Goal: Task Accomplishment & Management: Manage account settings

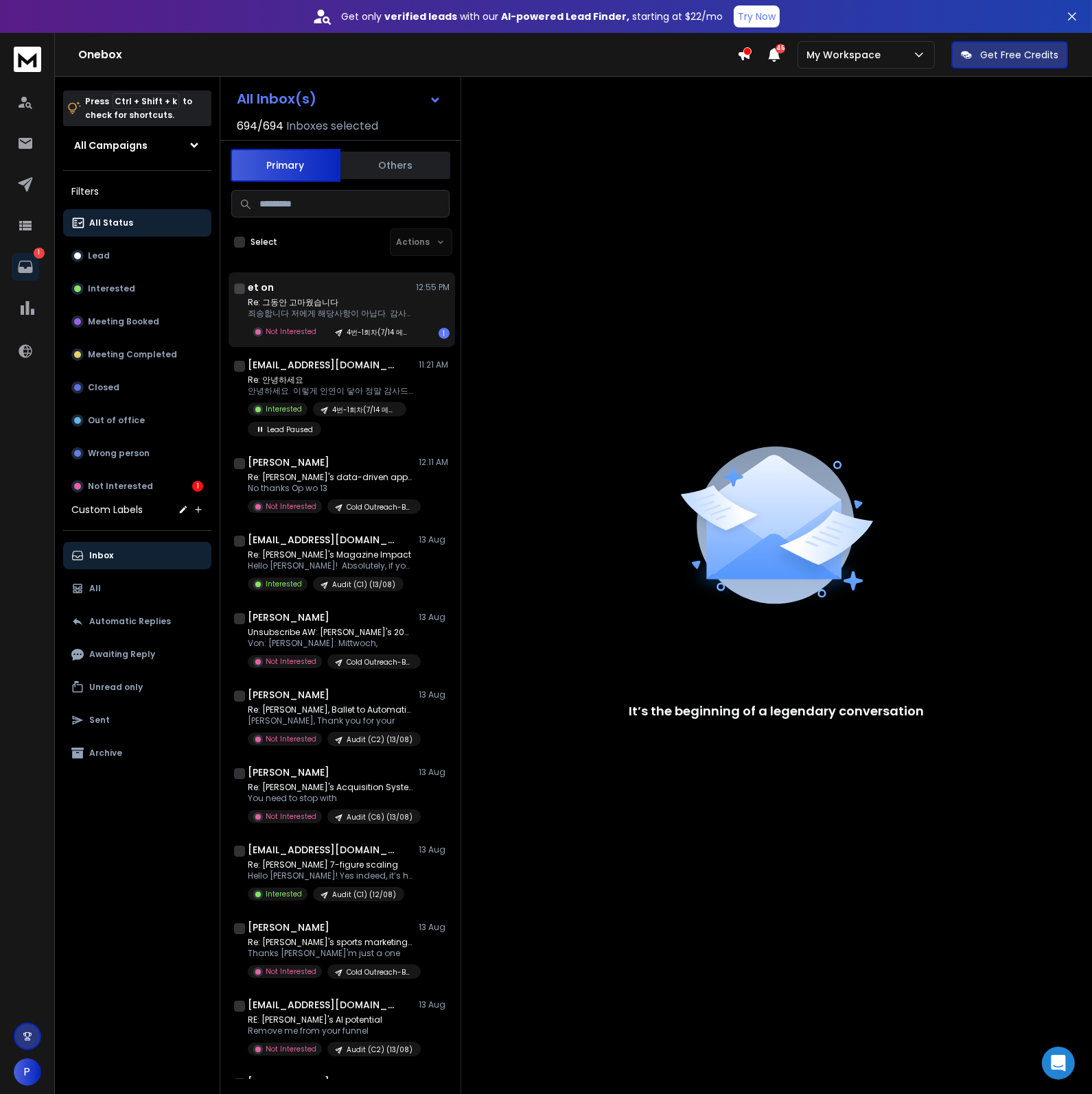
click at [352, 309] on p "죄송합니다 저에게 해당사항이 아닙다. 감사합니다" at bounding box center [330, 314] width 165 height 11
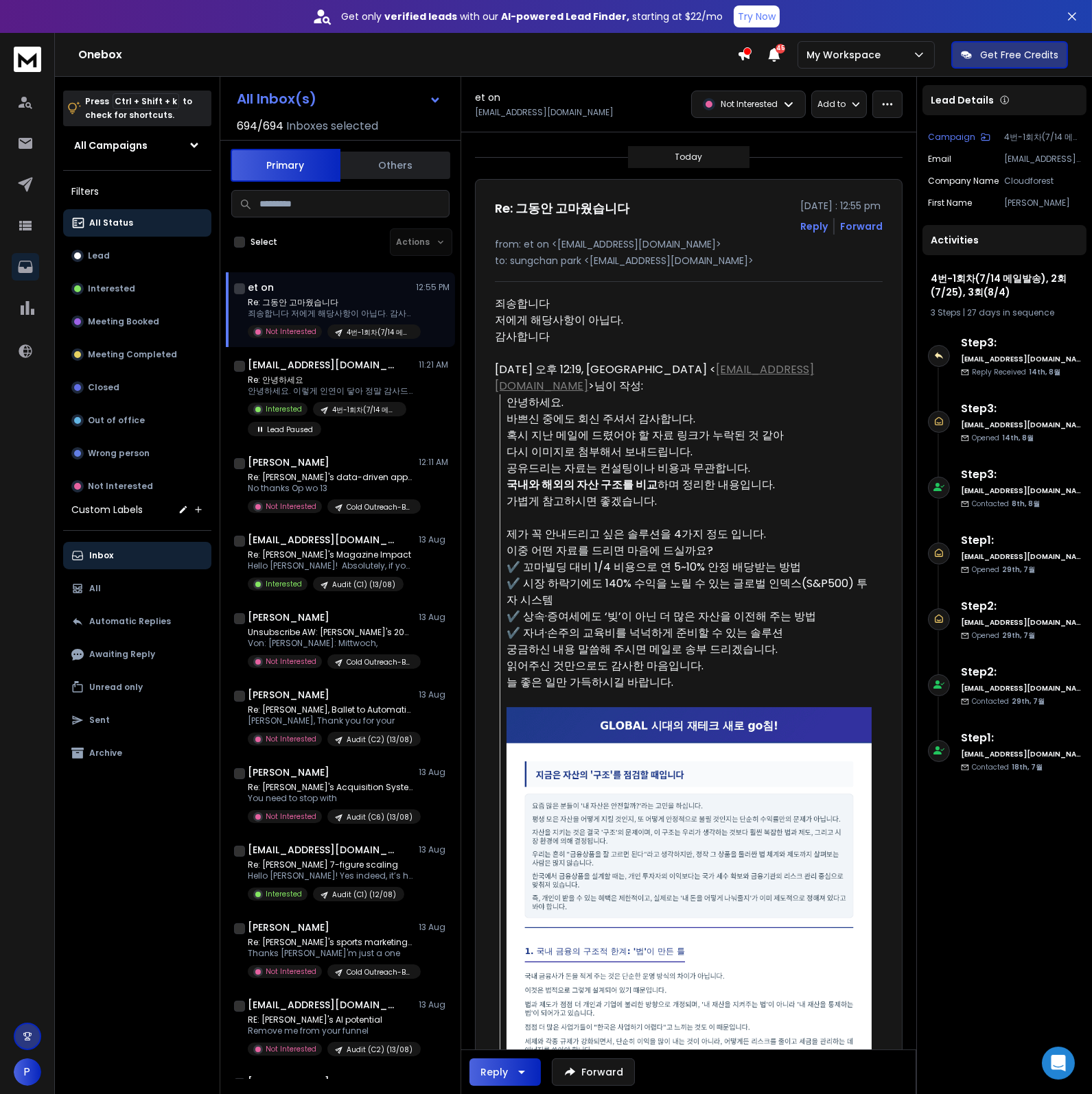
click at [501, 1070] on div "Reply" at bounding box center [494, 1071] width 27 height 14
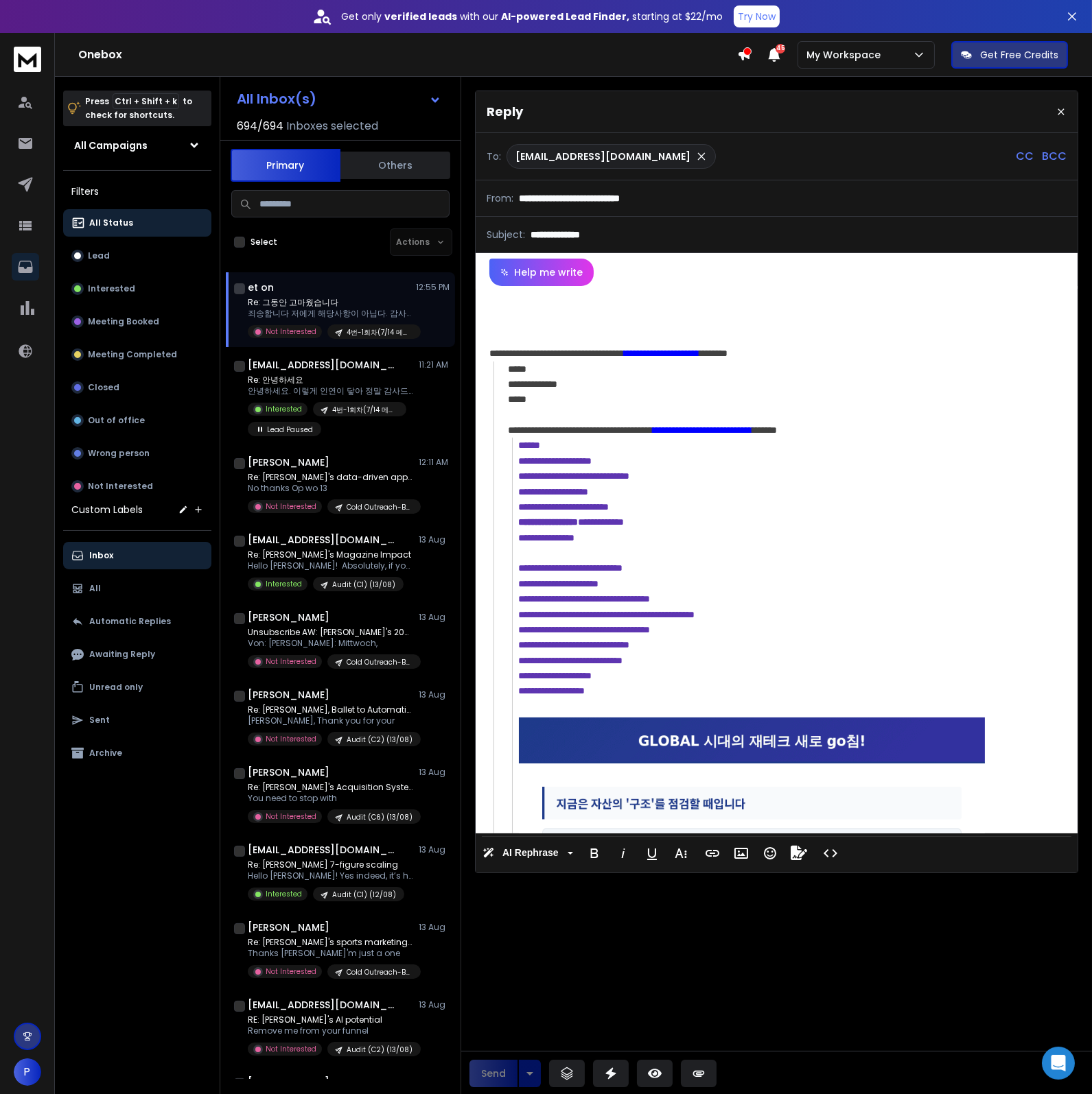
click at [575, 304] on div at bounding box center [777, 307] width 575 height 15
drag, startPoint x: 547, startPoint y: 314, endPoint x: 461, endPoint y: 306, distance: 86.4
click at [461, 306] on div "**********" at bounding box center [777, 561] width 631 height 968
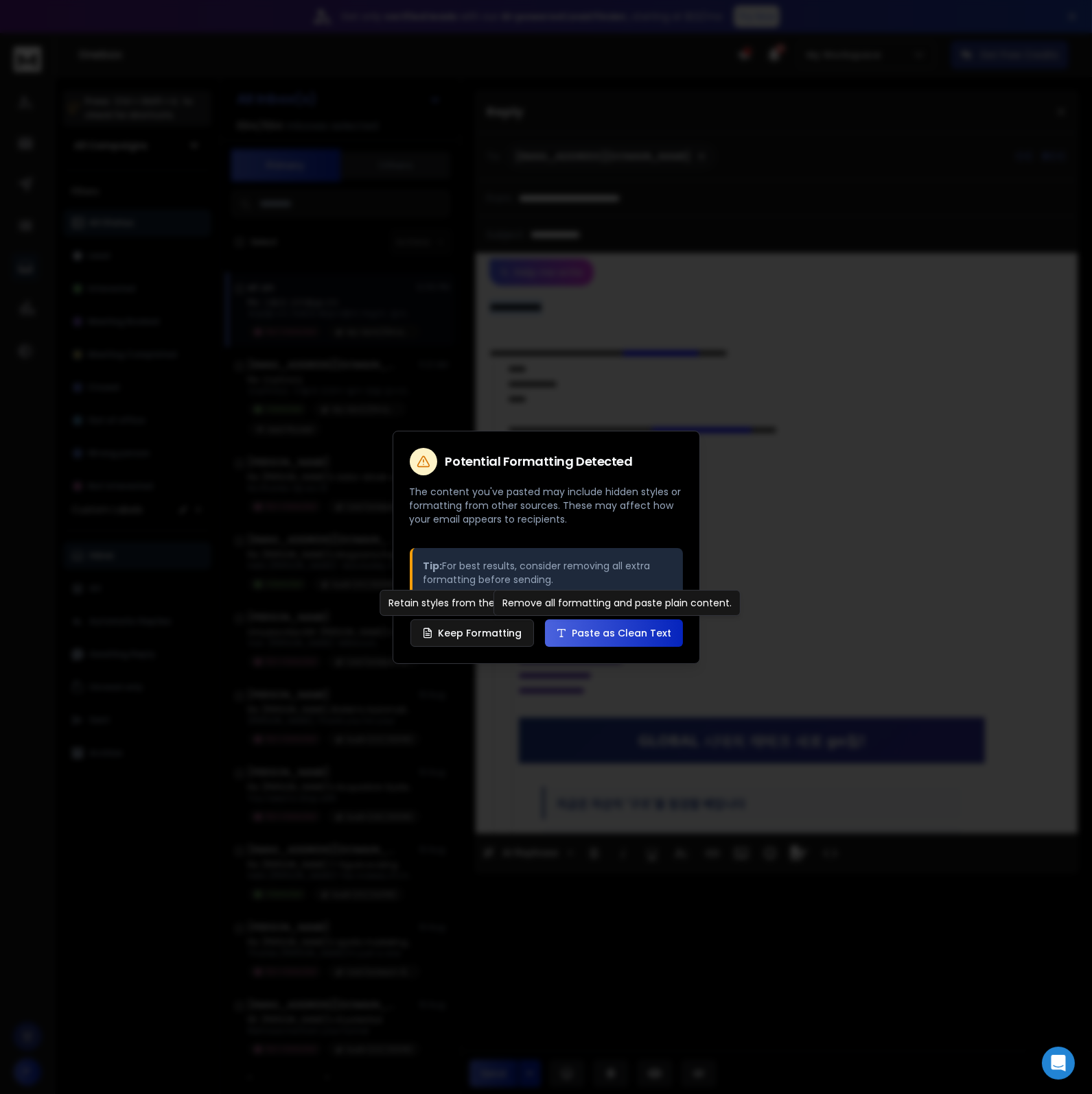
click at [630, 626] on button "Paste as Clean Text" at bounding box center [613, 633] width 138 height 27
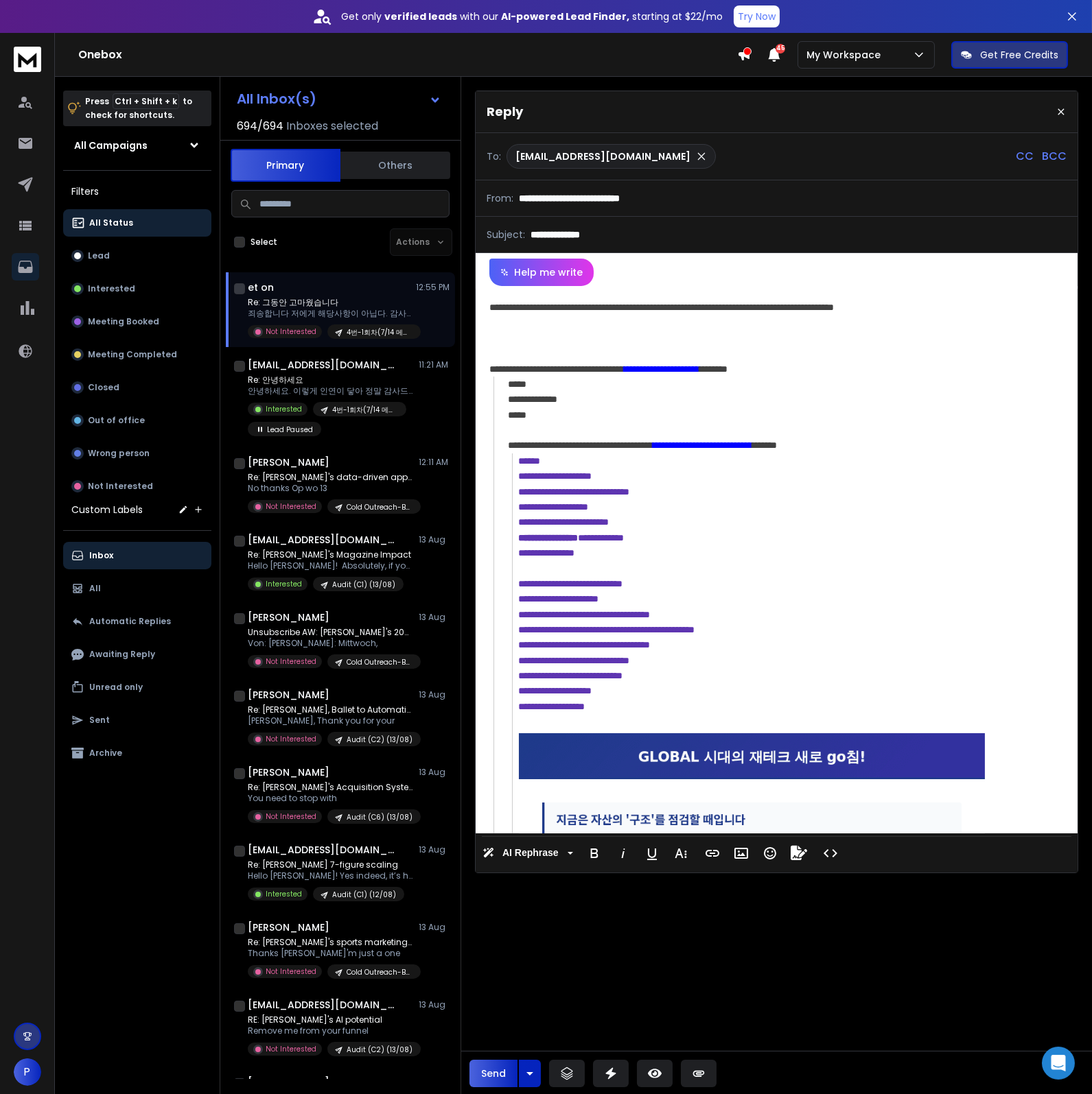
click at [839, 306] on div "**********" at bounding box center [769, 315] width 559 height 31
click at [639, 321] on div "**********" at bounding box center [769, 315] width 559 height 31
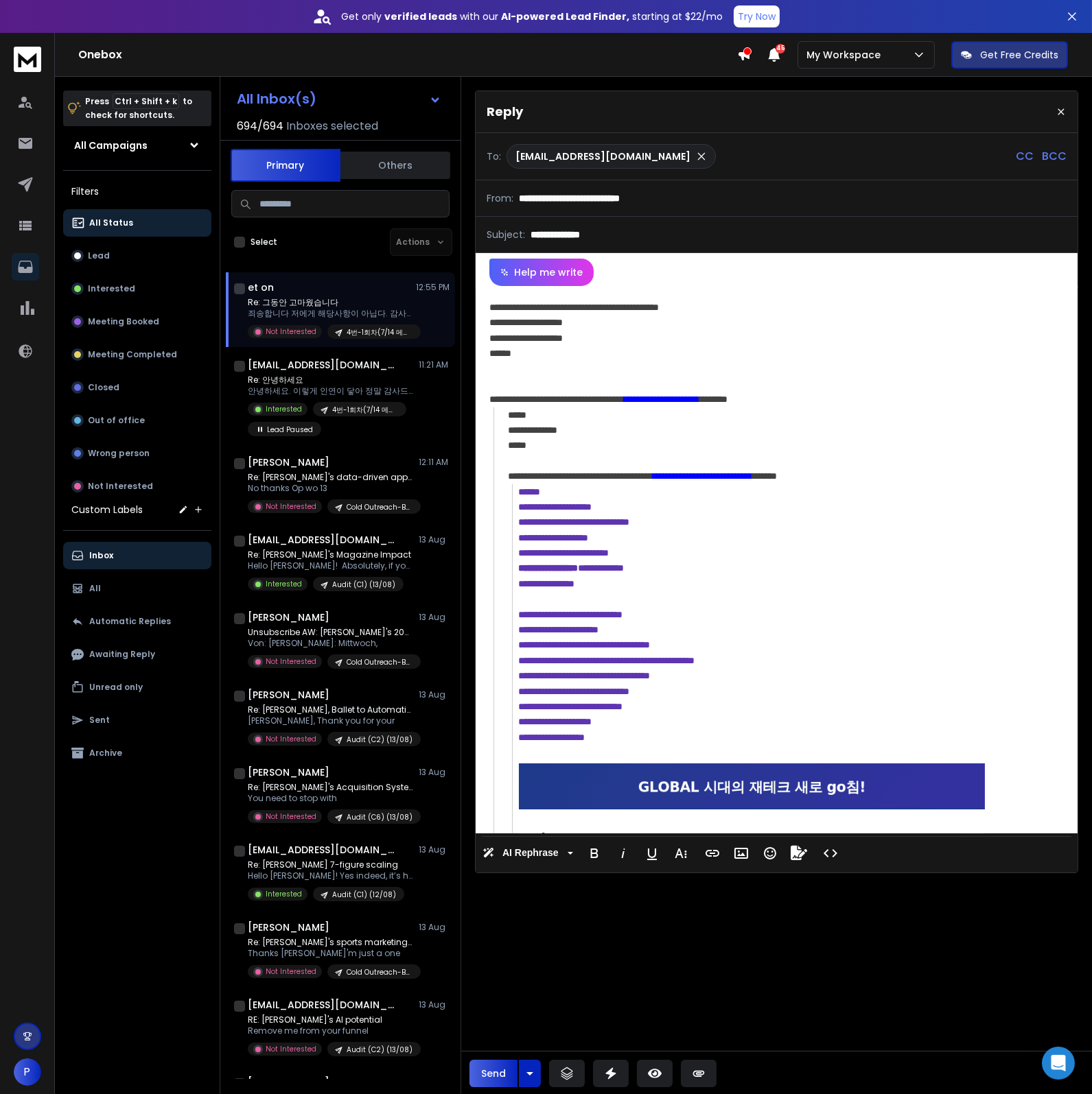
click at [490, 304] on div "**********" at bounding box center [769, 331] width 559 height 62
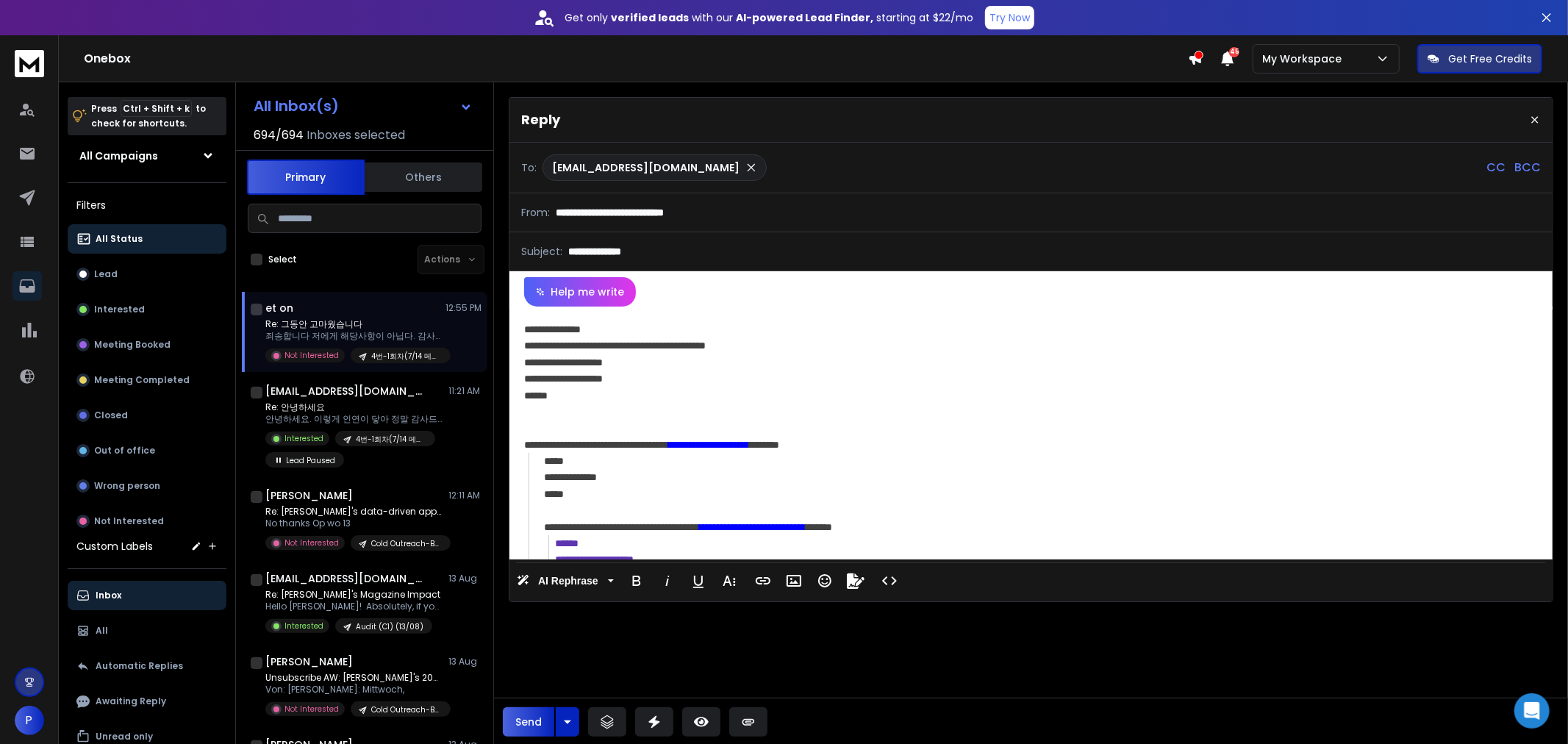
click at [528, 725] on button "Send" at bounding box center [528, 722] width 52 height 29
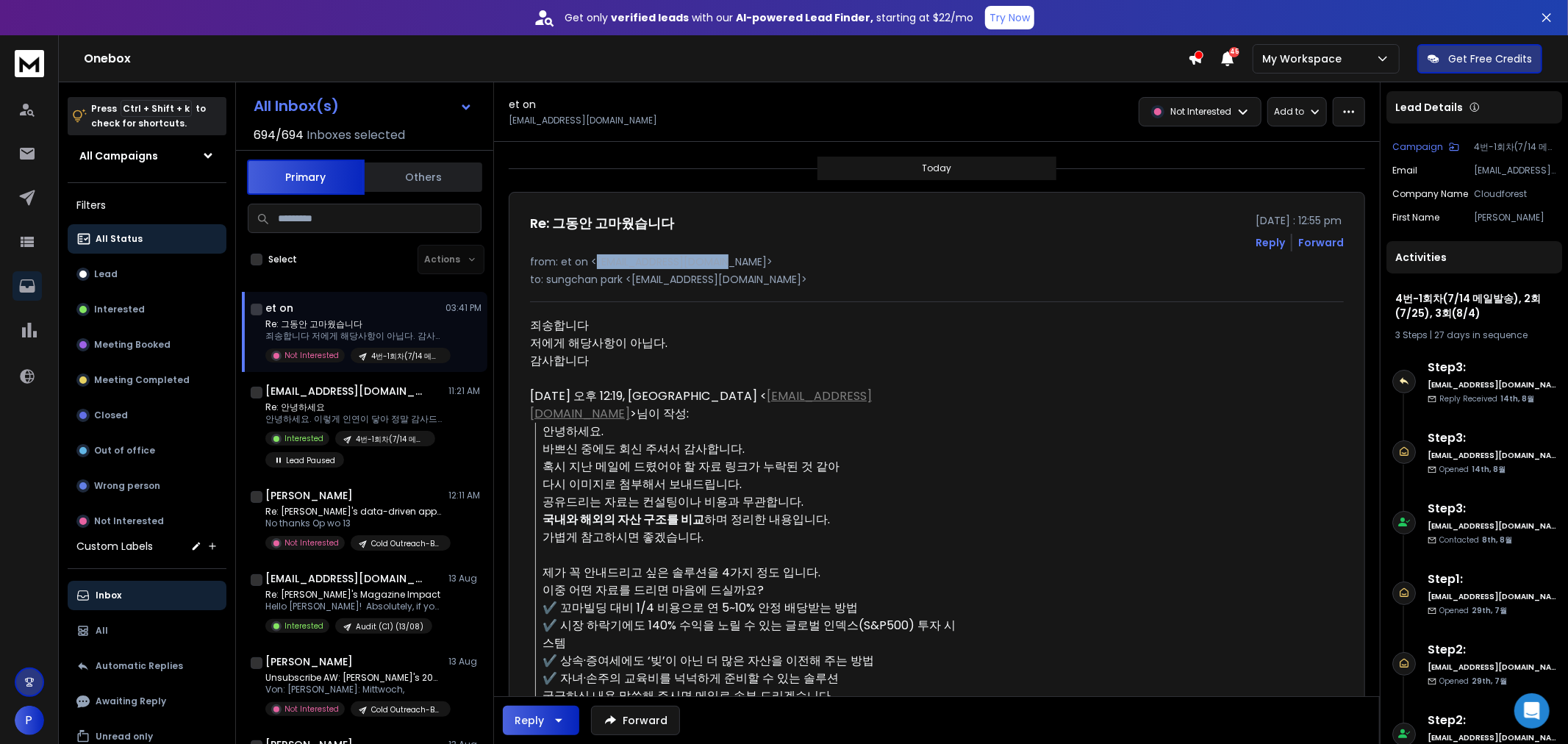
drag, startPoint x: 728, startPoint y: 262, endPoint x: 593, endPoint y: 265, distance: 135.0
click at [593, 265] on p "from: et on <onetkorea137@gmail.com>" at bounding box center [937, 261] width 814 height 15
copy p "onetkorea137@gmail.com"
click at [1169, 147] on p "Campaign" at bounding box center [1417, 147] width 51 height 12
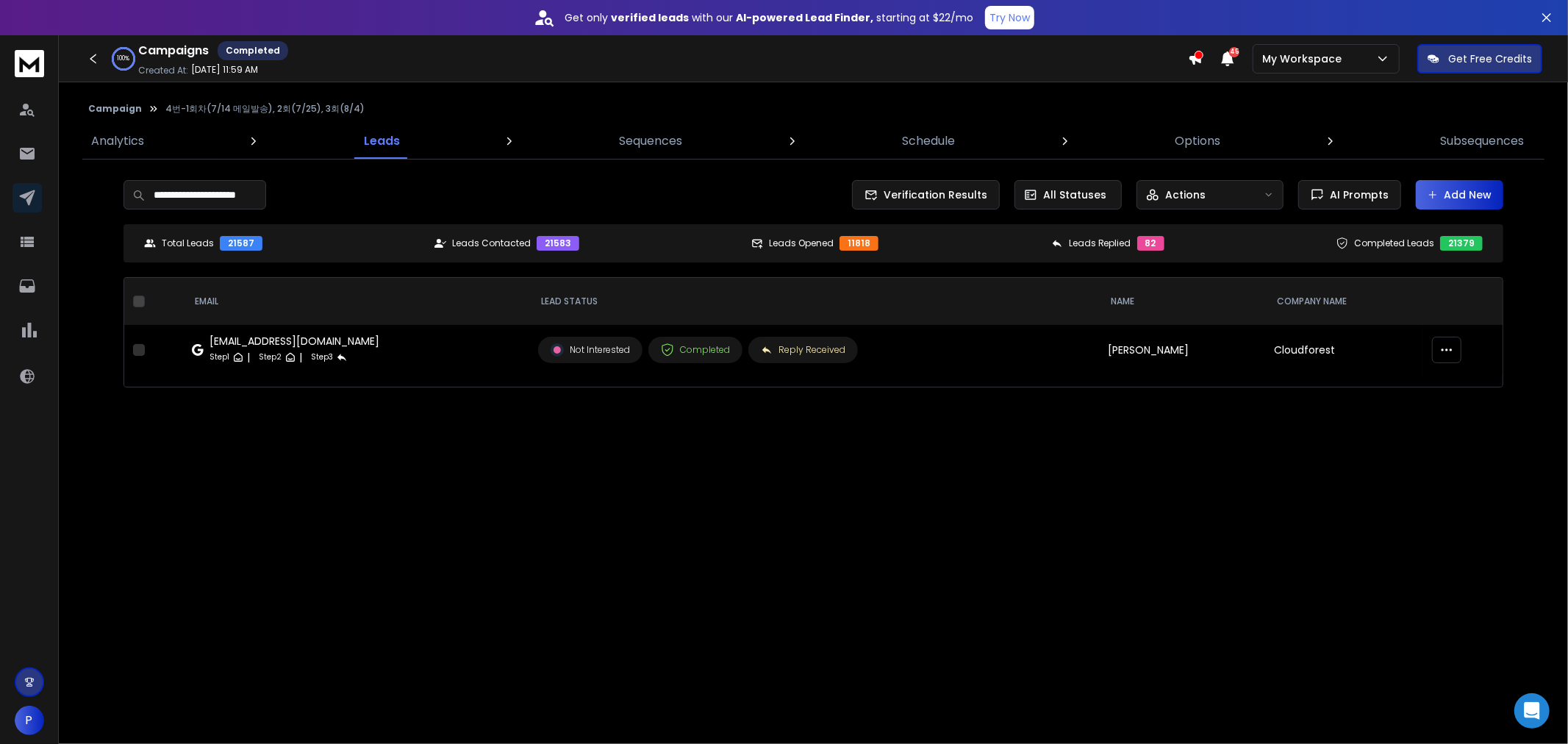
click at [1169, 353] on icon "button" at bounding box center [1446, 349] width 13 height 13
click at [1169, 412] on p "Pause Lead" at bounding box center [1411, 405] width 58 height 15
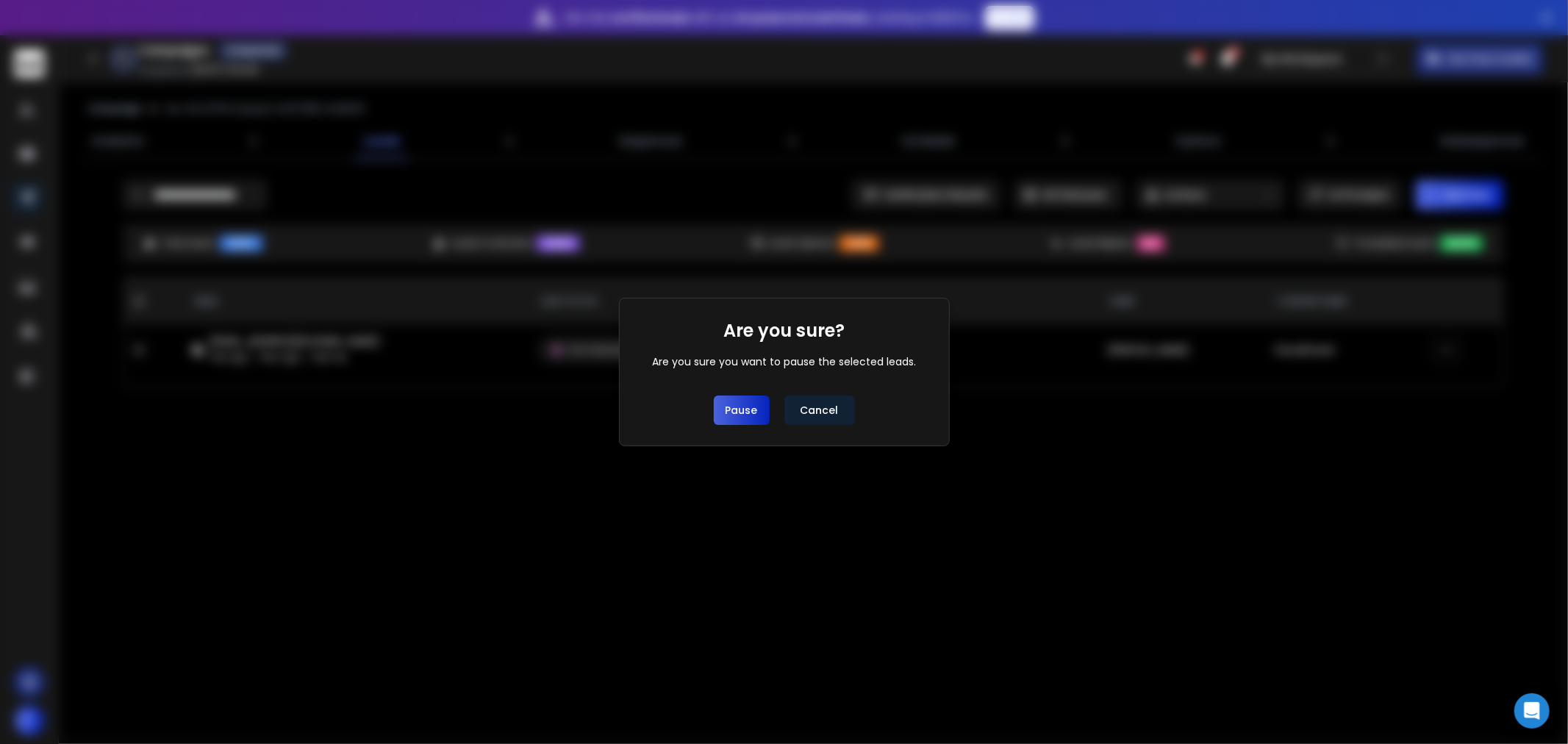
click at [734, 413] on button "Pause" at bounding box center [741, 410] width 56 height 29
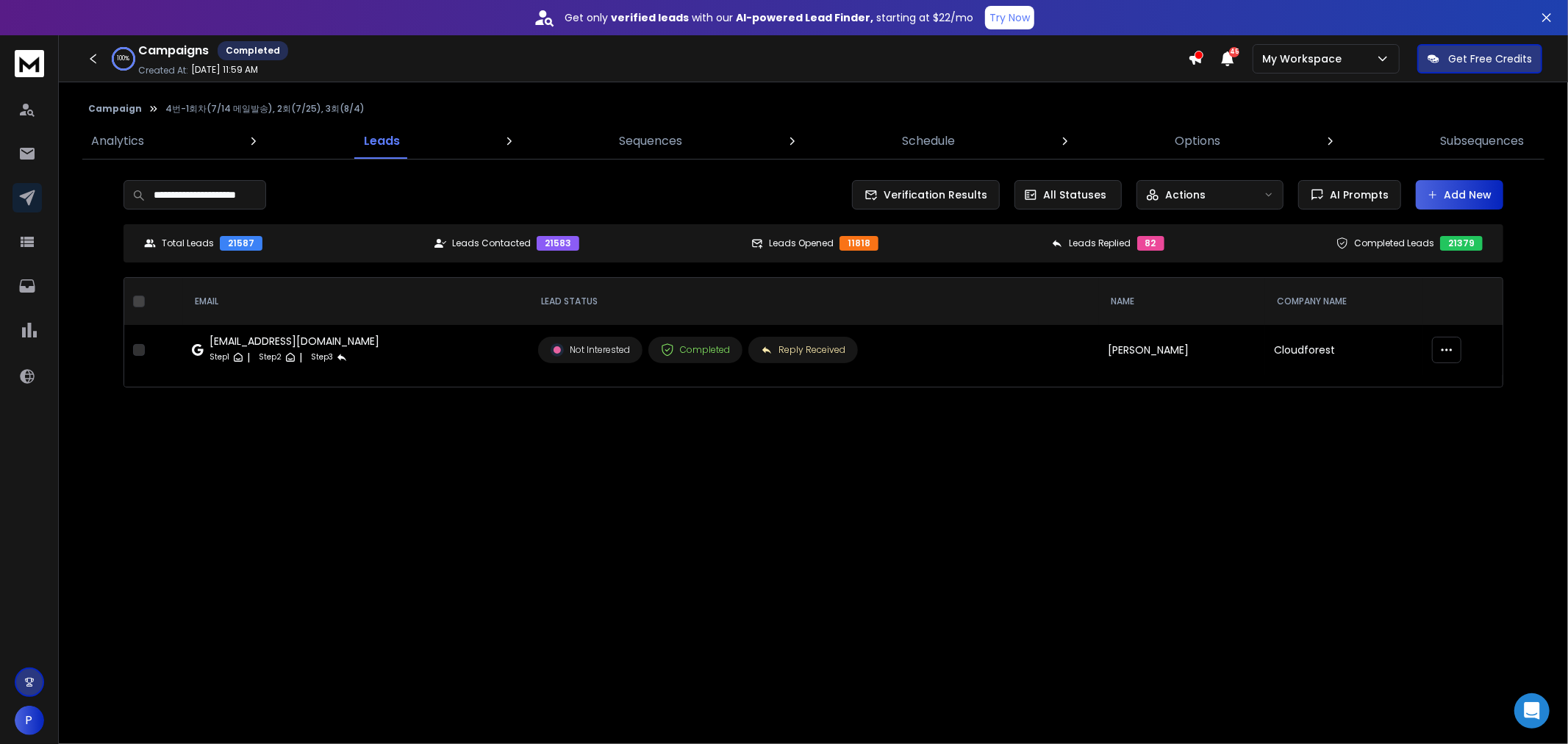
click at [1169, 468] on div "**********" at bounding box center [784, 372] width 1568 height 744
click at [1169, 355] on icon "button" at bounding box center [1446, 349] width 13 height 13
click at [1169, 402] on p "Pause Lead" at bounding box center [1411, 405] width 58 height 15
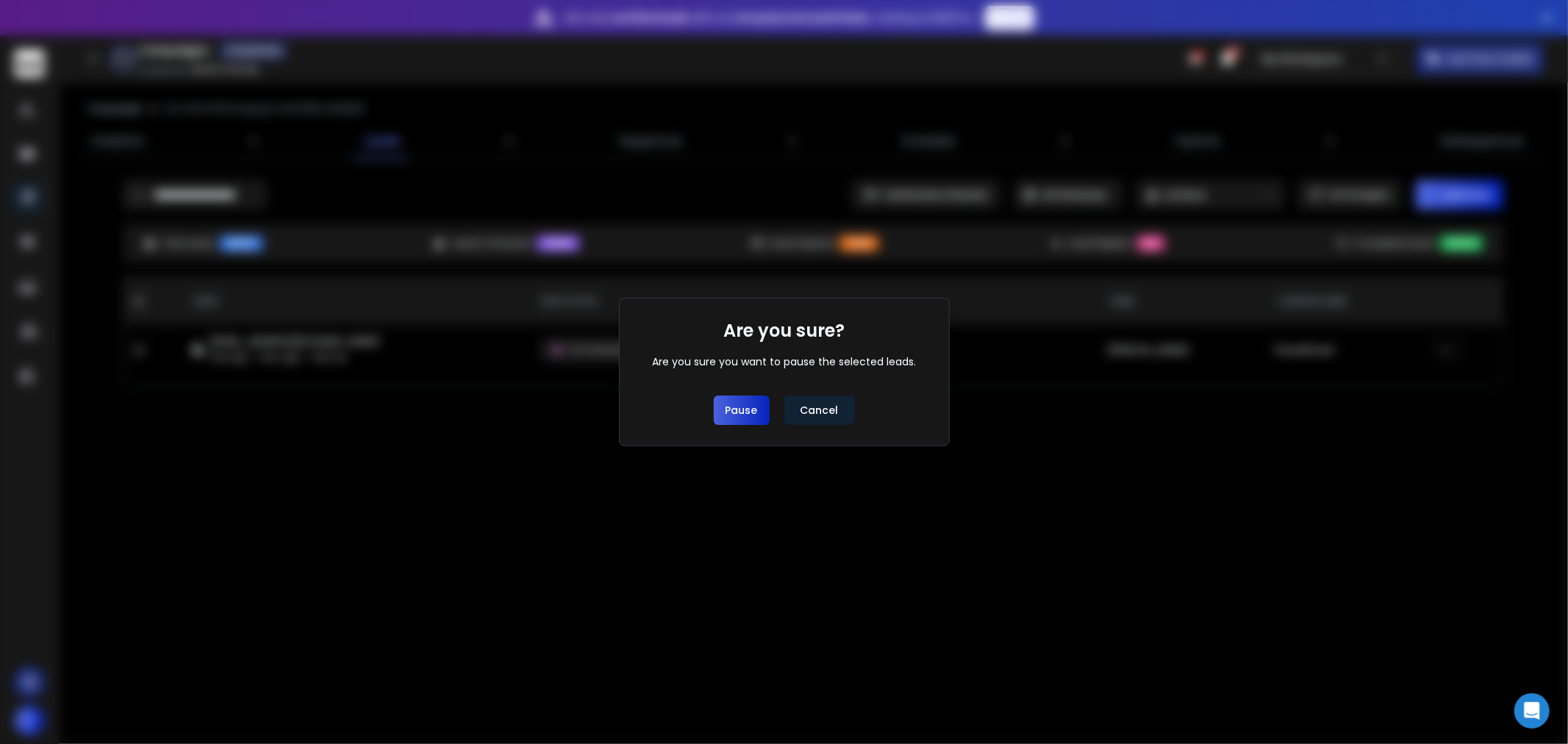
click at [755, 407] on button "Pause" at bounding box center [741, 410] width 56 height 29
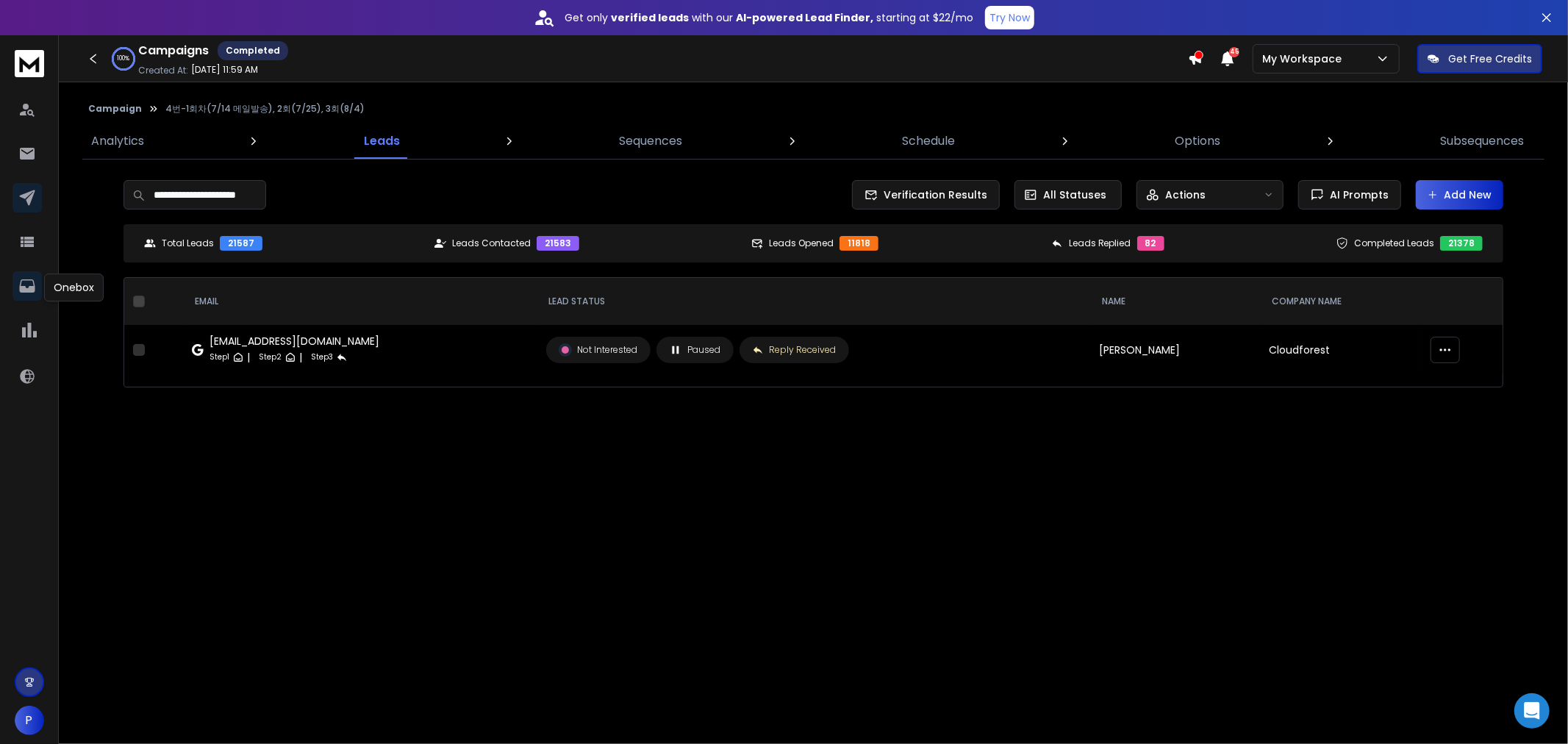
click at [31, 287] on icon at bounding box center [27, 285] width 17 height 17
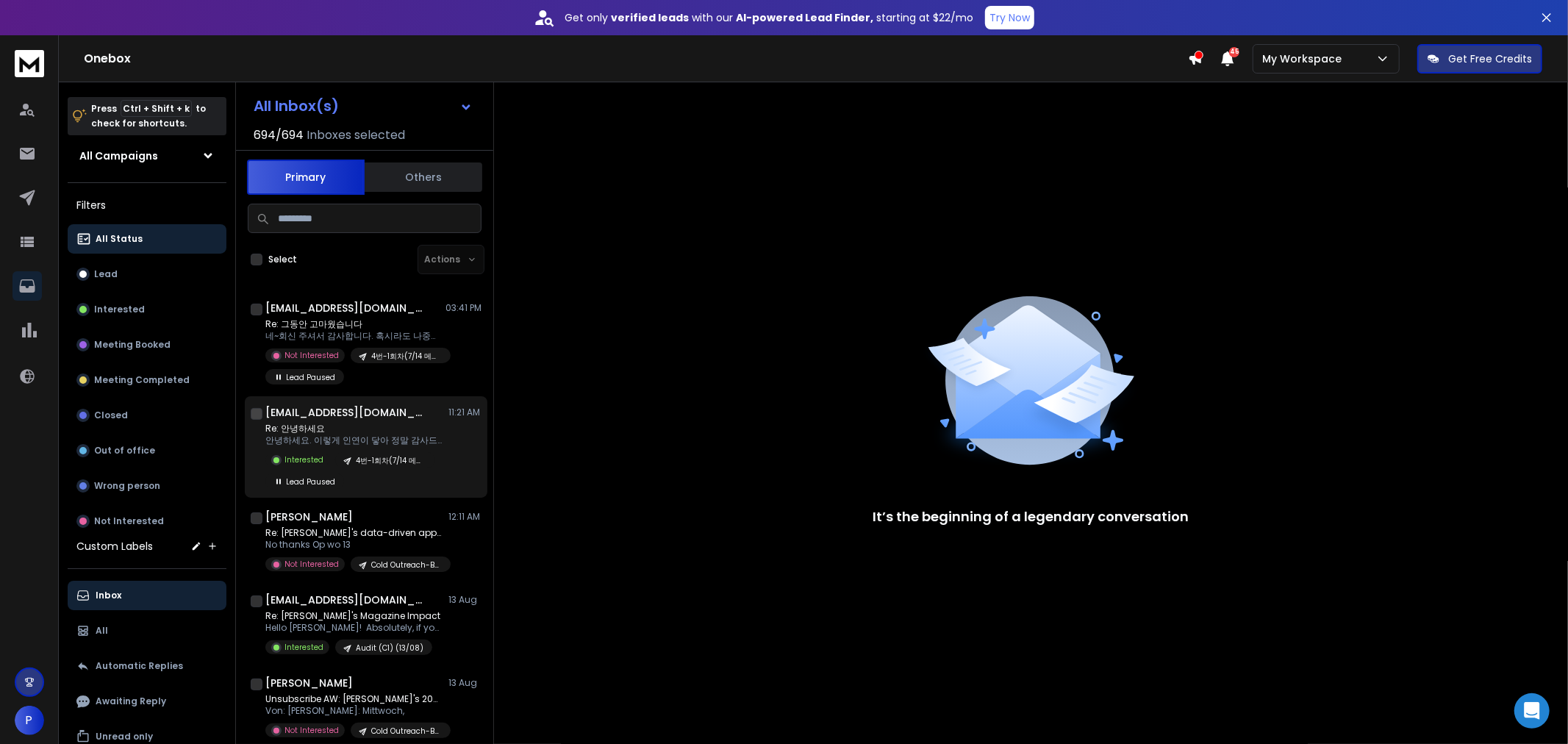
click at [379, 425] on p "Re: 안녕하세요" at bounding box center [353, 428] width 177 height 12
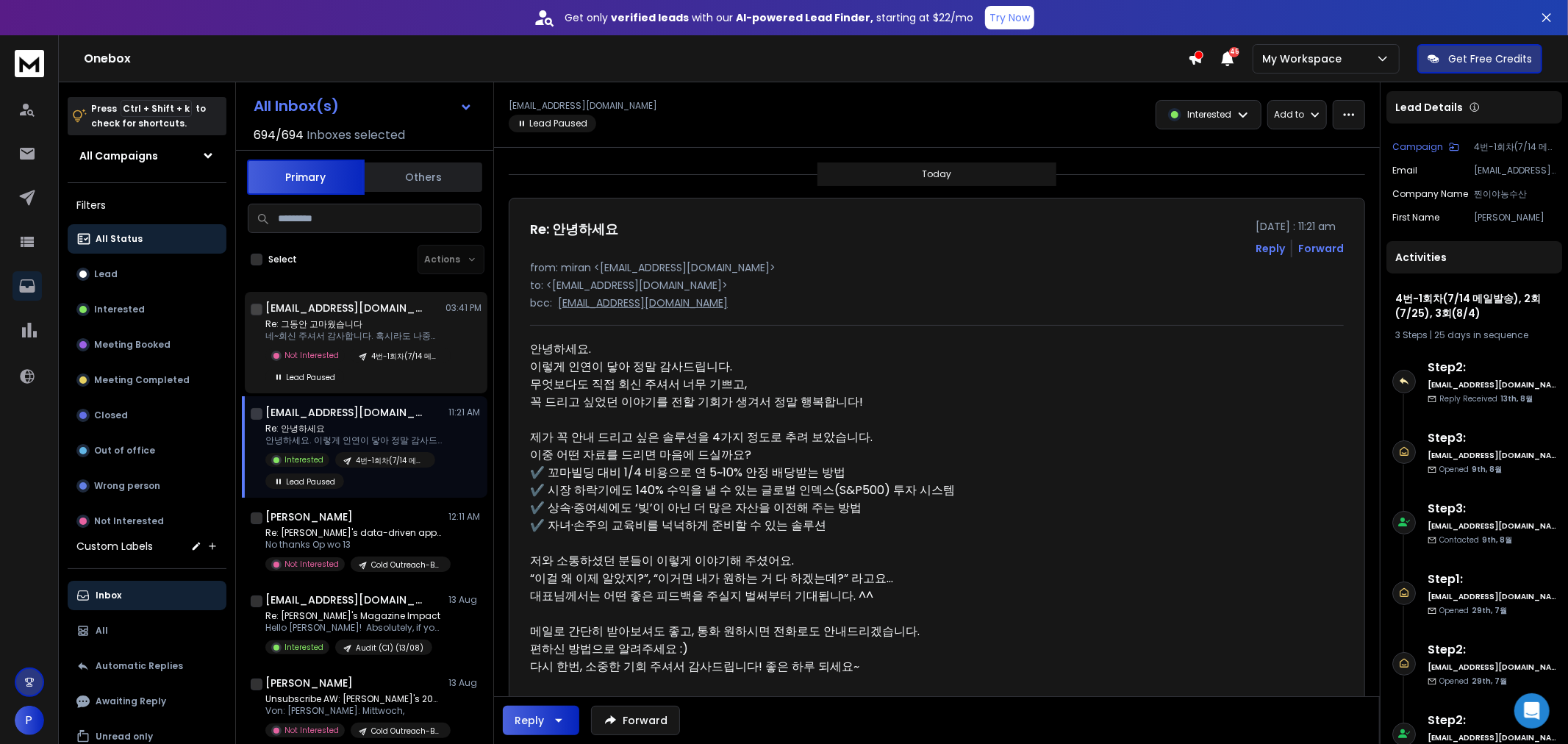
click at [362, 336] on p "네~회신 주셔서 감사합니다. 혹시라도 나중에 자산" at bounding box center [353, 336] width 177 height 12
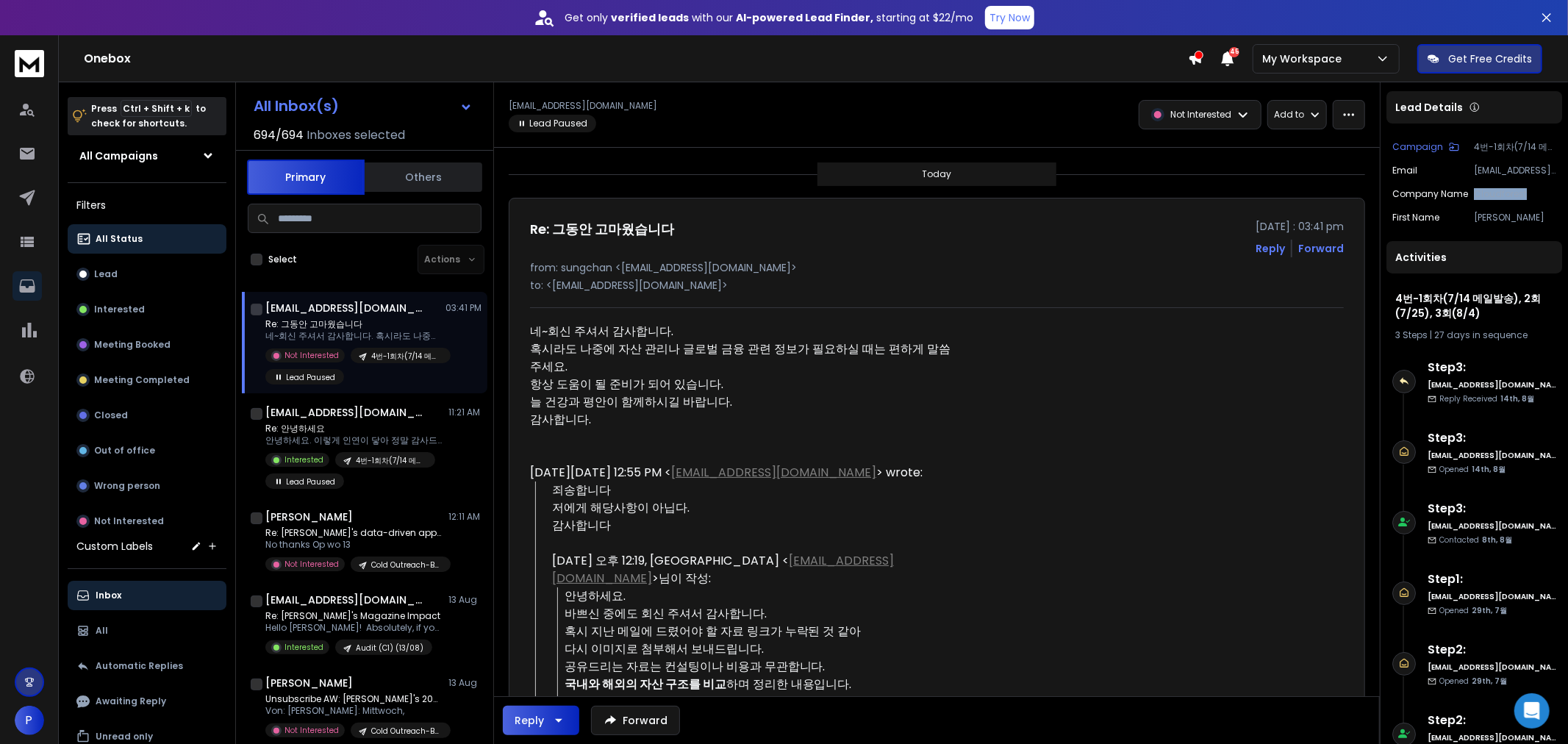
drag, startPoint x: 1533, startPoint y: 195, endPoint x: 1470, endPoint y: 195, distance: 63.0
click at [1169, 195] on p "Cloudforest" at bounding box center [1515, 194] width 83 height 12
copy p "Cloudforest"
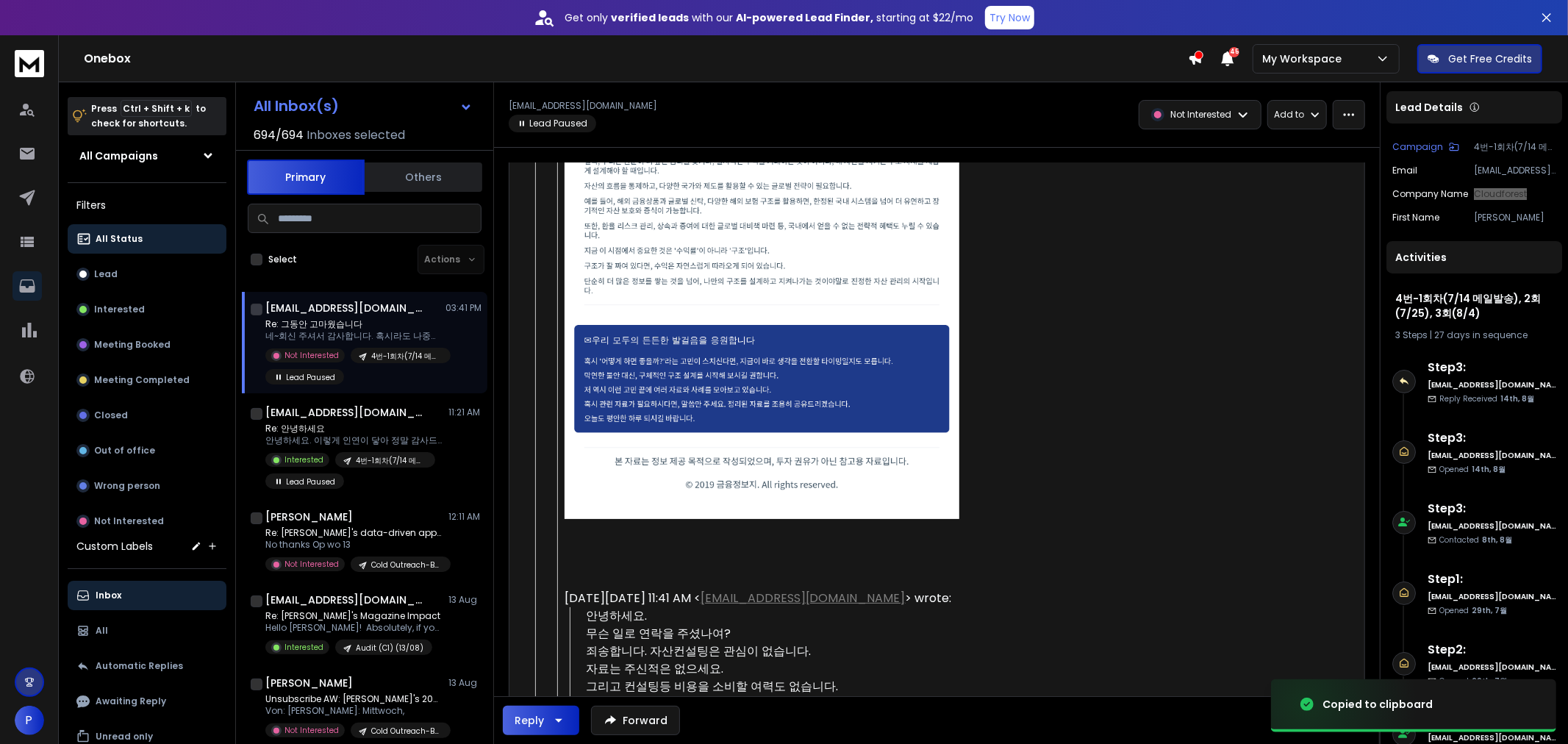
scroll to position [1715, 0]
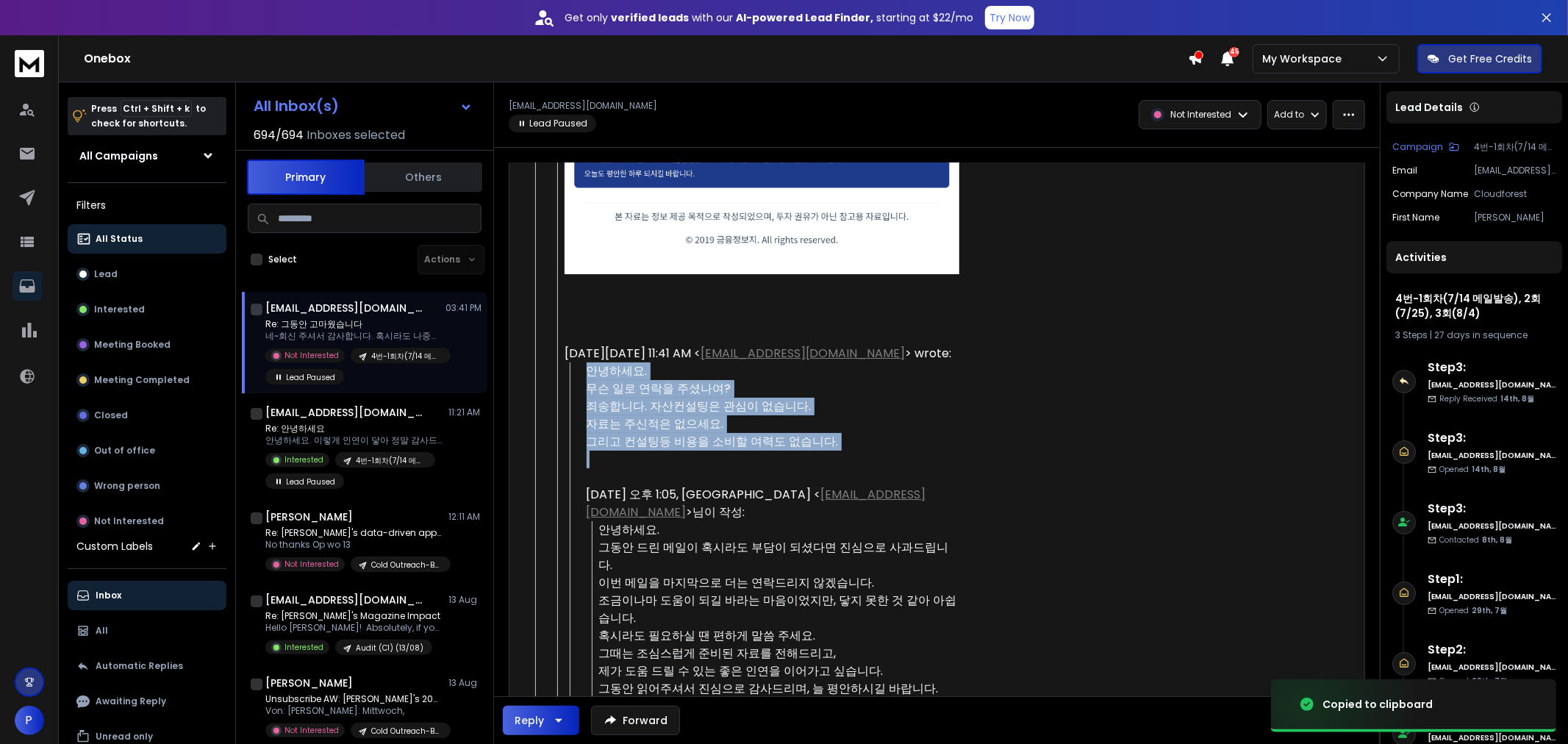
drag, startPoint x: 833, startPoint y: 469, endPoint x: 585, endPoint y: 393, distance: 259.4
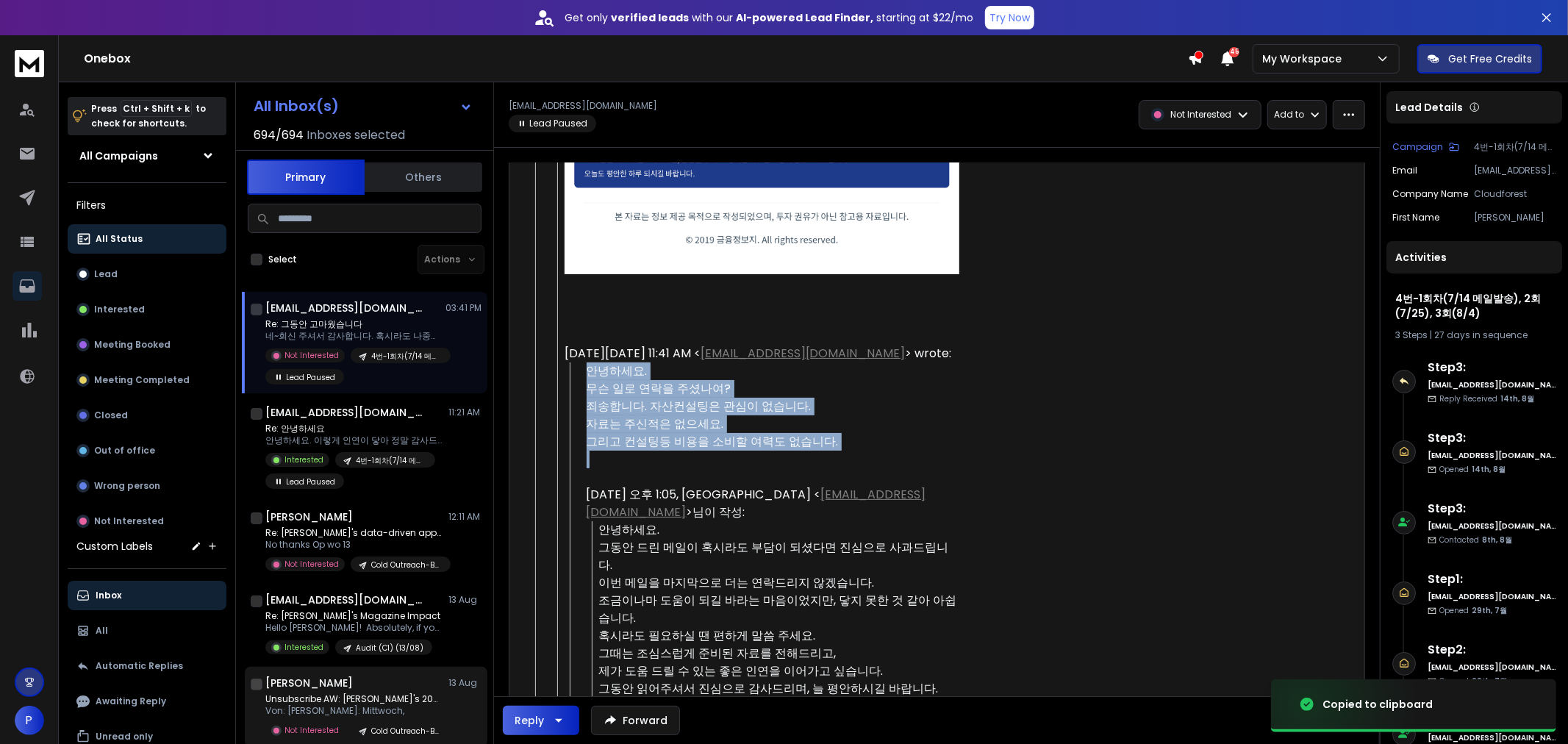
copy div "안녕하세요. 무슨 일로 연락을 주셨나여? 죄송합니다. 자산컨설팅은 관심이 없습니다. 자료는 주신적은 없으세요. 그리고 컨설팅등 비용을 소비할 …"
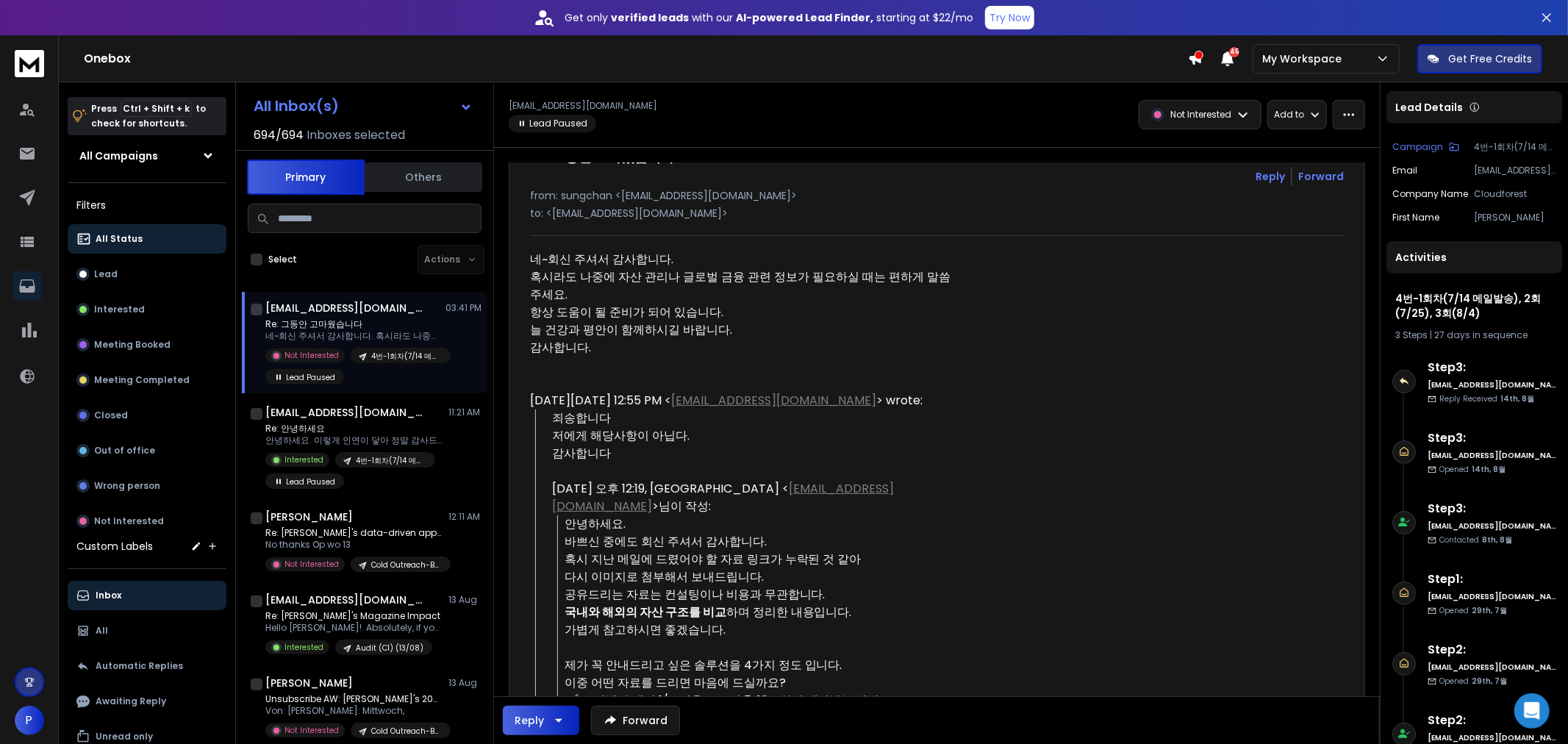
scroll to position [0, 0]
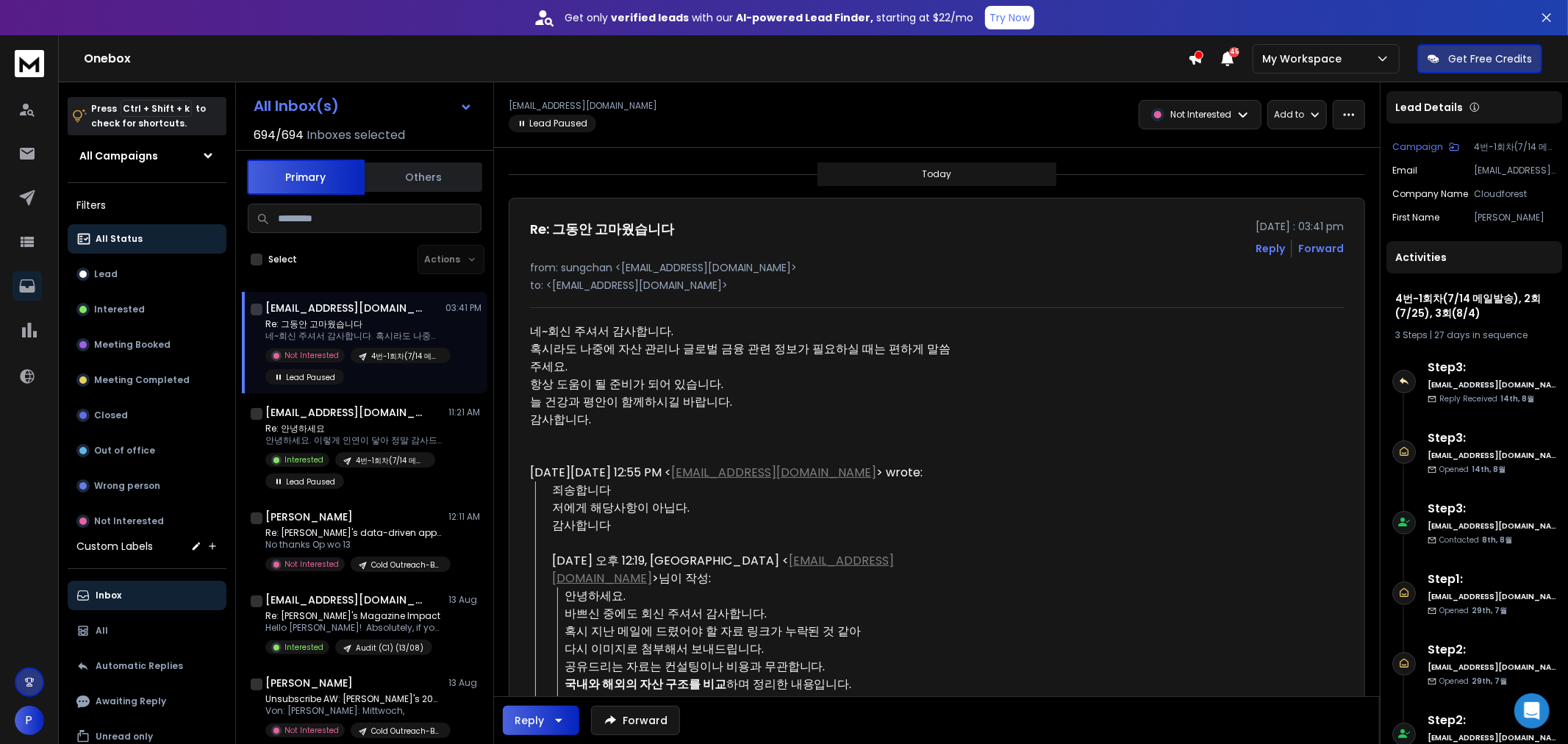
drag, startPoint x: 603, startPoint y: 424, endPoint x: 548, endPoint y: 380, distance: 70.4
click at [548, 378] on div "네~회신 주셔서 감사합니다. 혹시라도 나중에 자산 관리나 글로벌 금융 관련 정보가 필요하실 때는 편하게 말씀 주세요. 항상 도움이 될 준비가 …" at bounding box center [745, 375] width 429 height 106
drag, startPoint x: 597, startPoint y: 534, endPoint x: 429, endPoint y: 531, distance: 168.0
copy div "저에게 해당사항이 아닙다. 감사합니다"
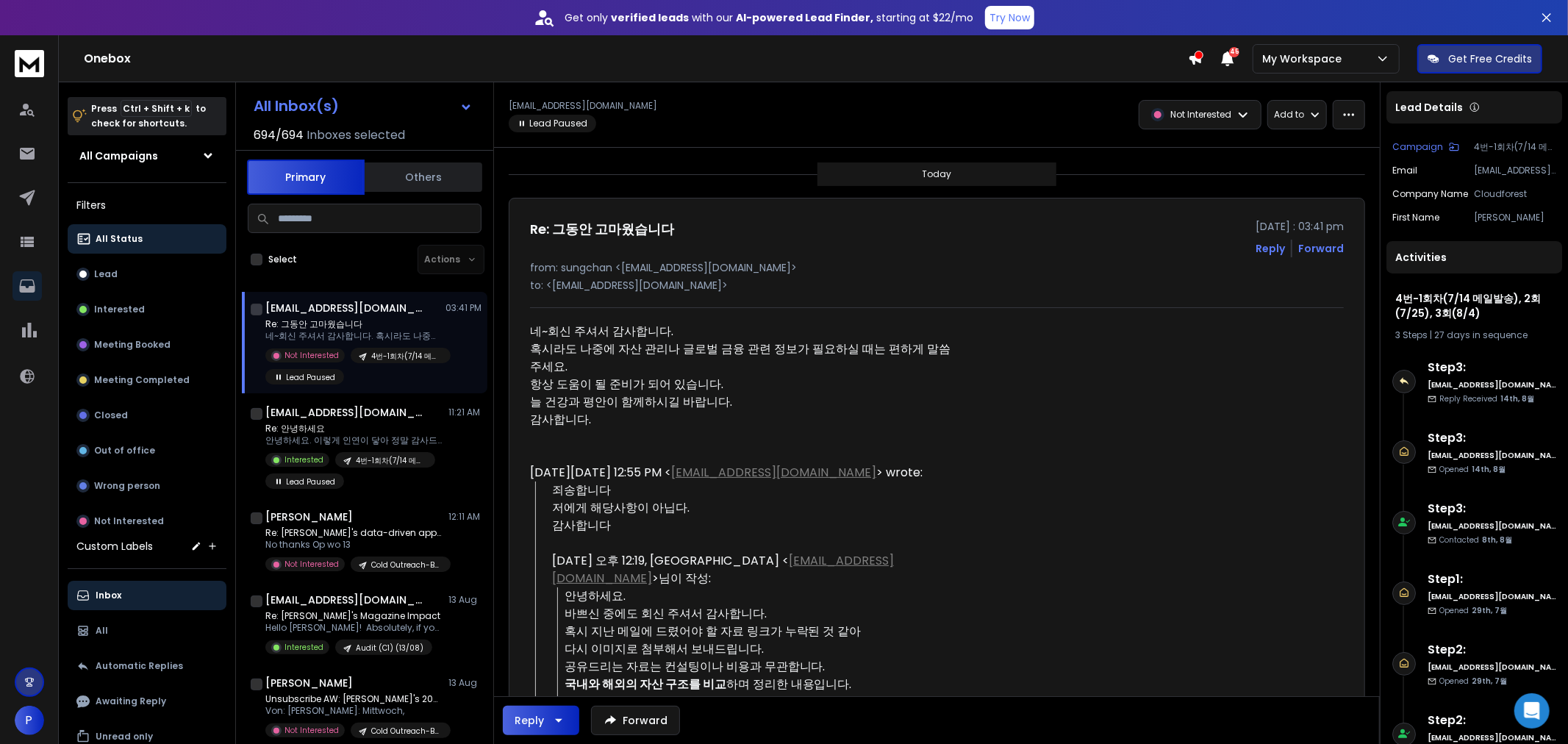
click at [704, 392] on div "네~회신 주셔서 감사합니다. 혹시라도 나중에 자산 관리나 글로벌 금융 관련 정보가 필요하실 때는 편하게 말씀 주세요. 항상 도움이 될 준비가 …" at bounding box center [745, 375] width 429 height 106
drag, startPoint x: 615, startPoint y: 531, endPoint x: 541, endPoint y: 491, distance: 84.1
copy div "죄송합니다 저에게 해당사항이 아닙다. 감사합니다"
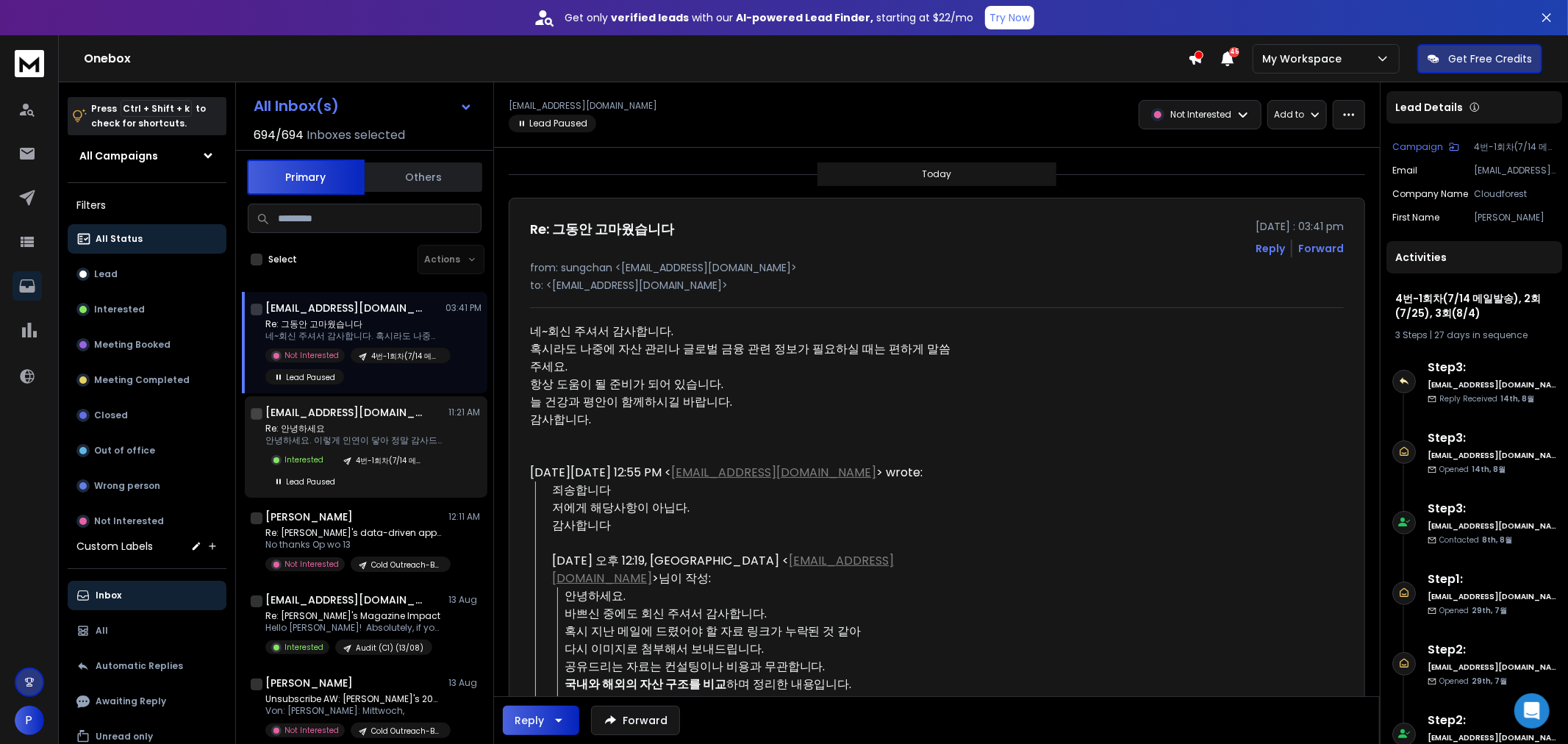
click at [343, 410] on h1 "[EMAIL_ADDRESS][DOMAIN_NAME]" at bounding box center [347, 412] width 162 height 15
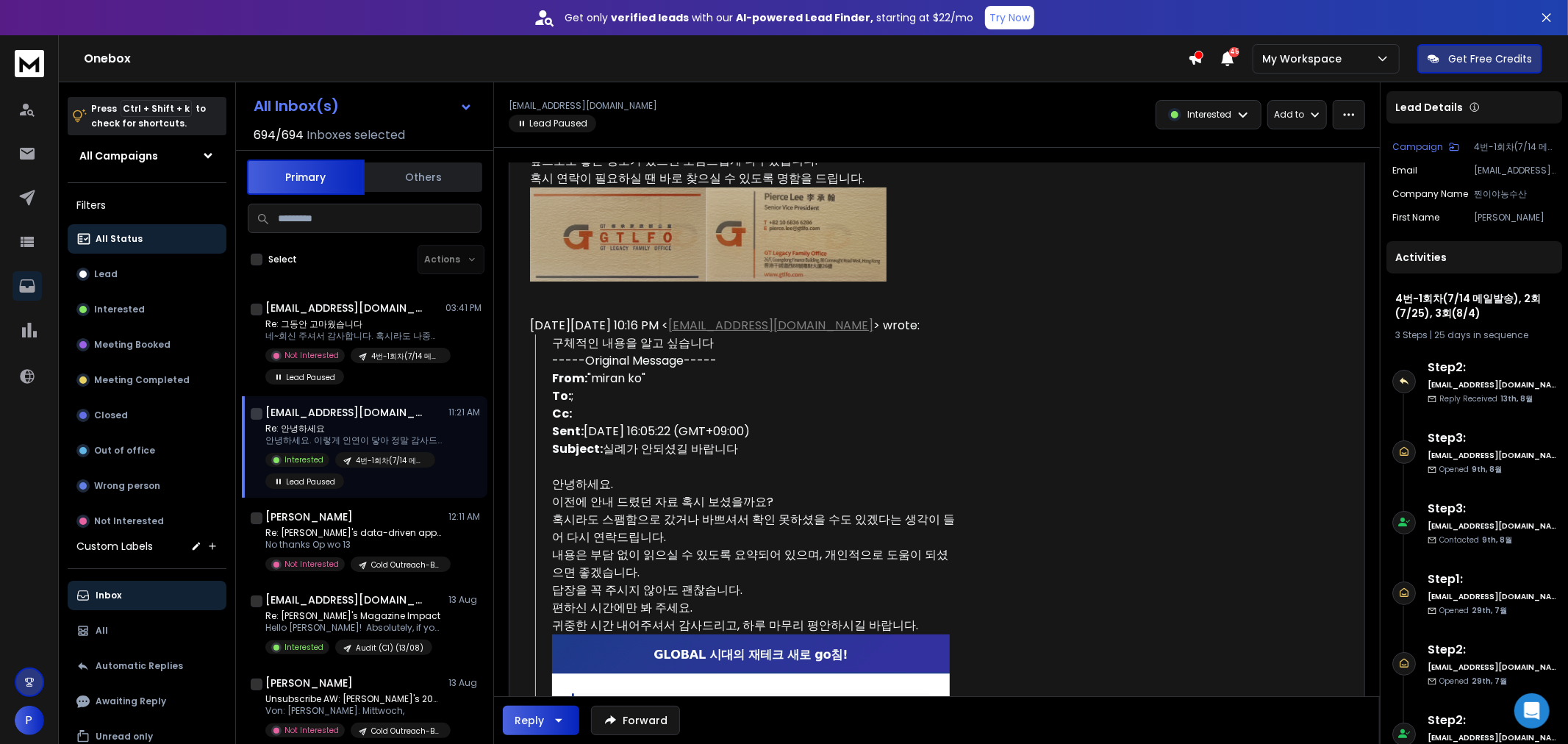
scroll to position [549, 0]
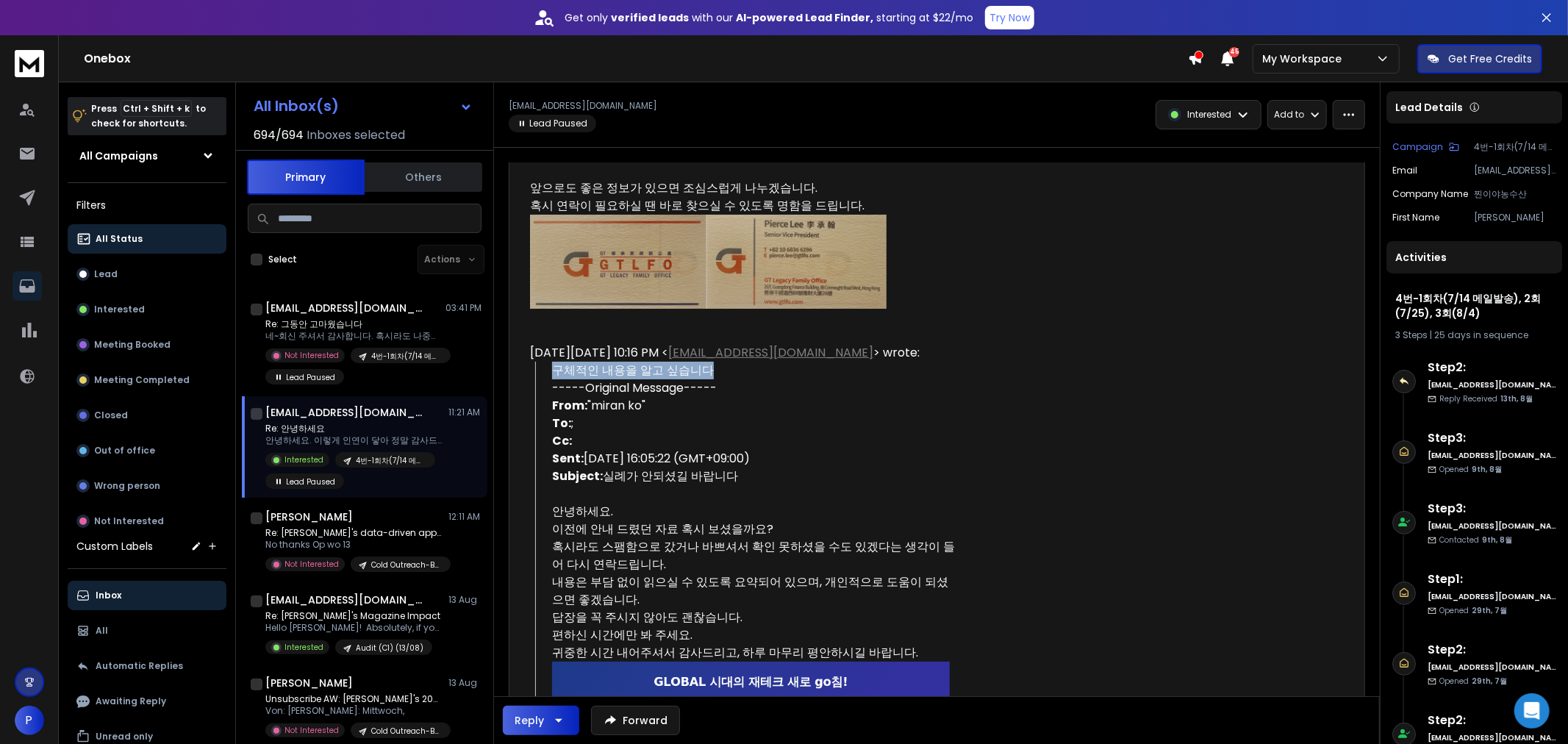
drag, startPoint x: 710, startPoint y: 369, endPoint x: 545, endPoint y: 376, distance: 165.1
copy div "구체적인 내용을 알고 싶습니다"
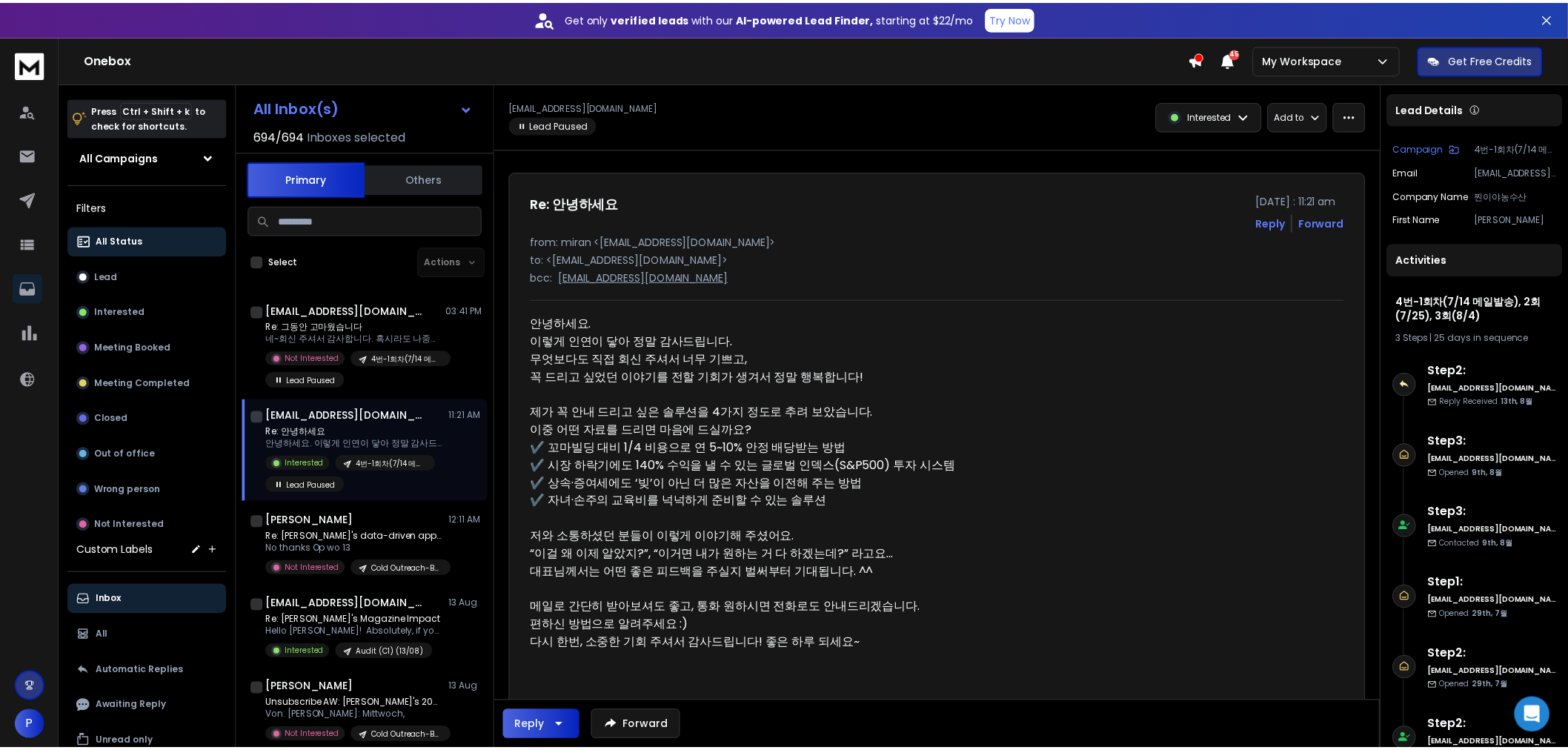
scroll to position [0, 0]
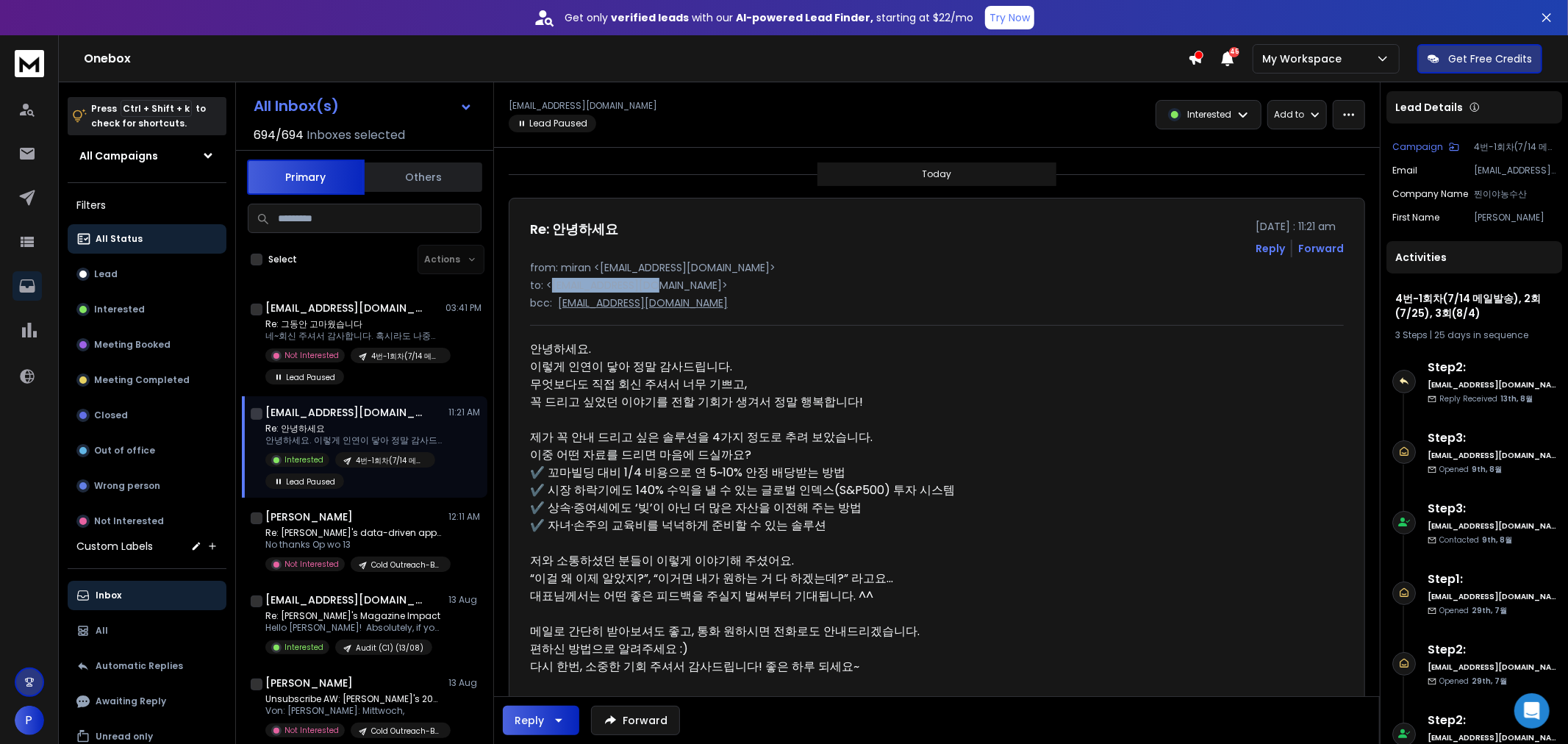
drag, startPoint x: 666, startPoint y: 285, endPoint x: 552, endPoint y: 291, distance: 114.2
click at [552, 291] on p "to: <page8402@naver.com>" at bounding box center [937, 284] width 814 height 15
copy p "[EMAIL_ADDRESS][DOMAIN_NAME]"
click at [1169, 147] on p "Campaign" at bounding box center [1417, 147] width 51 height 12
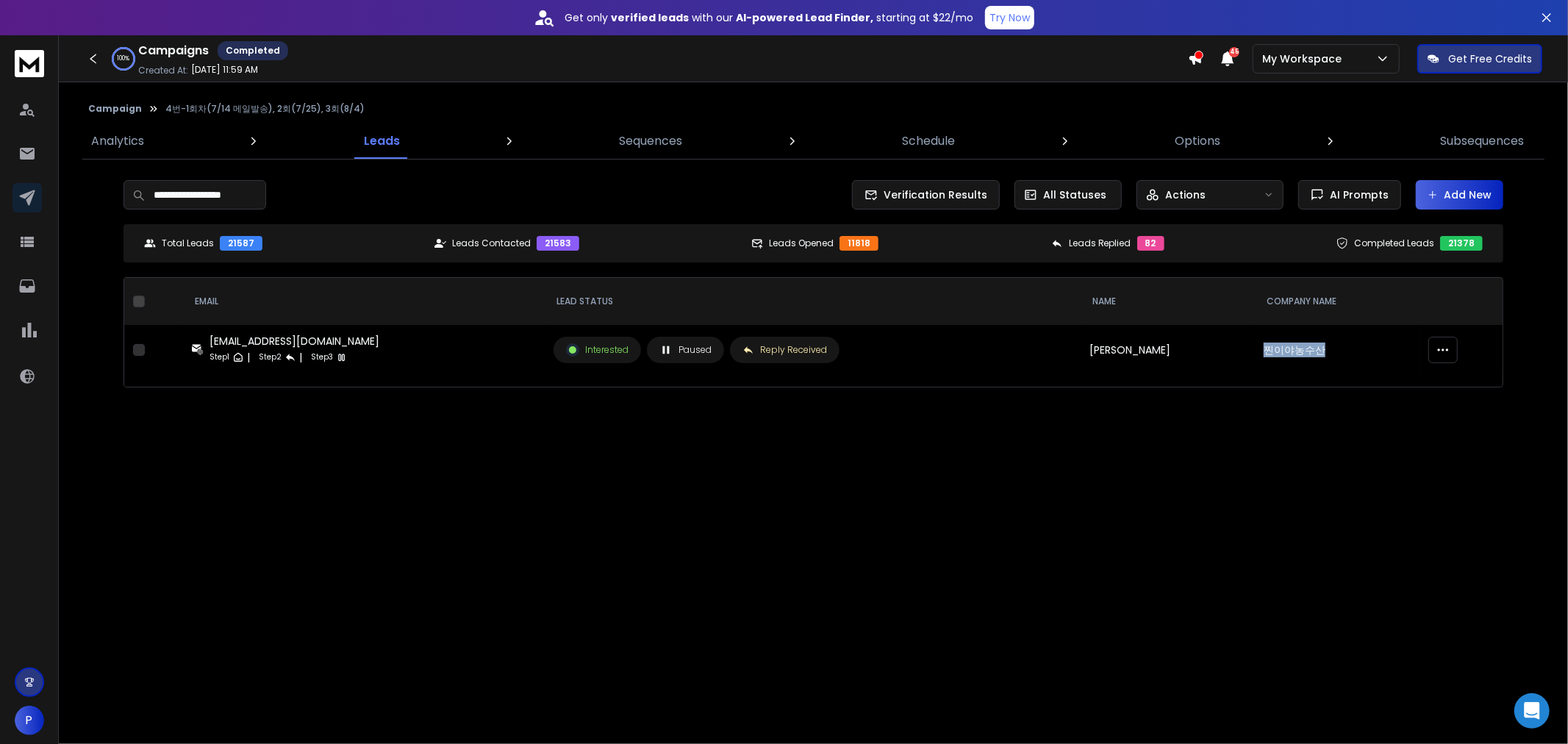
drag, startPoint x: 1314, startPoint y: 351, endPoint x: 1234, endPoint y: 351, distance: 80.0
click at [1169, 351] on td "찐이야농수산" at bounding box center [1337, 350] width 165 height 50
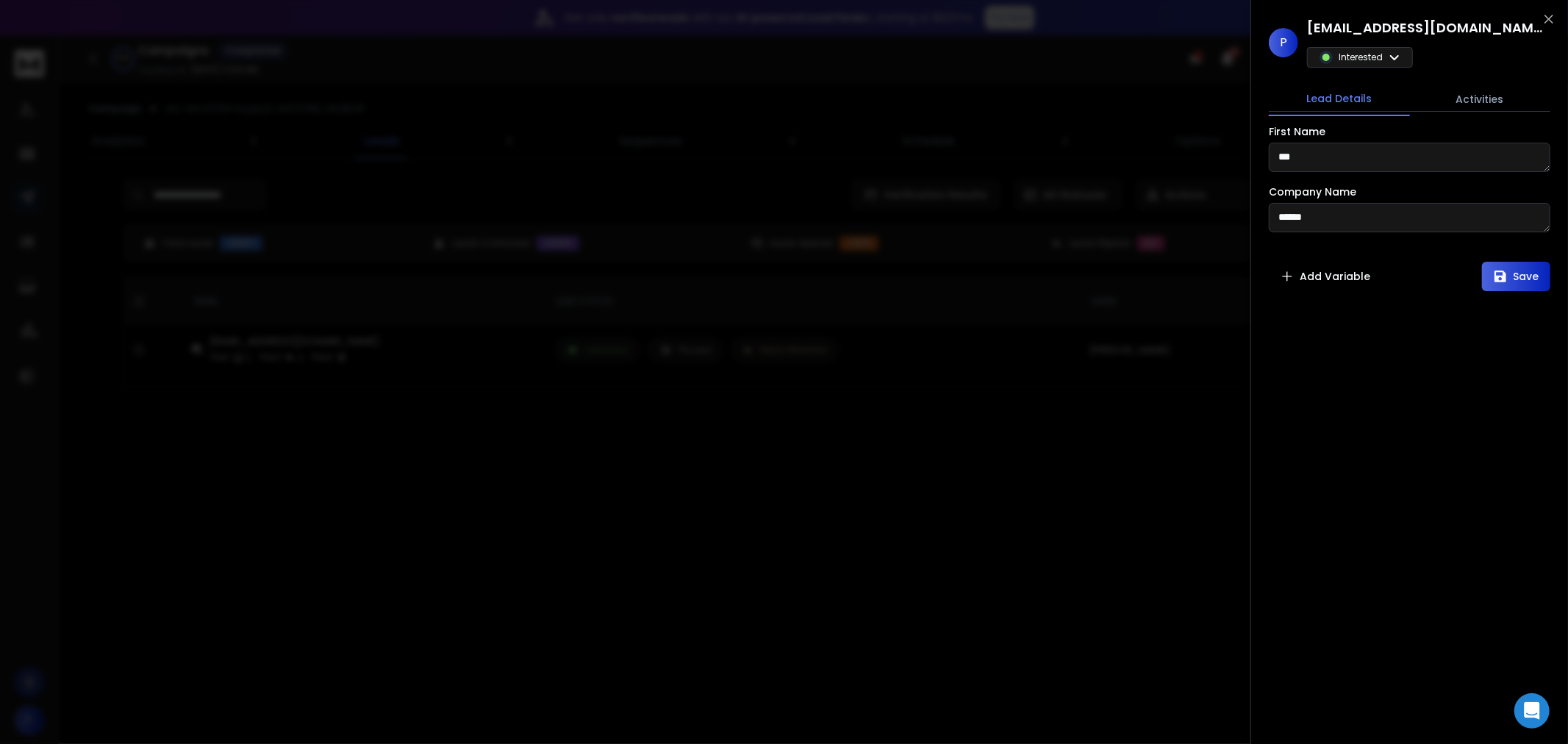
copy td "찐이야농수산"
click at [1169, 22] on icon "button" at bounding box center [1548, 19] width 15 height 15
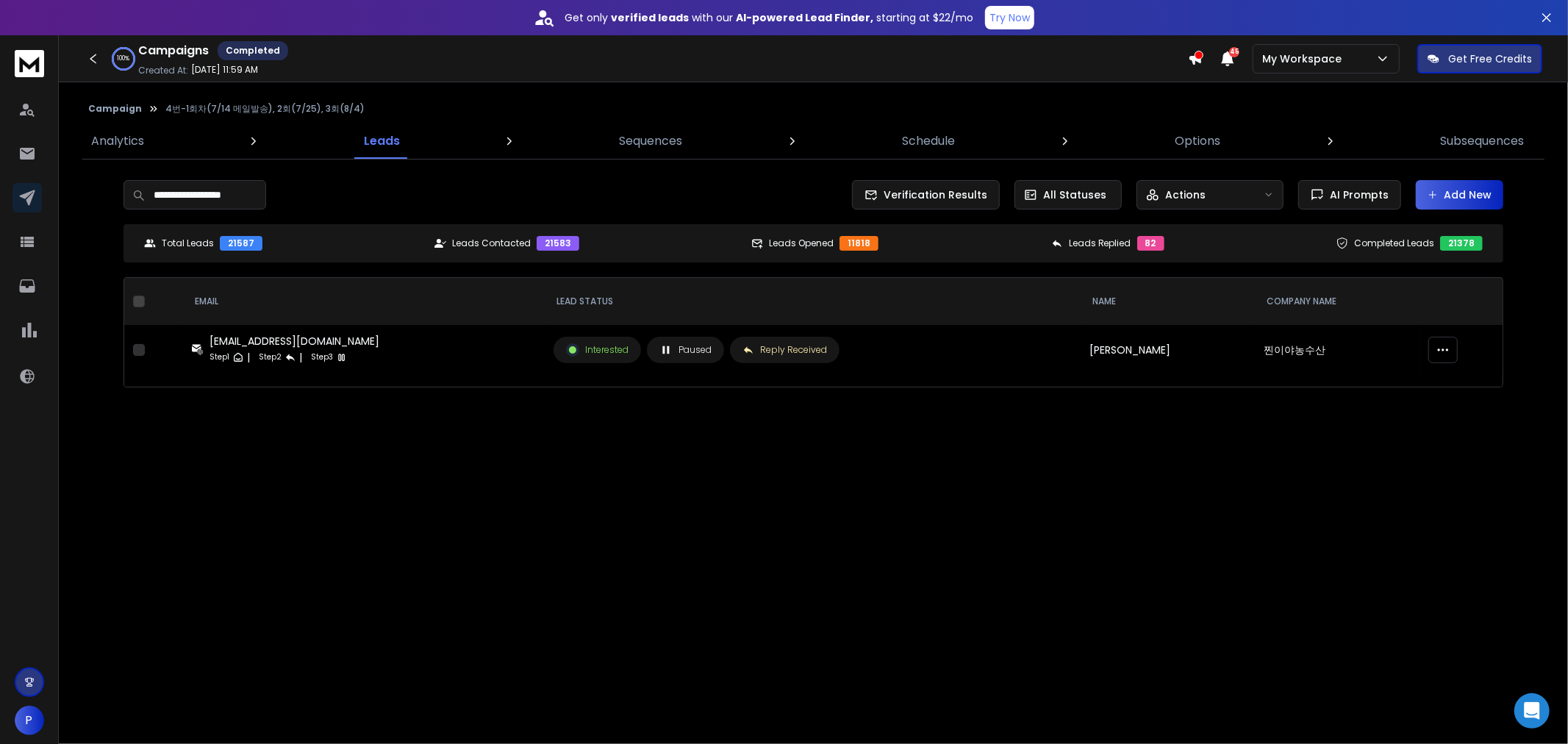
drag, startPoint x: 983, startPoint y: 517, endPoint x: 863, endPoint y: 498, distance: 121.5
click at [981, 519] on div "**********" at bounding box center [784, 372] width 1568 height 744
click at [28, 285] on icon at bounding box center [27, 285] width 17 height 17
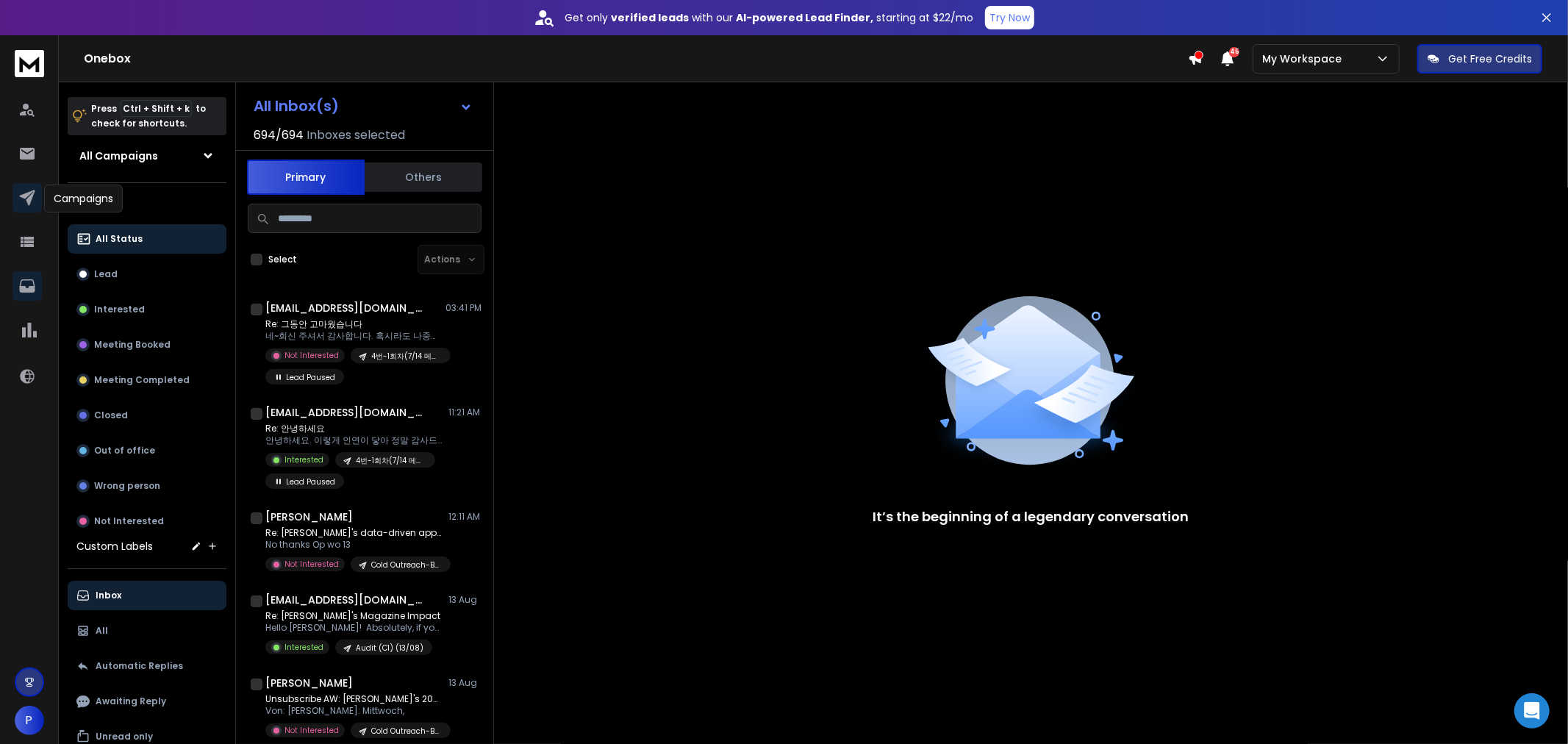
click at [17, 190] on link at bounding box center [27, 197] width 29 height 29
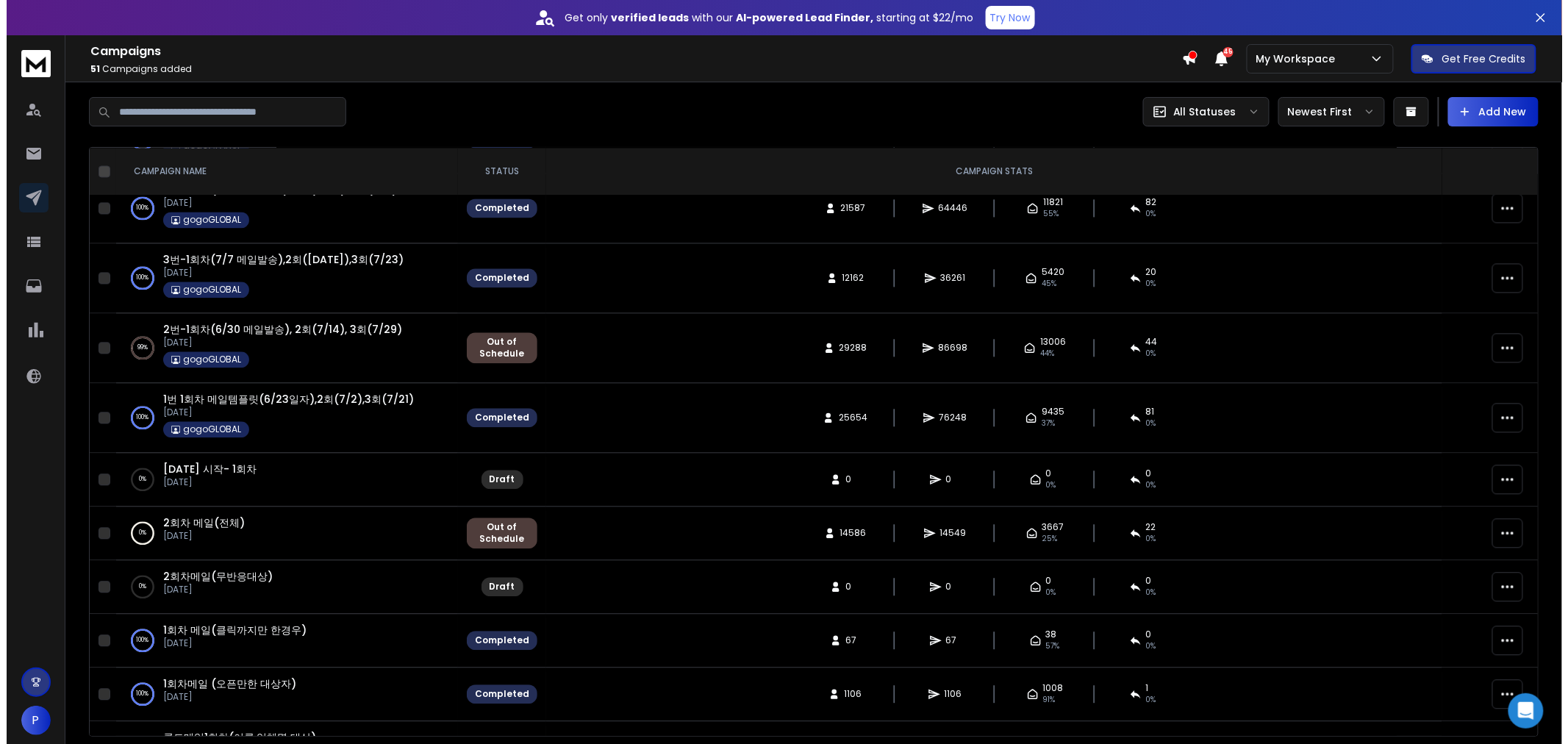
scroll to position [1388, 0]
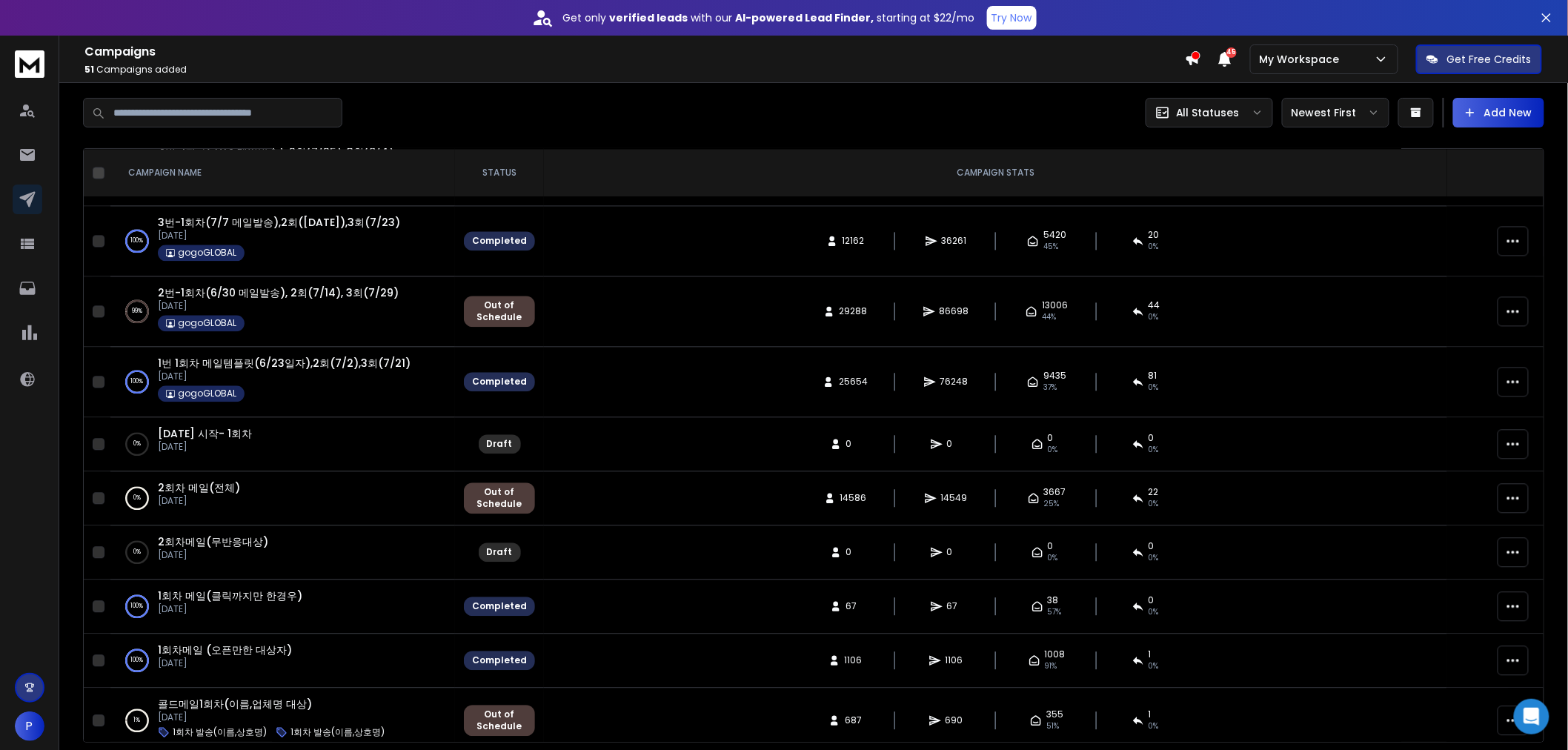
click at [566, 323] on div "29288 86698 13006 44 % 44 0 %" at bounding box center [995, 310] width 886 height 23
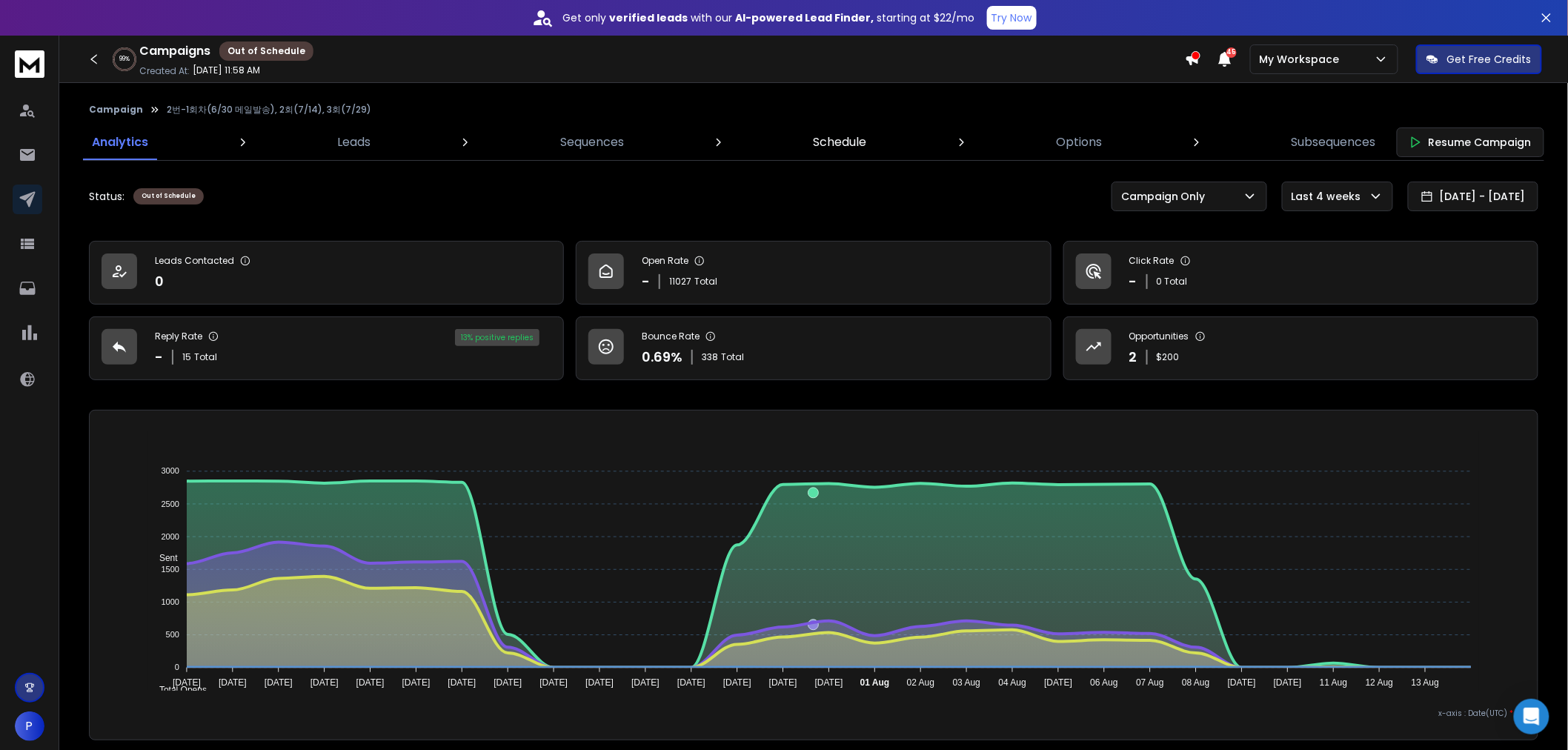
click at [838, 149] on p "Schedule" at bounding box center [840, 142] width 53 height 17
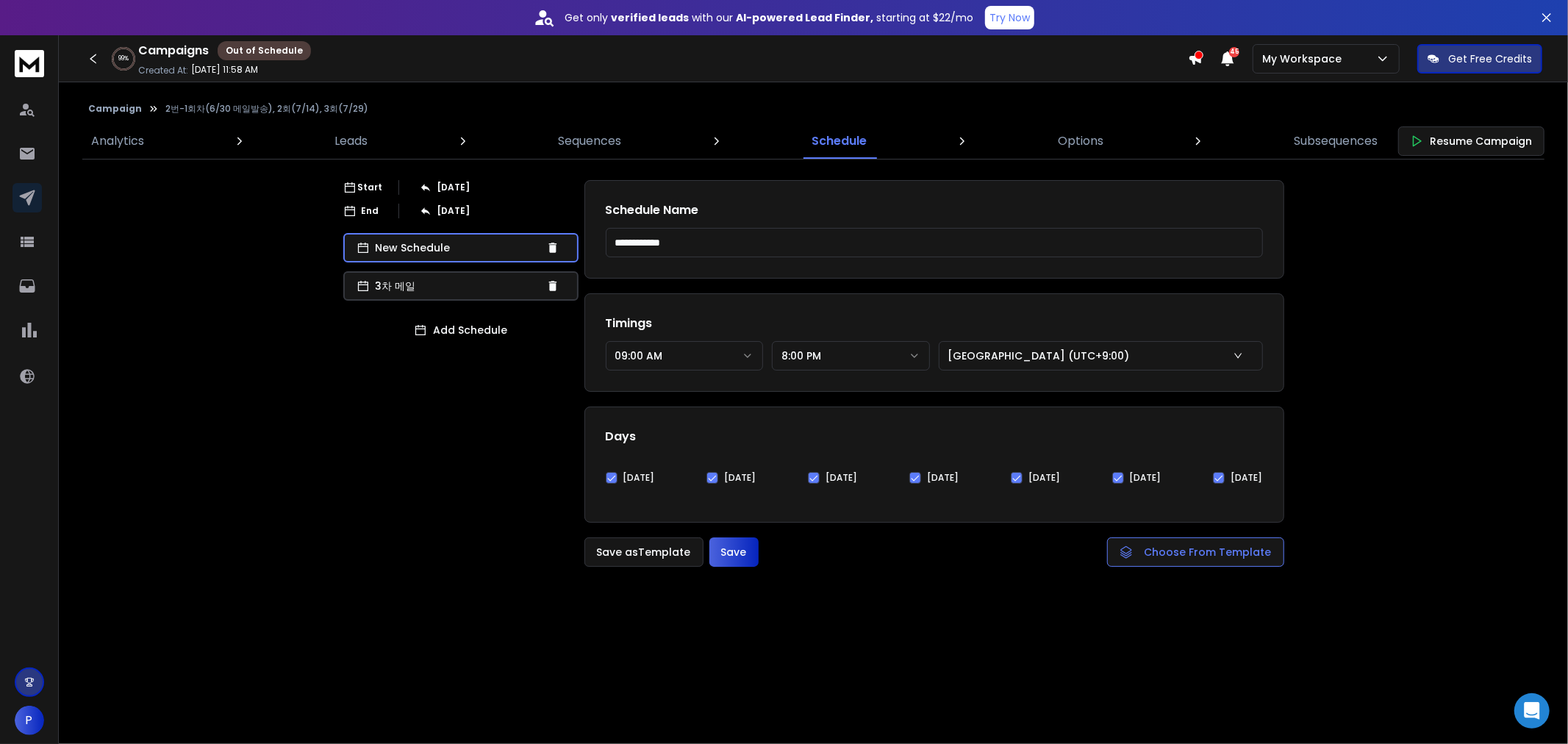
click at [471, 207] on p "Mon Aug 11 2025" at bounding box center [453, 211] width 33 height 12
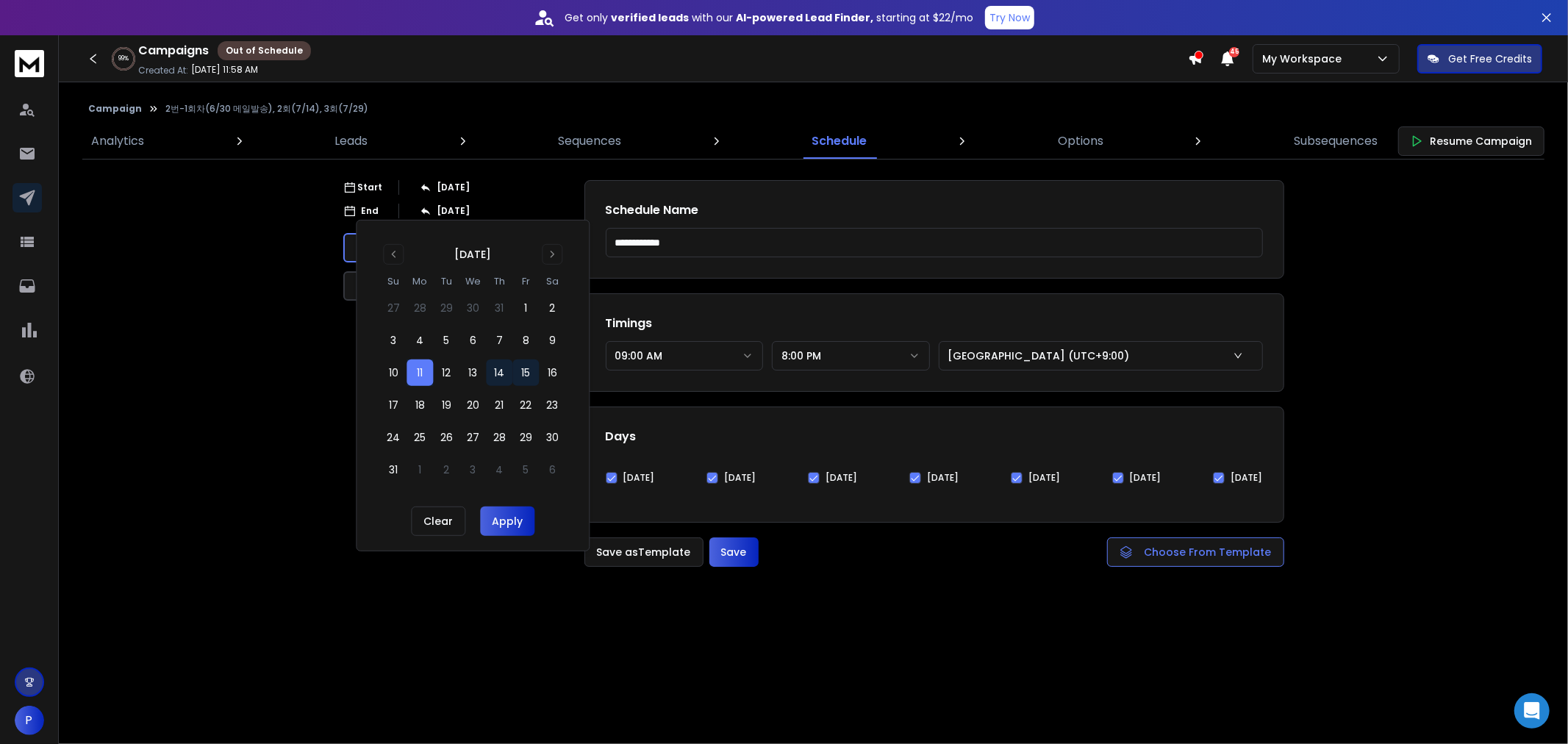
click at [527, 372] on button "15" at bounding box center [525, 372] width 27 height 27
click at [513, 517] on button "Apply" at bounding box center [507, 522] width 54 height 29
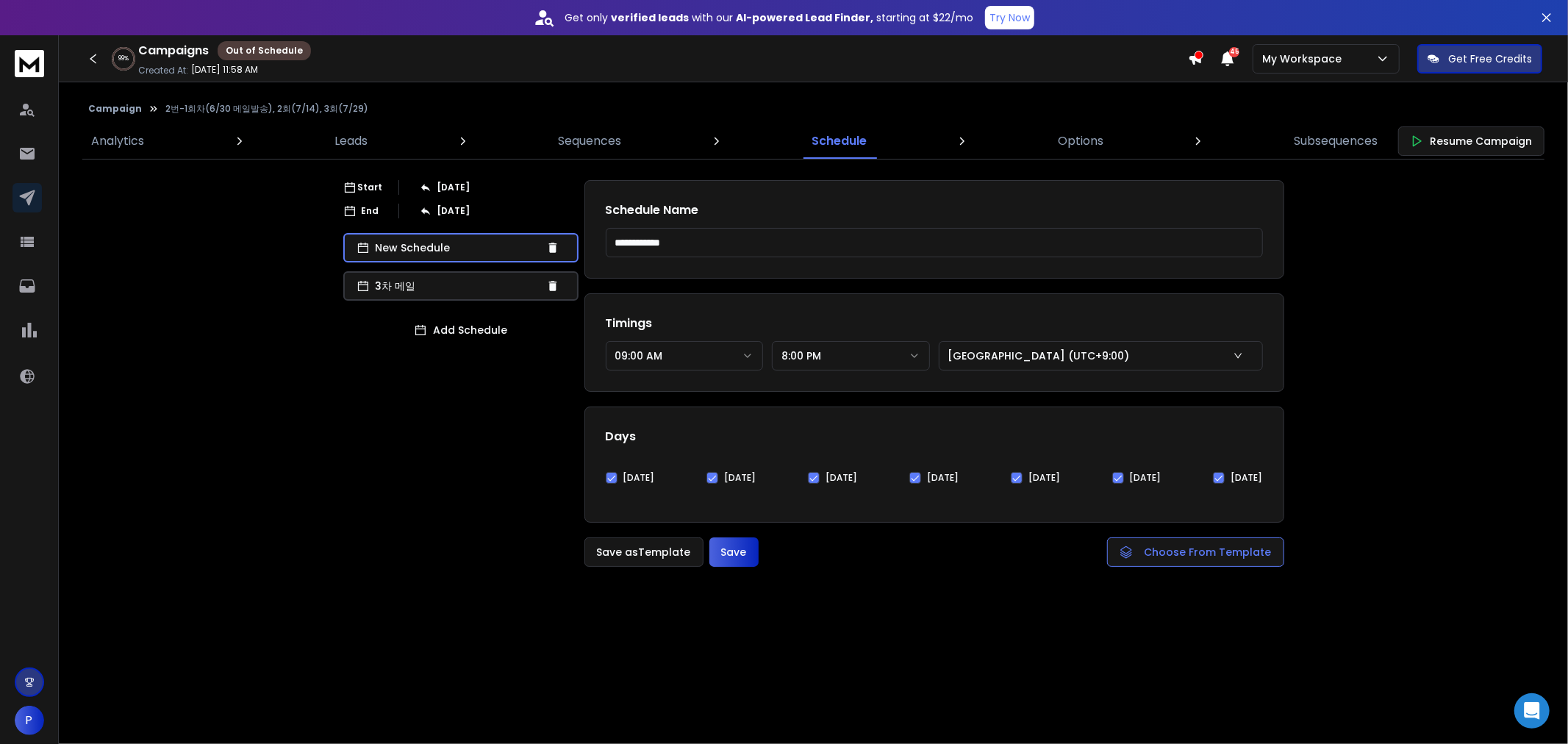
click at [722, 555] on button "Save" at bounding box center [734, 552] width 49 height 29
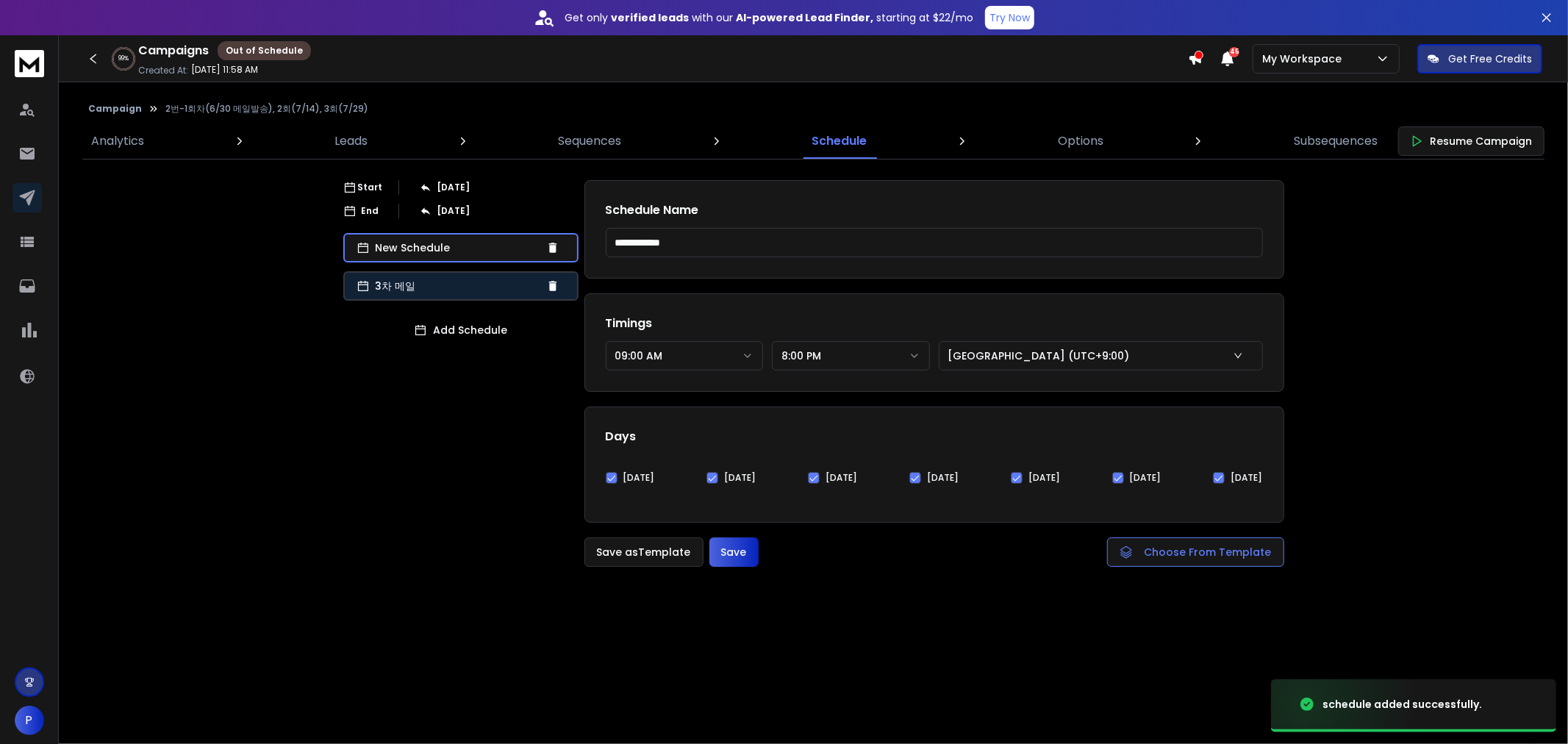
click at [509, 277] on div "3차 메일" at bounding box center [460, 286] width 235 height 29
type input "*****"
click at [747, 552] on button "Save" at bounding box center [734, 552] width 49 height 29
click at [1091, 140] on p "Options" at bounding box center [1080, 141] width 46 height 17
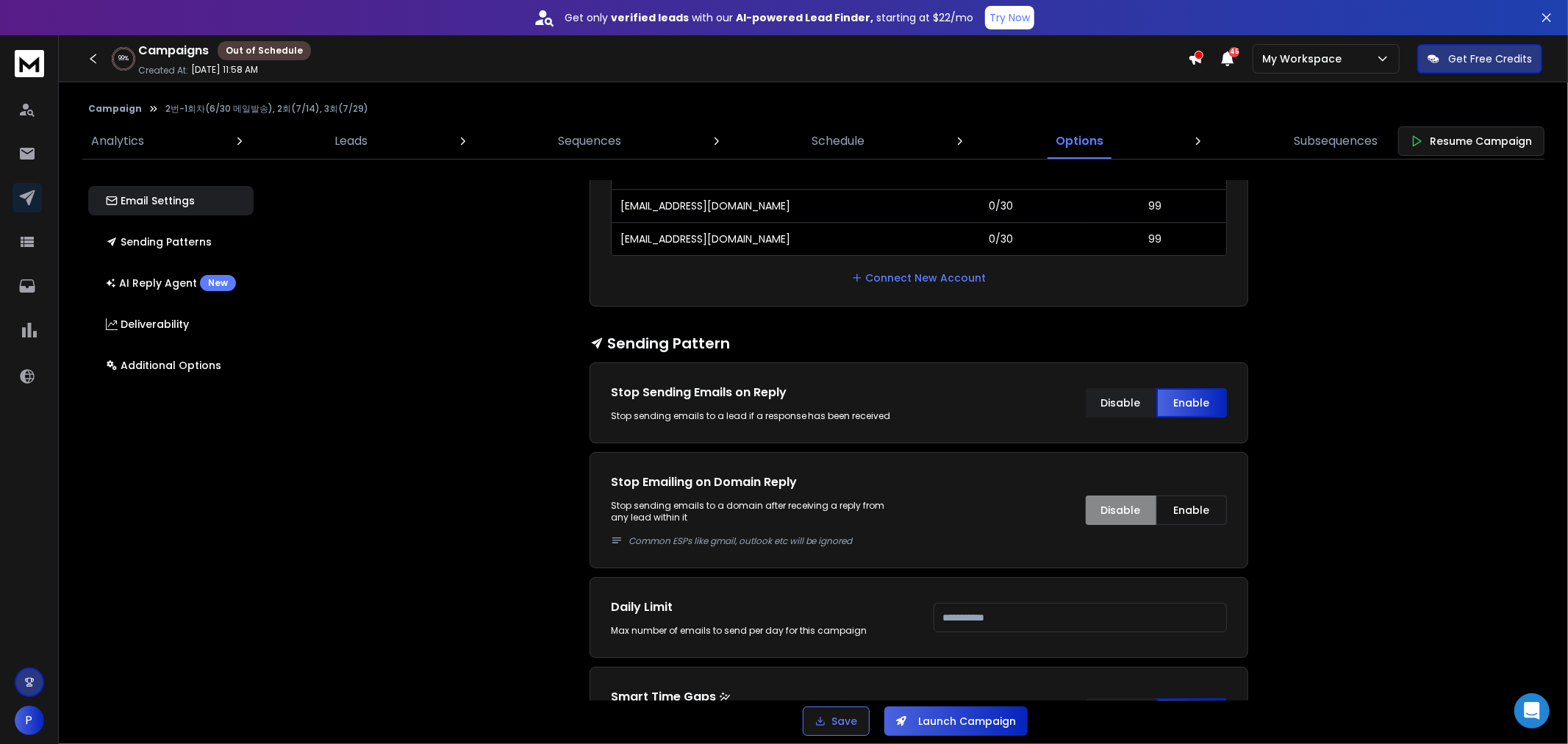
scroll to position [408, 0]
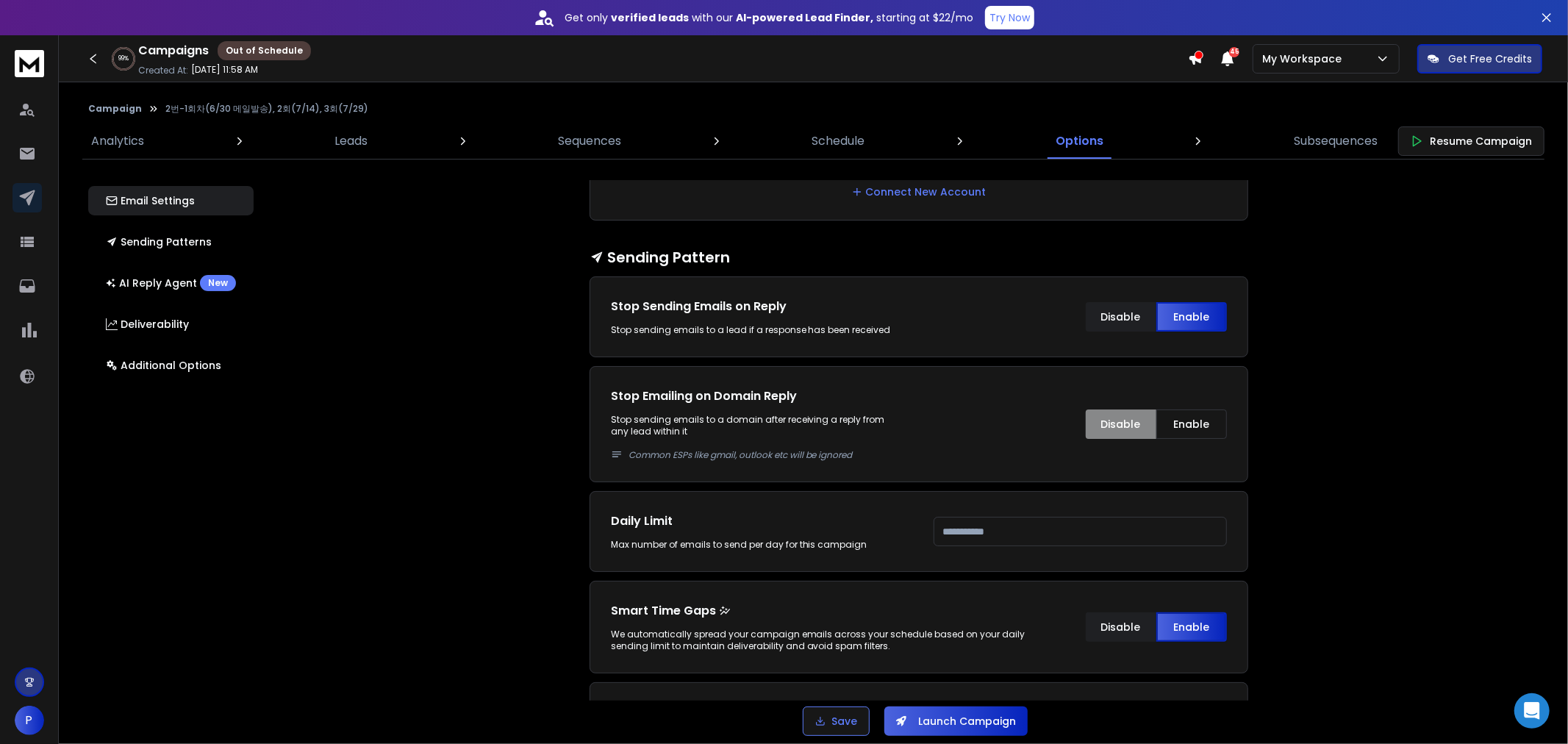
drag, startPoint x: 847, startPoint y: 725, endPoint x: 871, endPoint y: 725, distance: 24.0
click at [847, 724] on button "Save" at bounding box center [836, 721] width 67 height 29
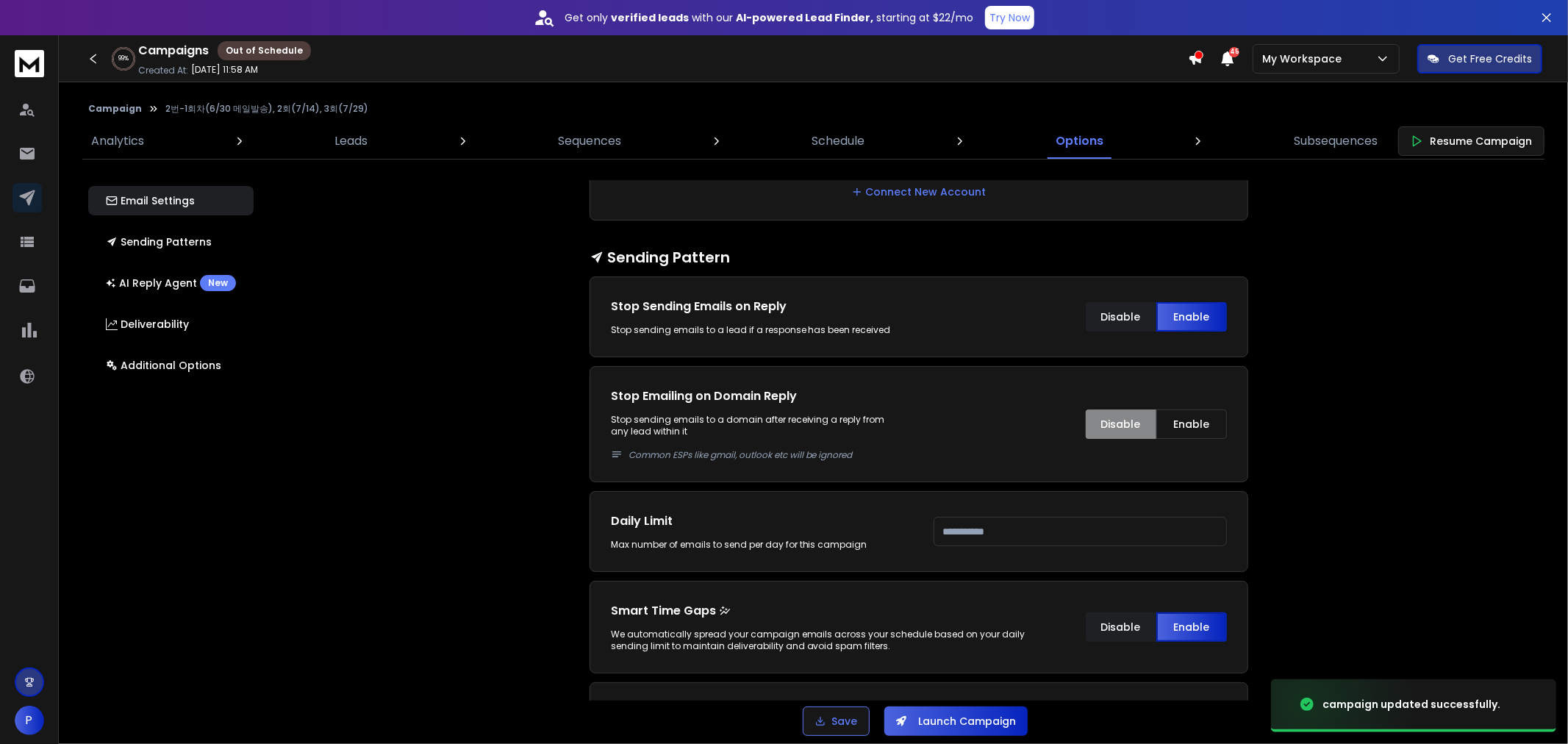
click at [975, 719] on button "Launch Campaign" at bounding box center [956, 721] width 143 height 29
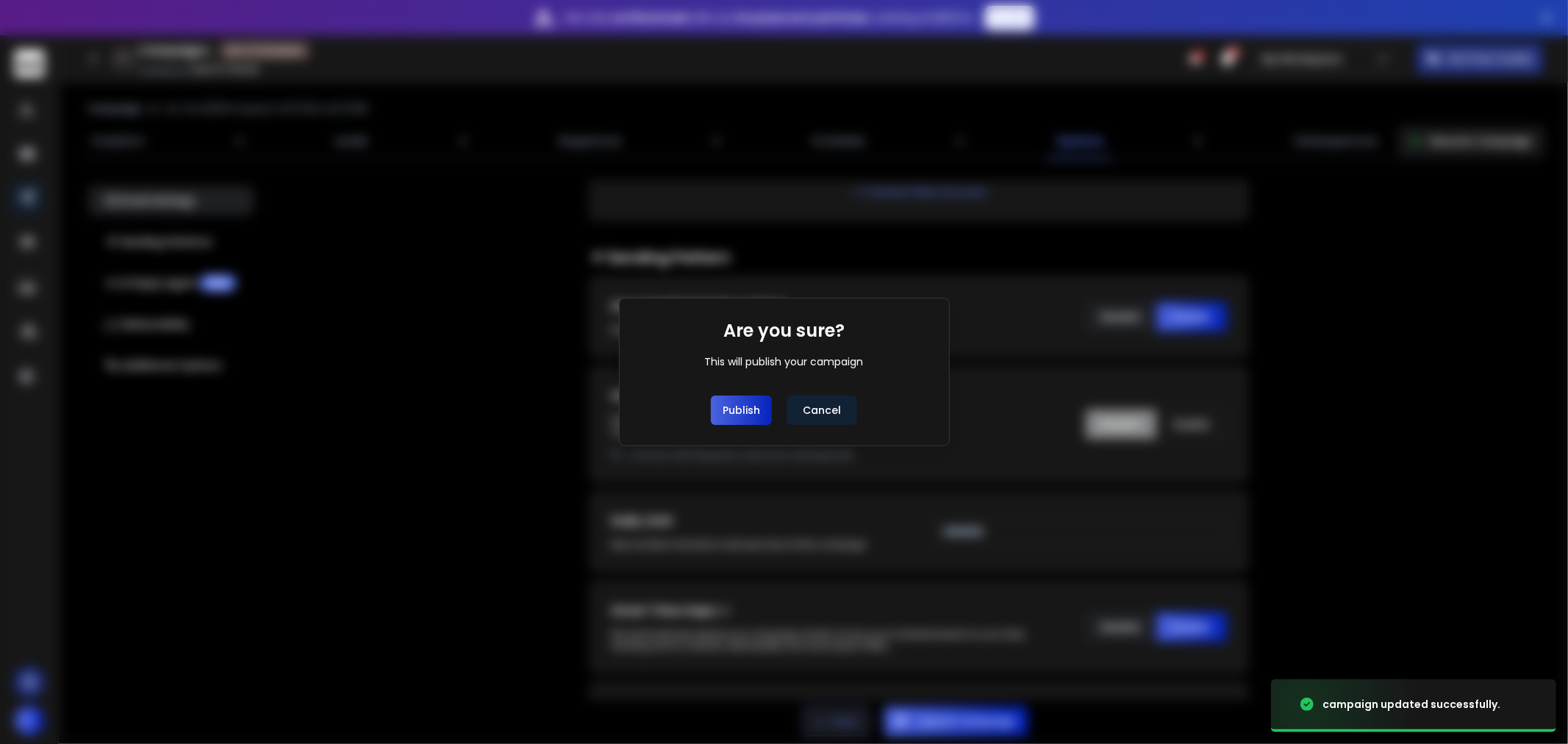
click at [752, 413] on button "Publish" at bounding box center [741, 410] width 61 height 29
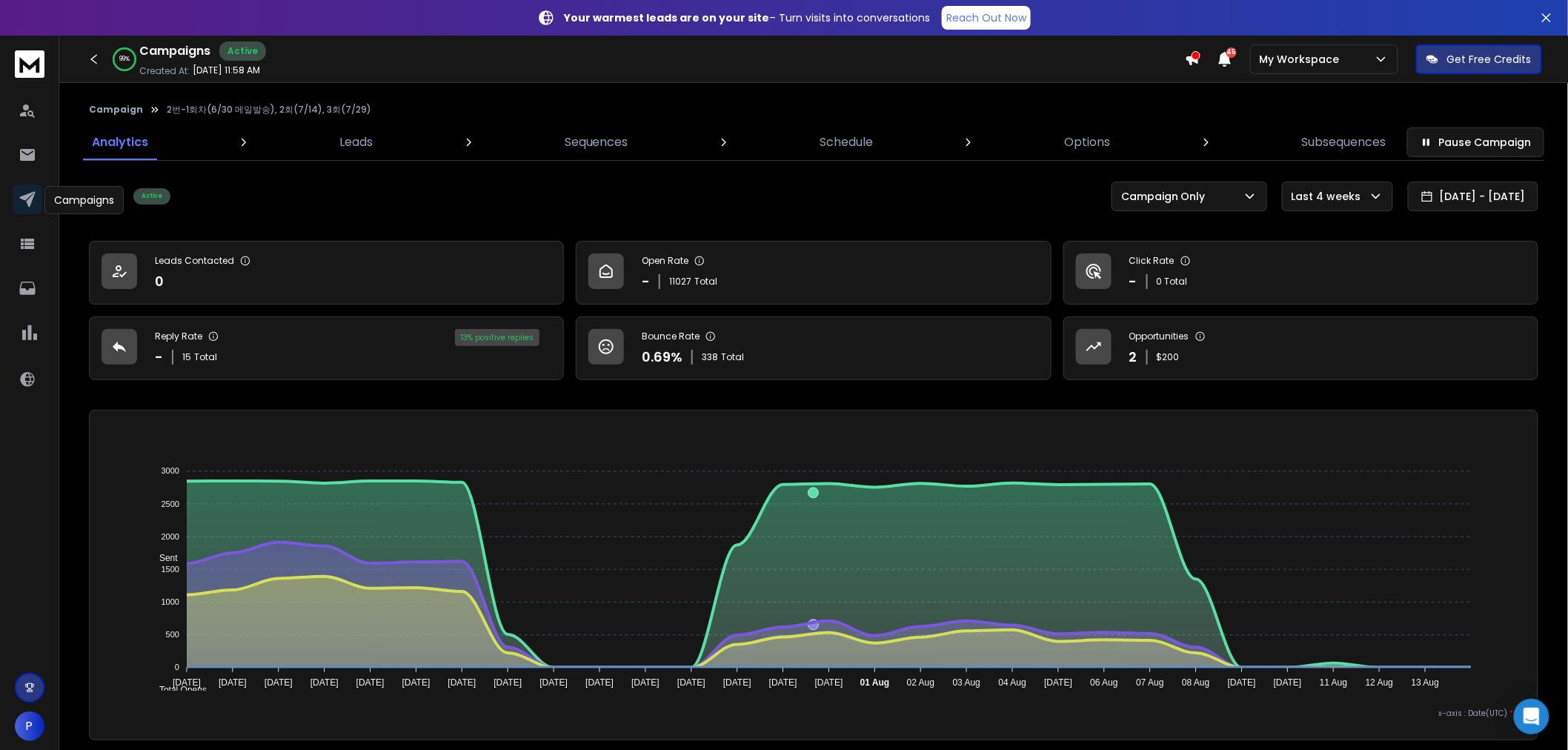
click at [25, 202] on icon at bounding box center [27, 199] width 17 height 17
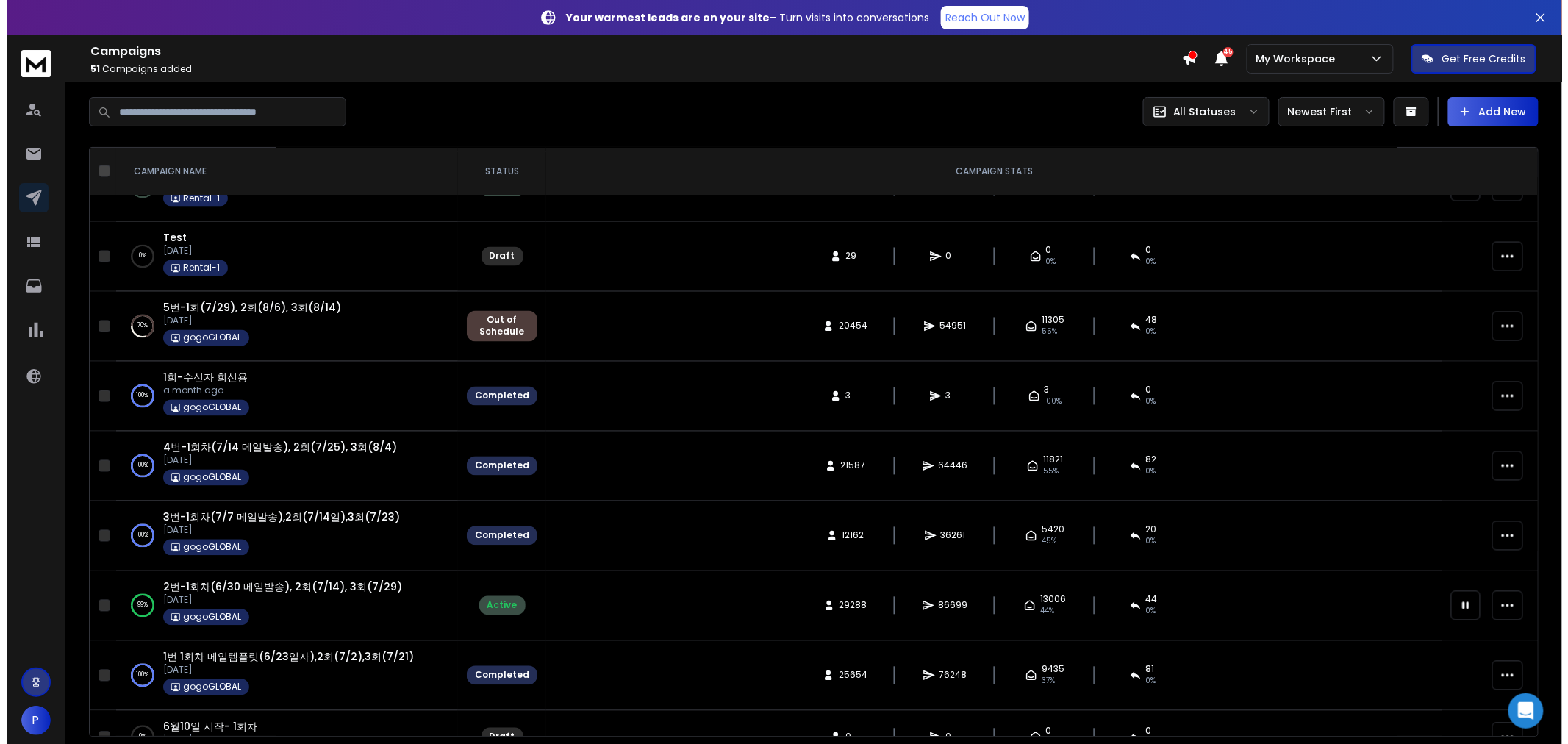
scroll to position [1061, 0]
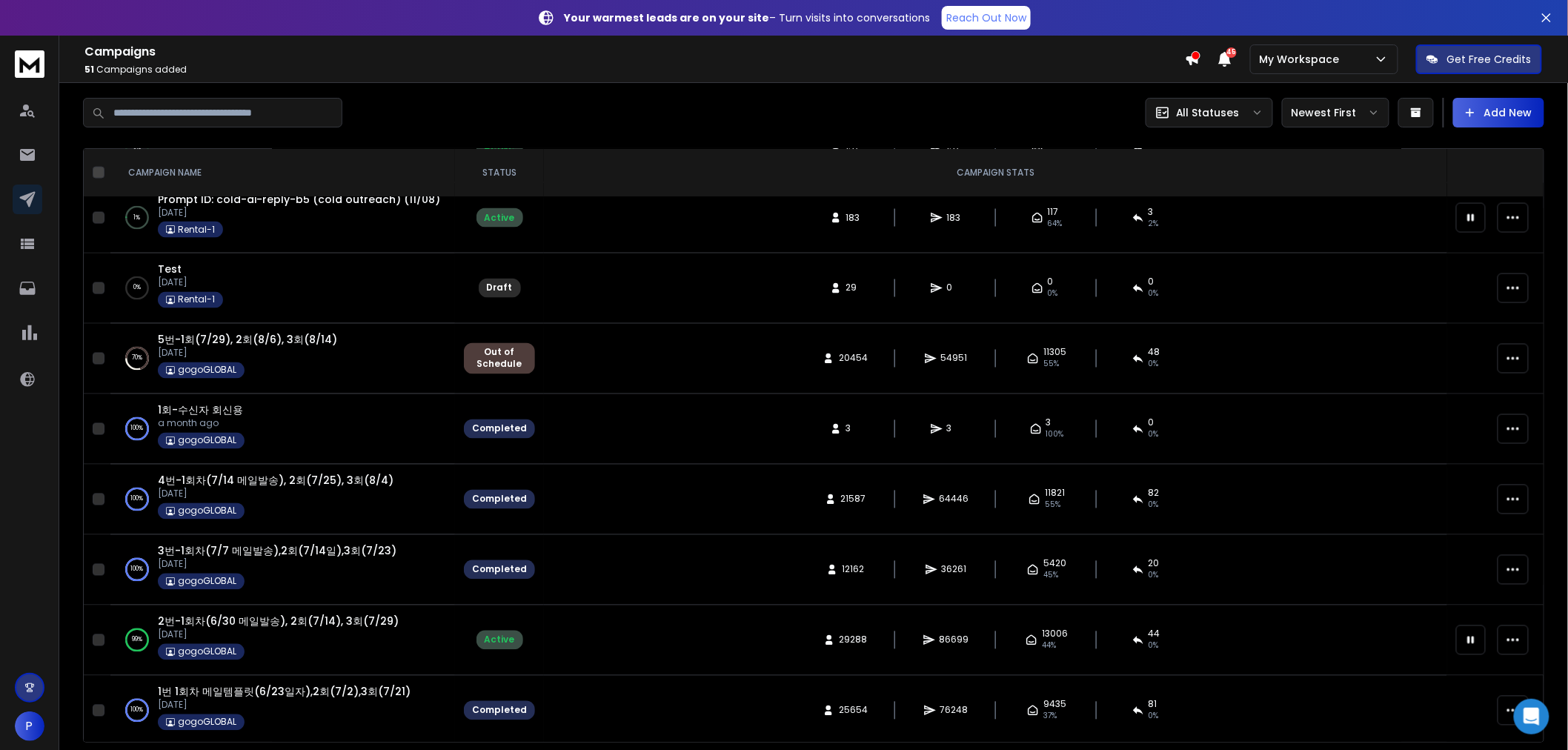
click at [408, 359] on div "70 % 5번-1회(7/29), 2회(8/6), 3회(8/14) 22 days ago gogoGLOBAL" at bounding box center [282, 359] width 315 height 52
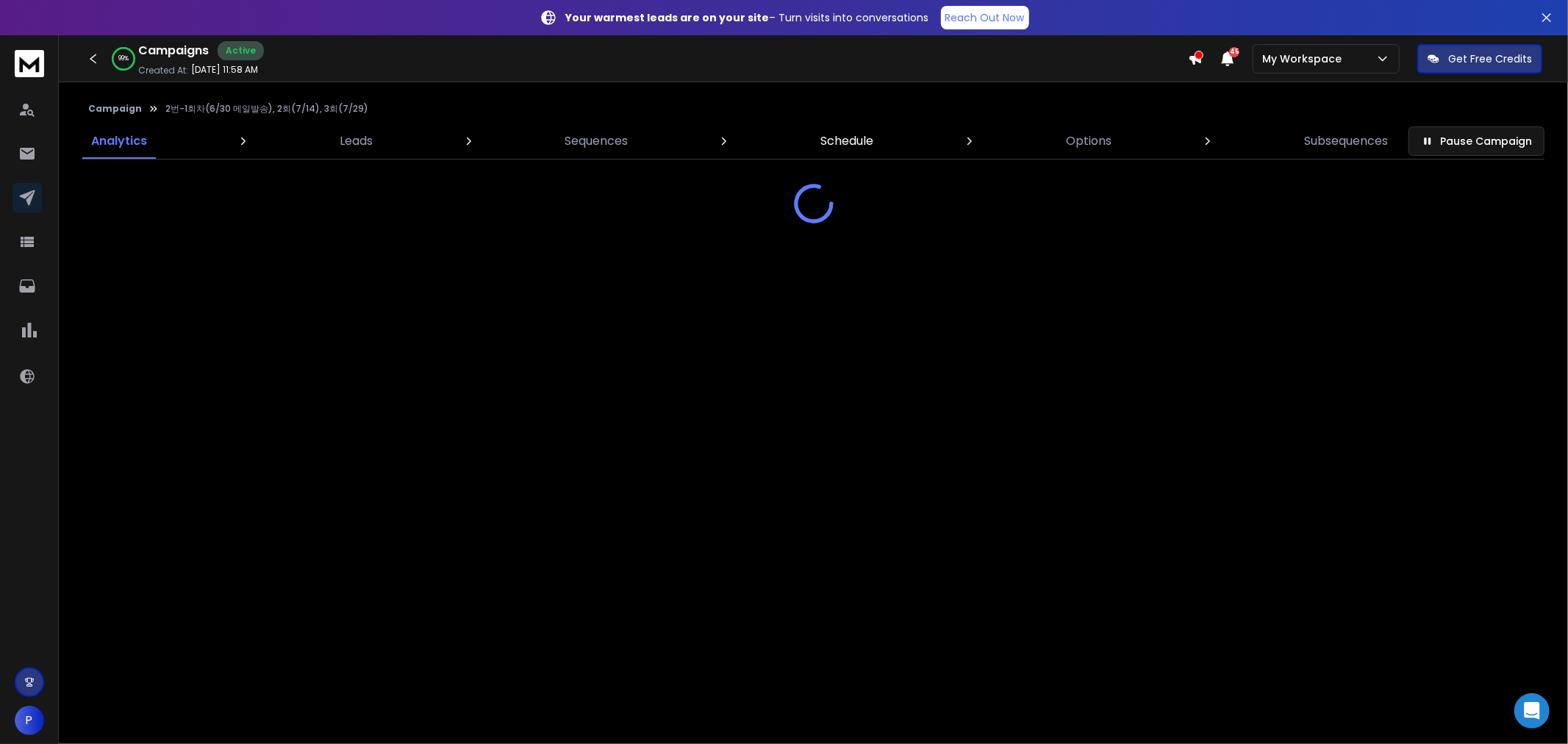
click at [853, 148] on p "Schedule" at bounding box center [846, 141] width 53 height 17
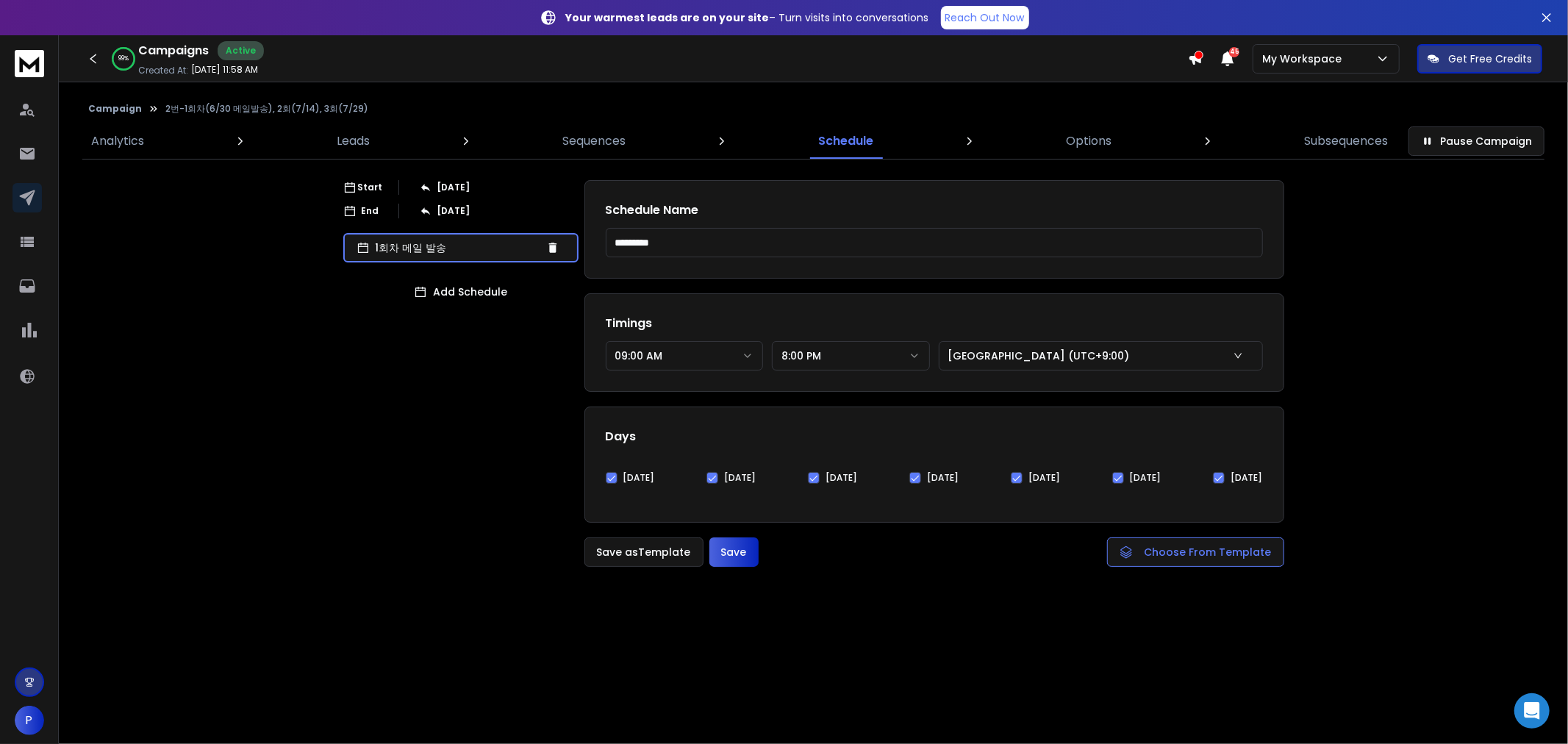
click at [504, 217] on div "End Wed Aug 13 2025" at bounding box center [460, 210] width 235 height 15
click at [471, 207] on p "[DATE]" at bounding box center [453, 211] width 33 height 12
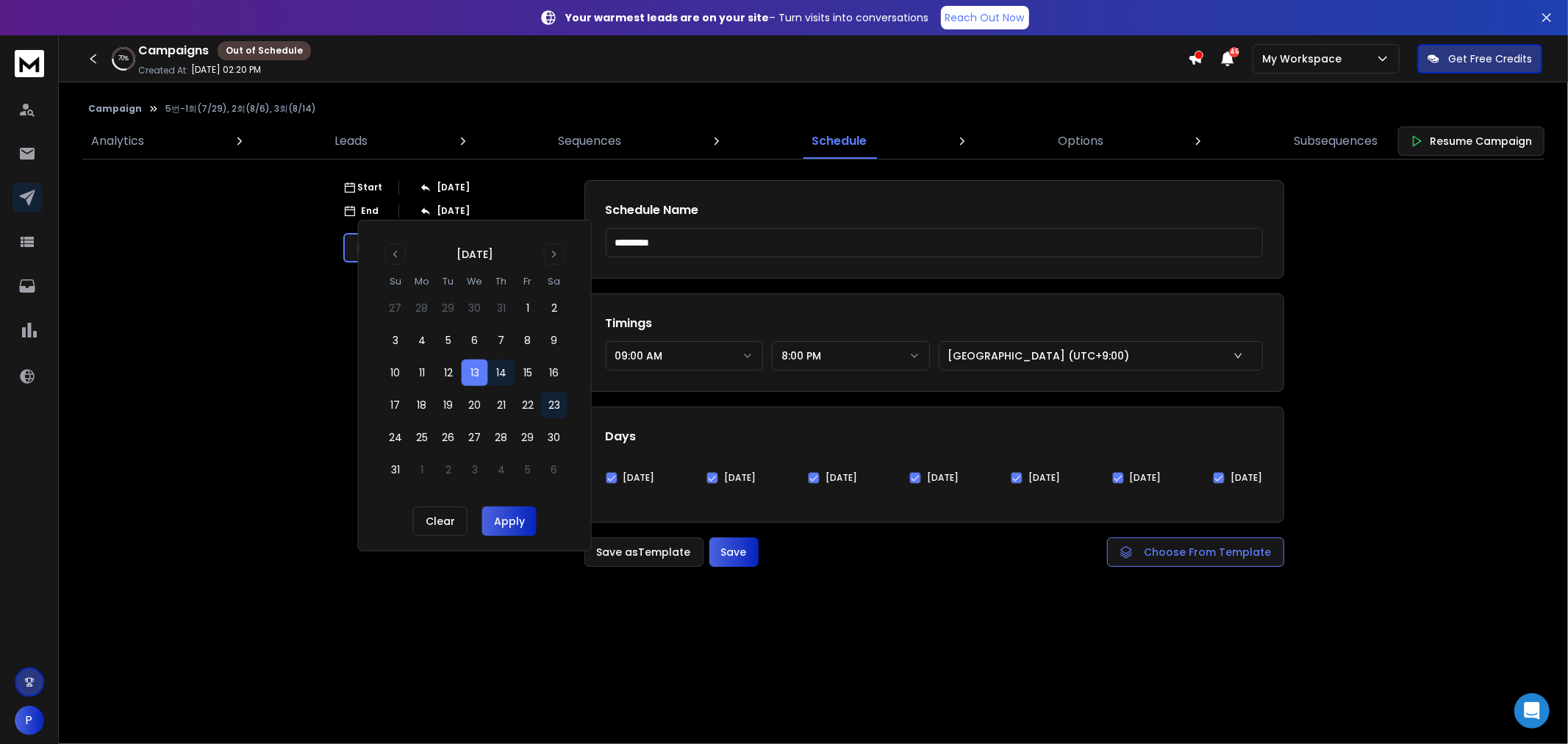
click at [553, 406] on button "23" at bounding box center [554, 404] width 27 height 27
click at [508, 519] on button "Apply" at bounding box center [509, 522] width 54 height 29
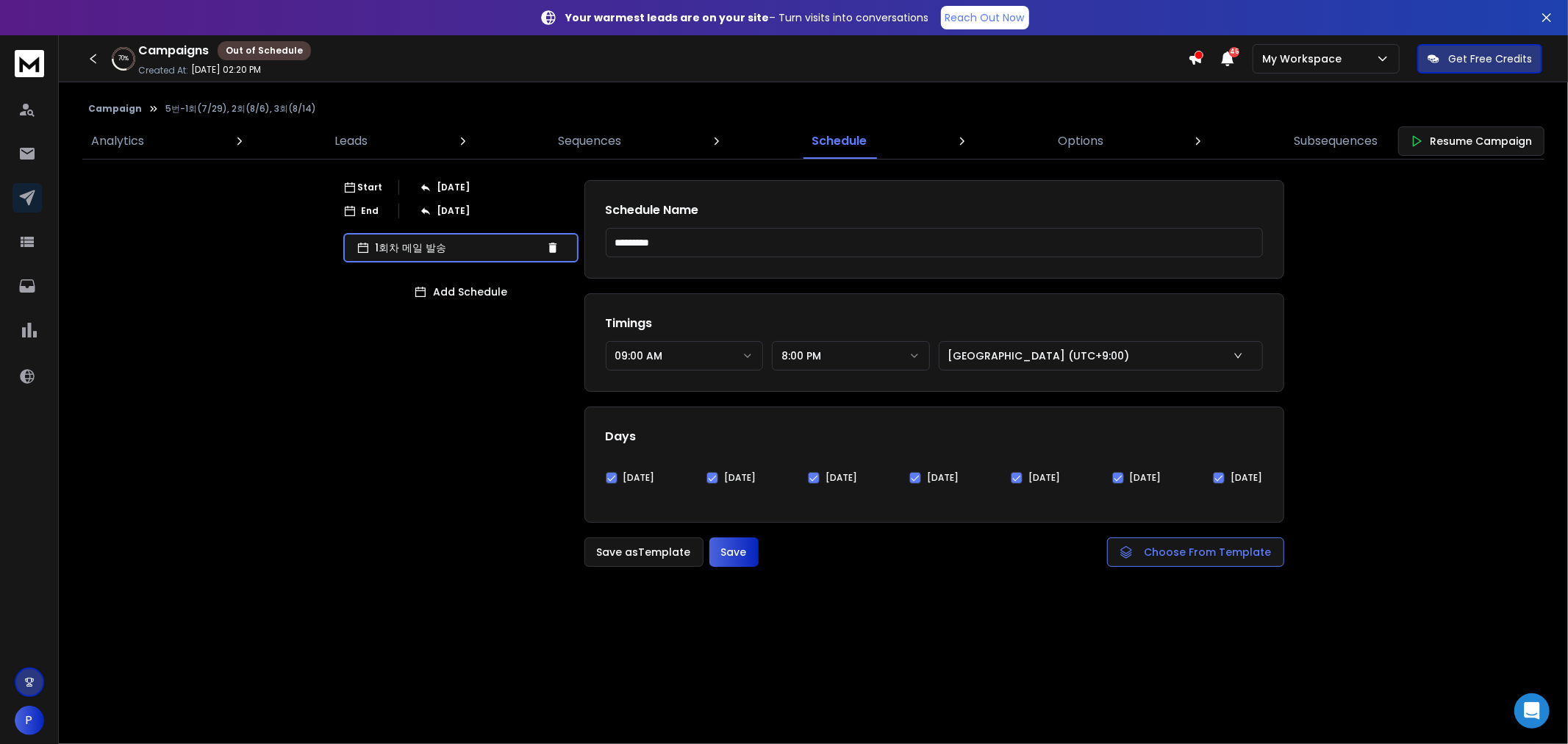
click at [728, 553] on button "Save" at bounding box center [734, 552] width 49 height 29
click at [1089, 136] on p "Options" at bounding box center [1080, 141] width 46 height 17
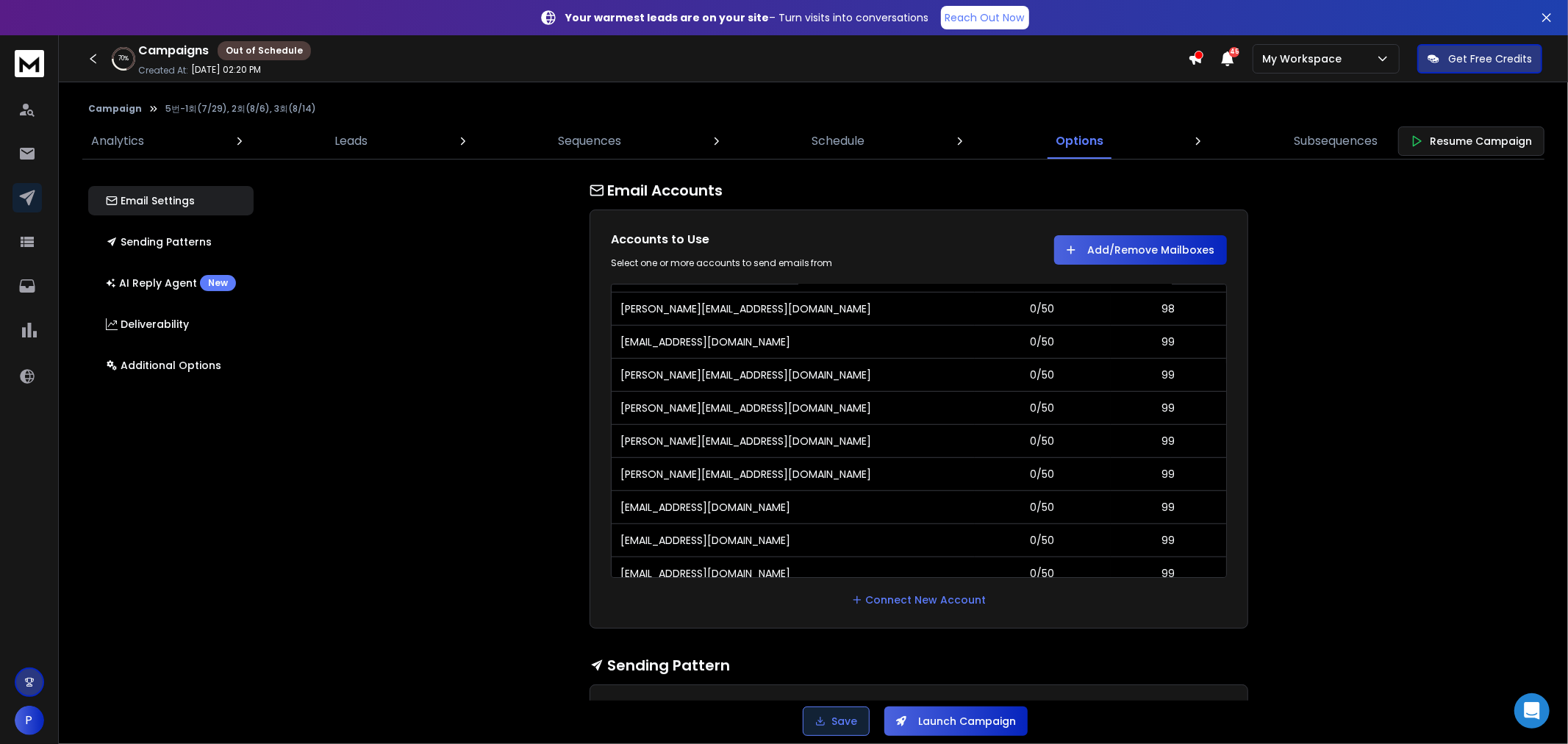
scroll to position [980, 0]
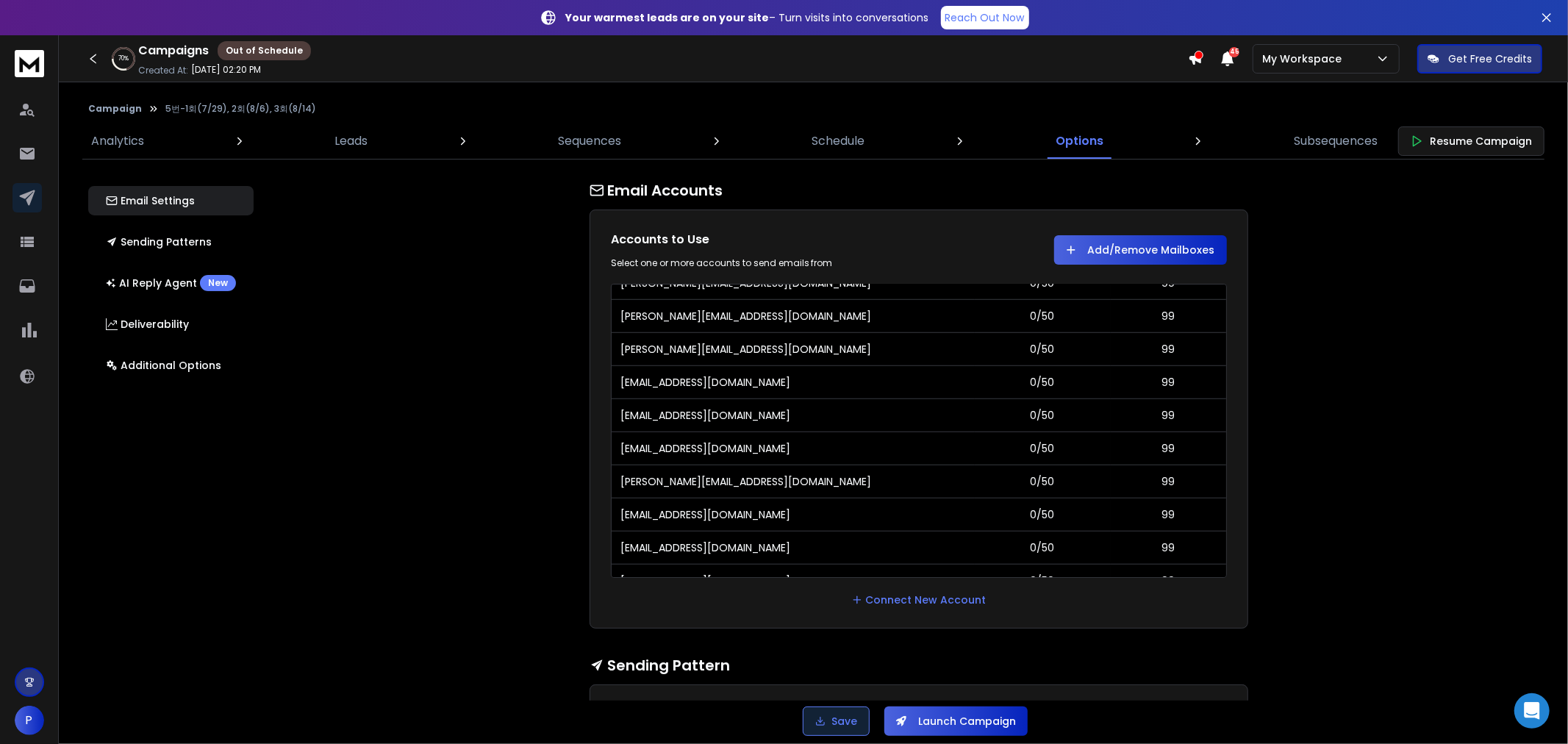
click at [846, 722] on button "Save" at bounding box center [836, 721] width 67 height 29
click at [961, 721] on button "Launch Campaign" at bounding box center [956, 721] width 143 height 29
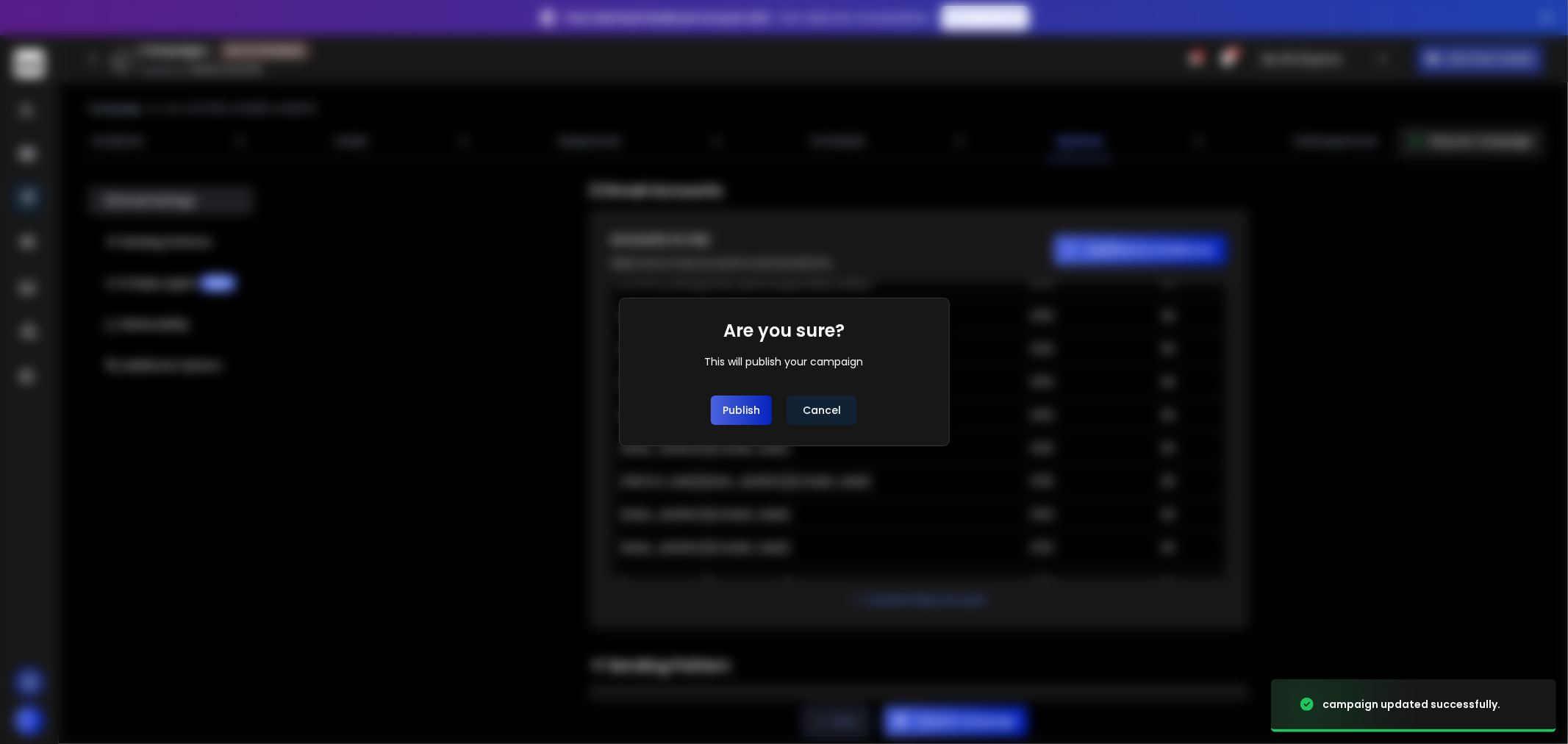
click at [748, 412] on button "Publish" at bounding box center [741, 410] width 61 height 29
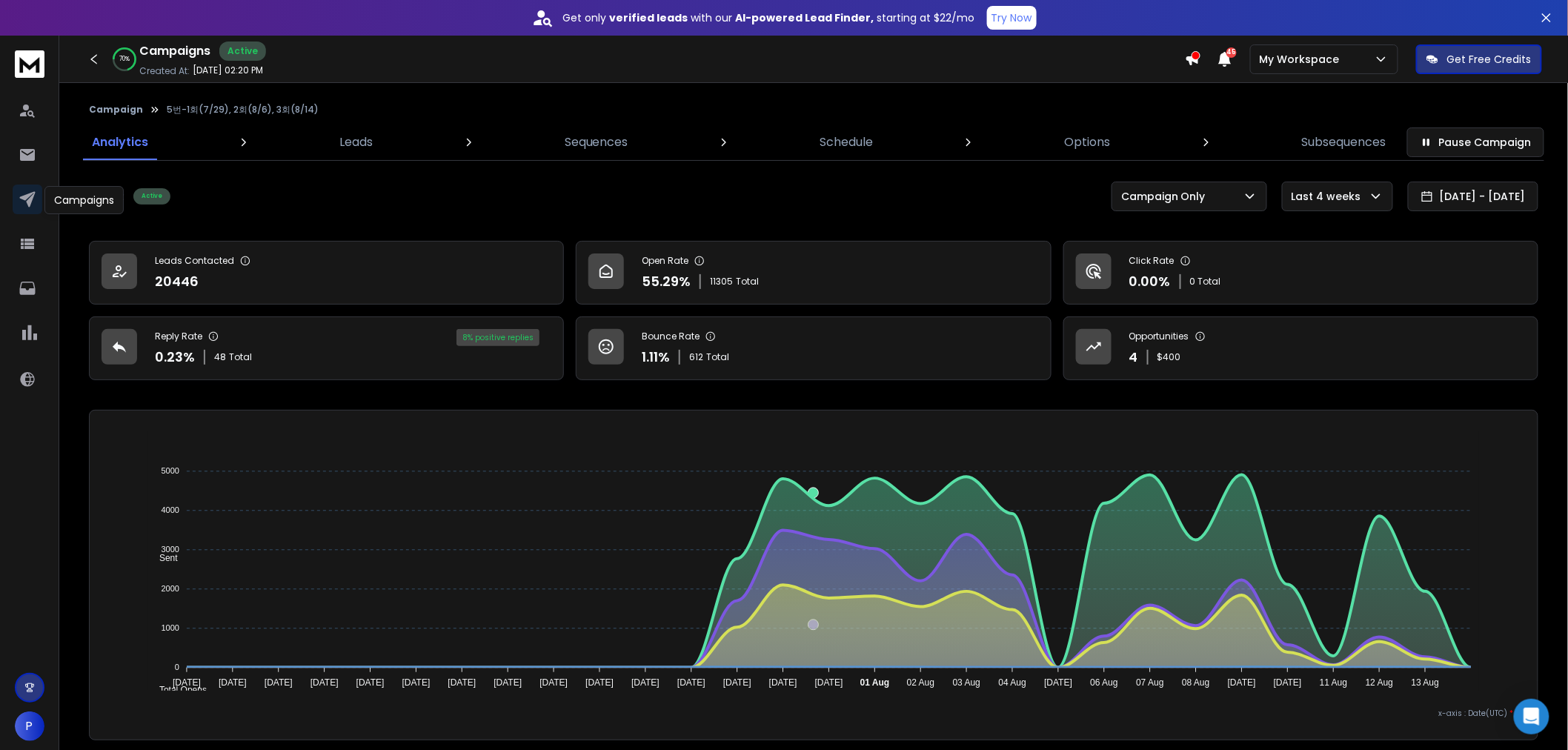
click at [31, 202] on icon at bounding box center [27, 199] width 16 height 16
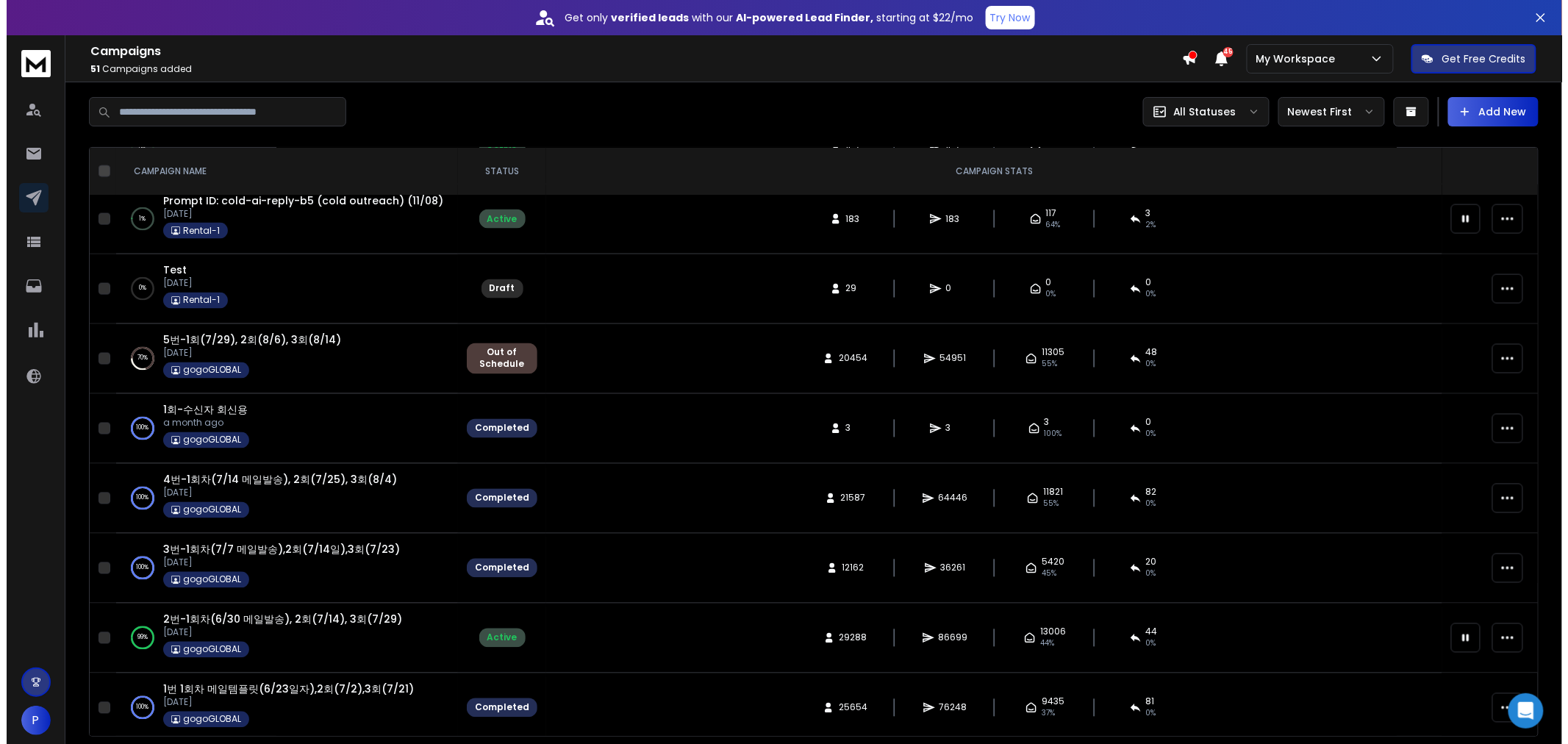
scroll to position [898, 0]
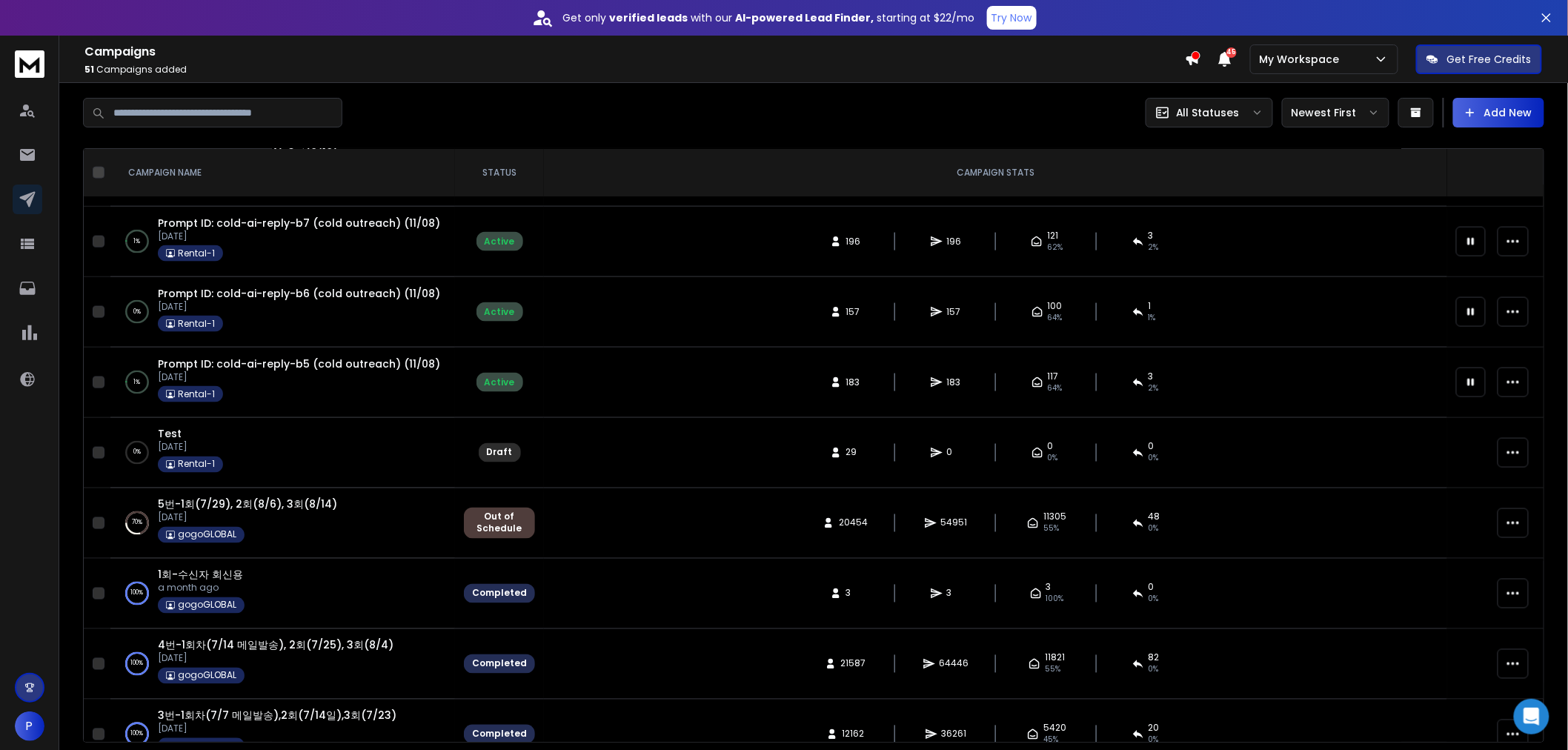
click at [349, 516] on div "70 % 5번-1회(7/29), 2회(8/6), 3회(8/14) 22 days ago gogoGLOBAL" at bounding box center [282, 523] width 315 height 52
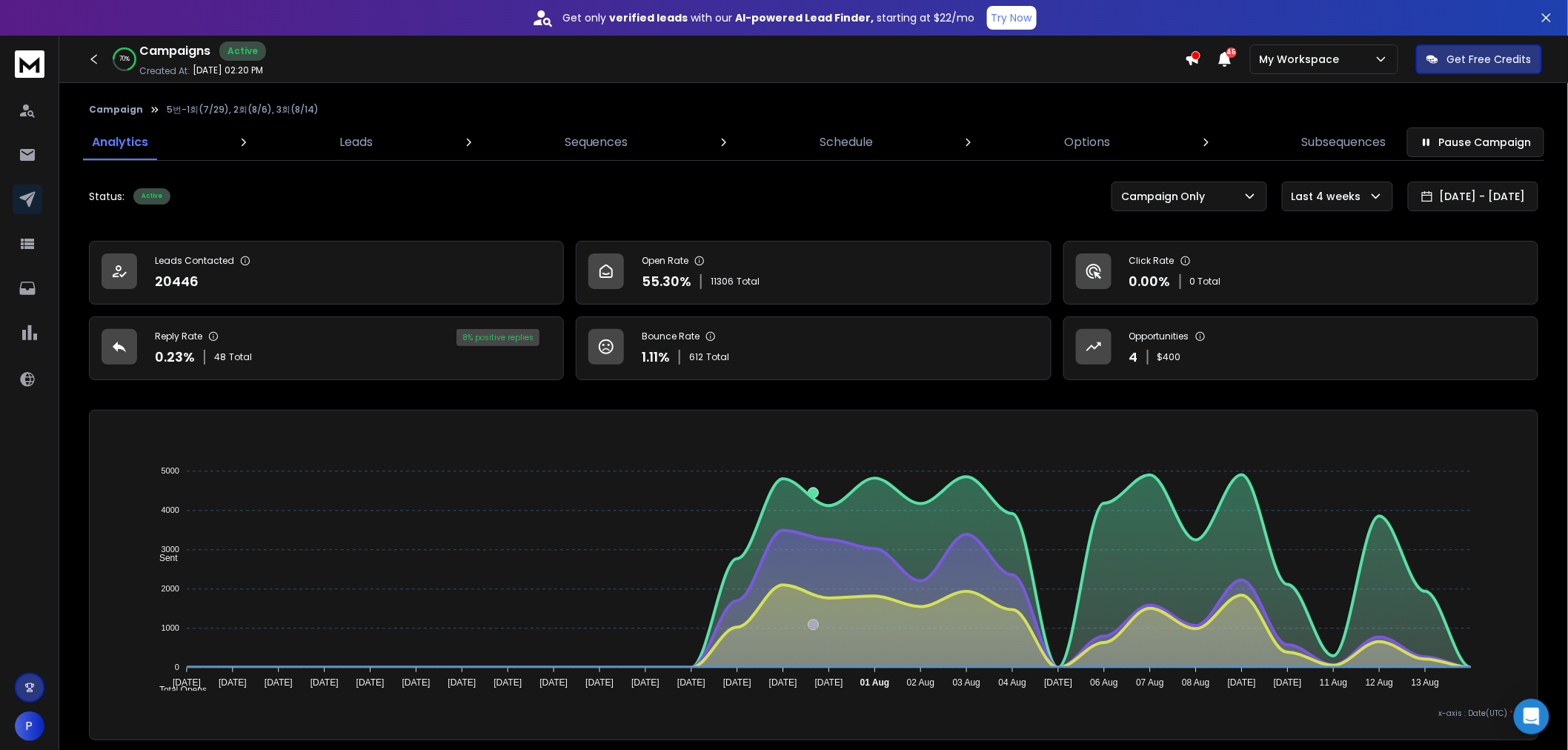
click at [1130, 139] on div "Analytics Leads Sequences Schedule Options Subsequences" at bounding box center [740, 142] width 1312 height 36
click at [1095, 144] on p "Options" at bounding box center [1087, 142] width 46 height 17
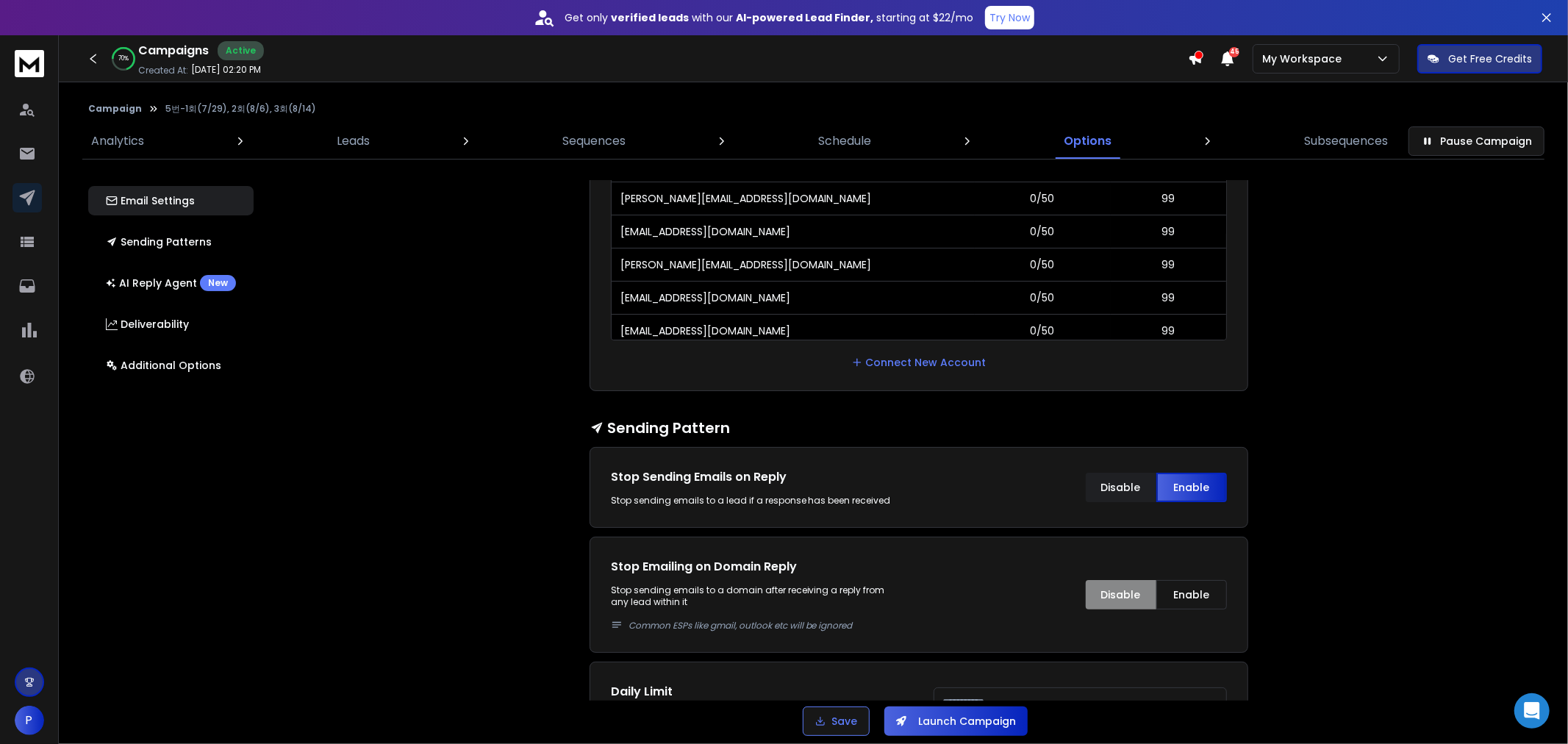
scroll to position [245, 0]
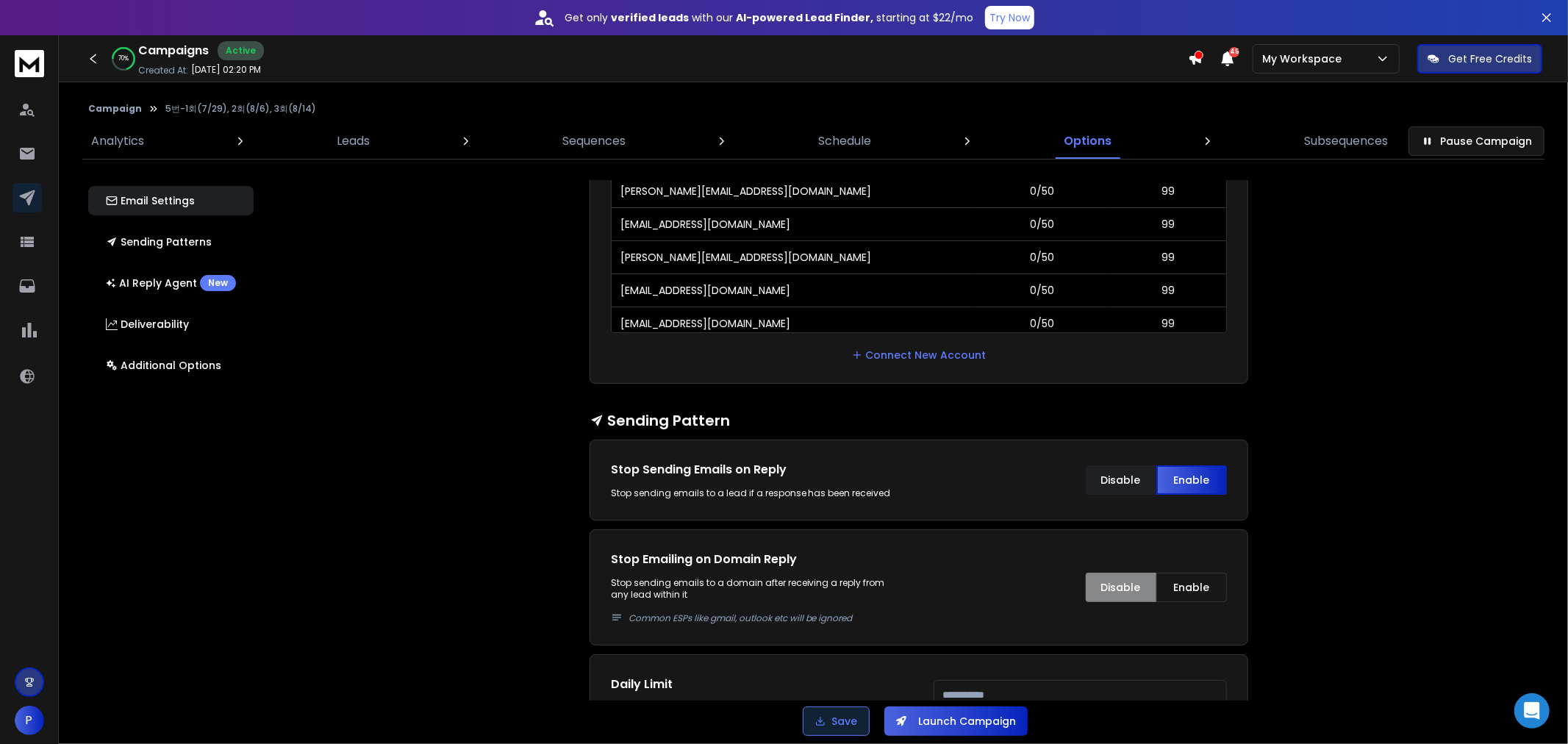
click at [834, 724] on button "Save" at bounding box center [836, 721] width 67 height 29
click at [982, 725] on button "Launch Campaign" at bounding box center [956, 721] width 143 height 29
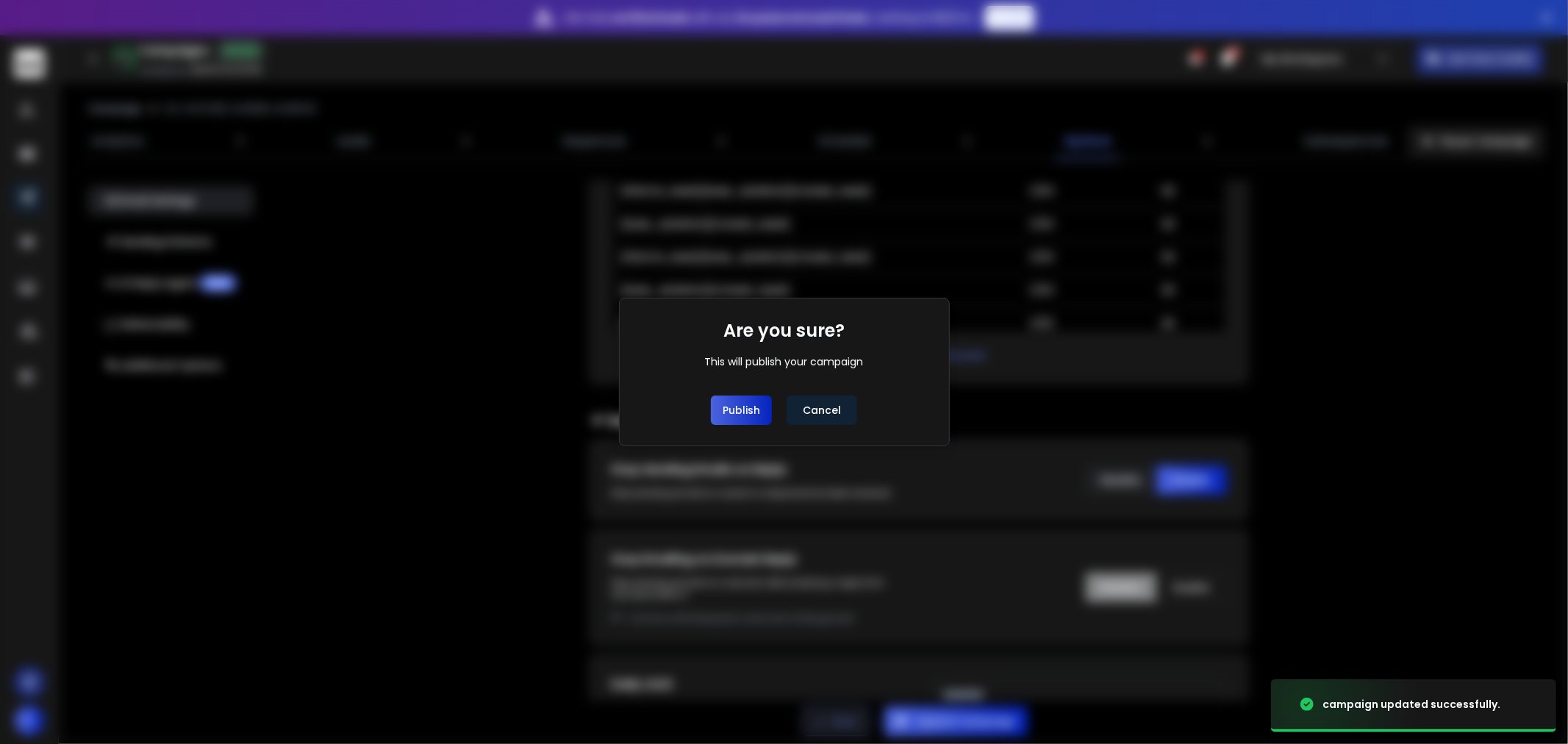
click at [751, 402] on button "Publish" at bounding box center [741, 410] width 61 height 29
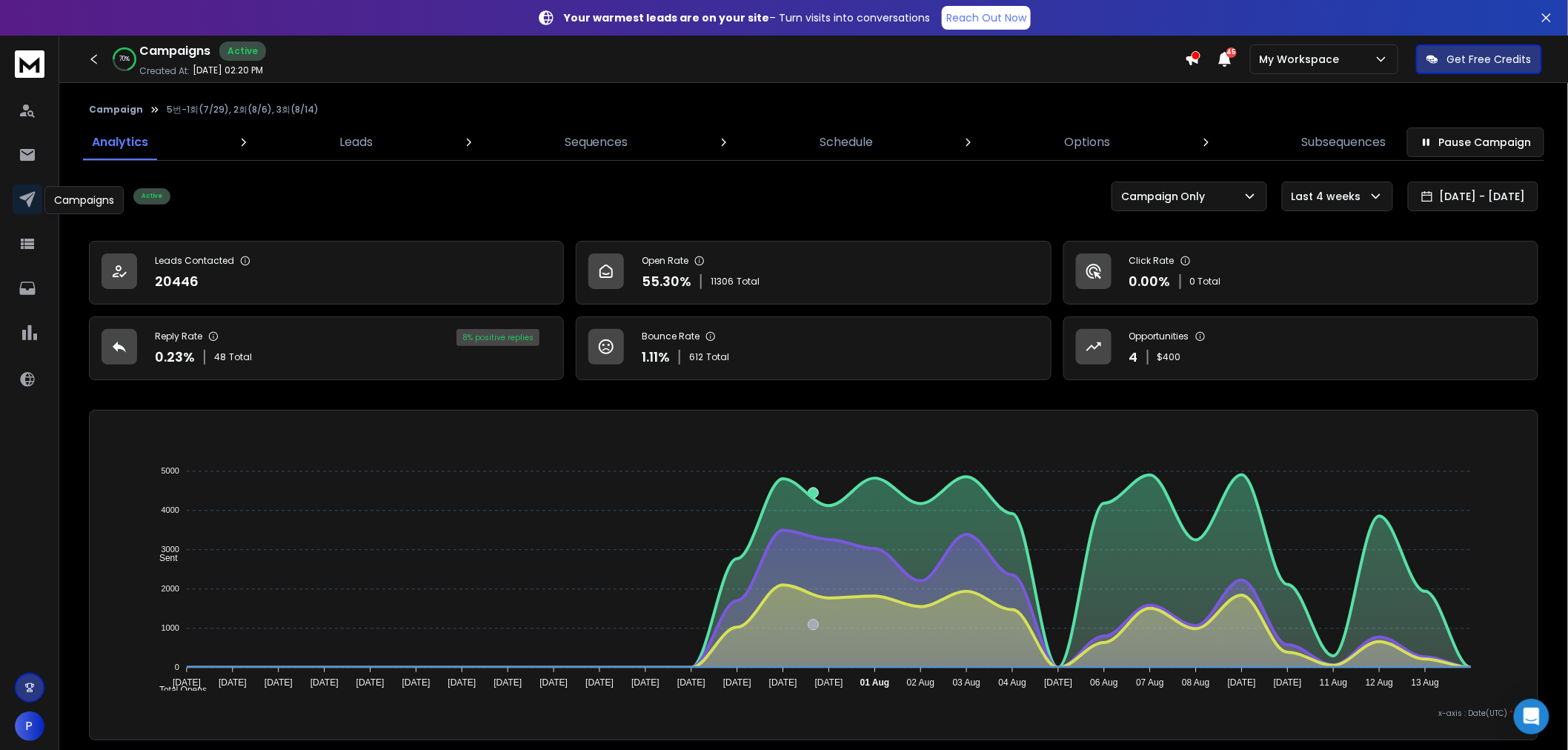
click at [35, 204] on icon at bounding box center [27, 199] width 17 height 17
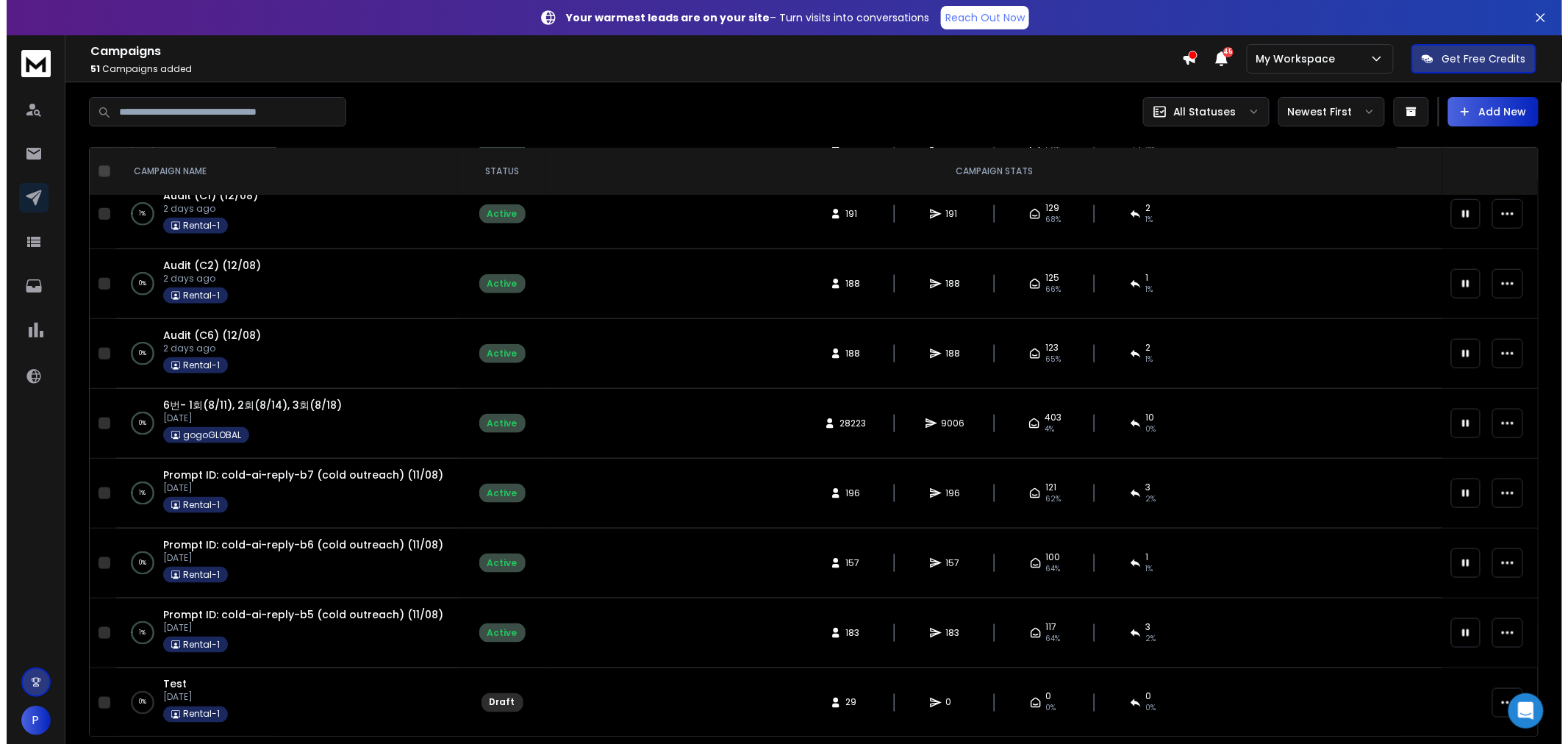
scroll to position [653, 0]
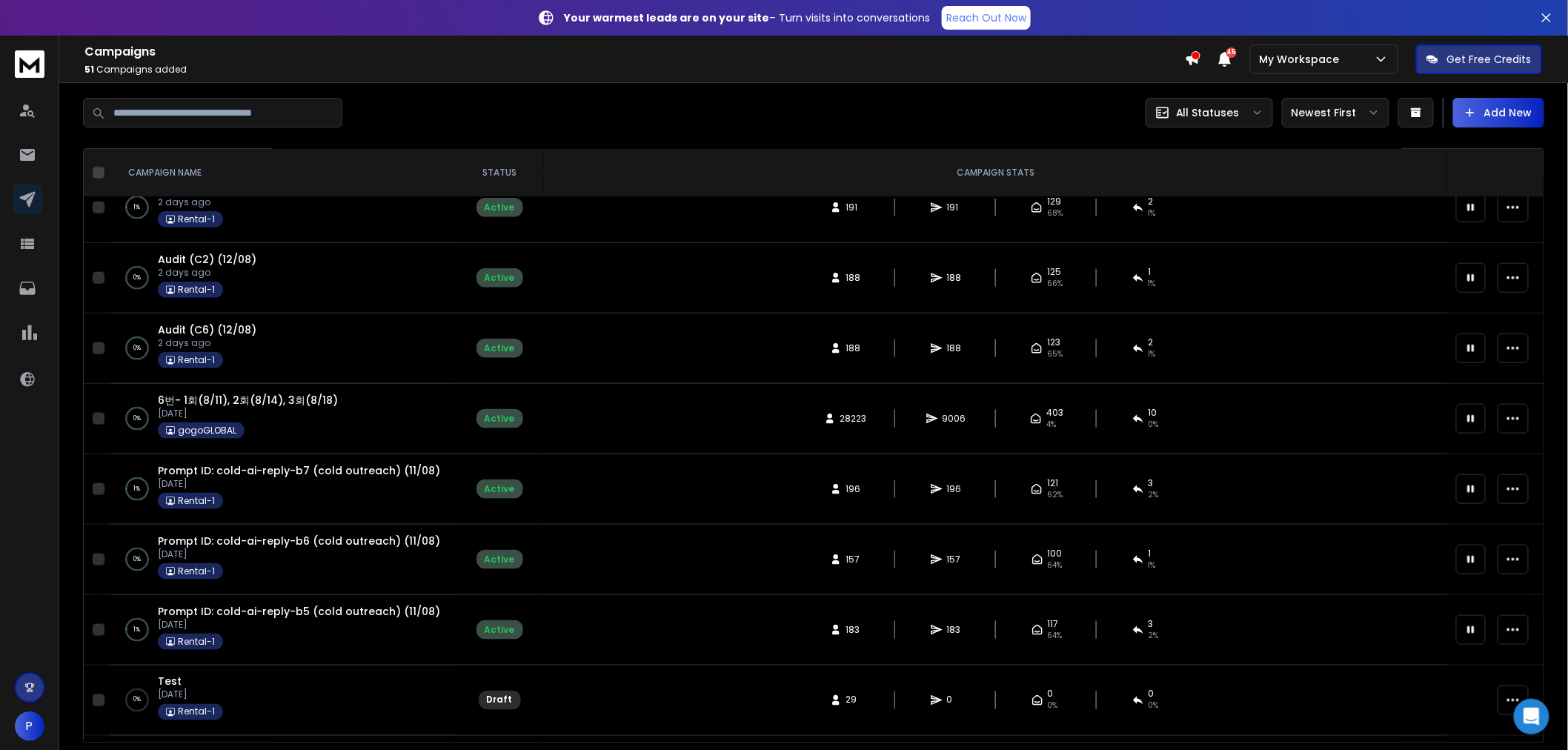
click at [435, 418] on td "0 % 6번- 1회(8/11), 2회(8/14), 3회(8/18) [DATE] gogoGLOBAL" at bounding box center [282, 419] width 345 height 70
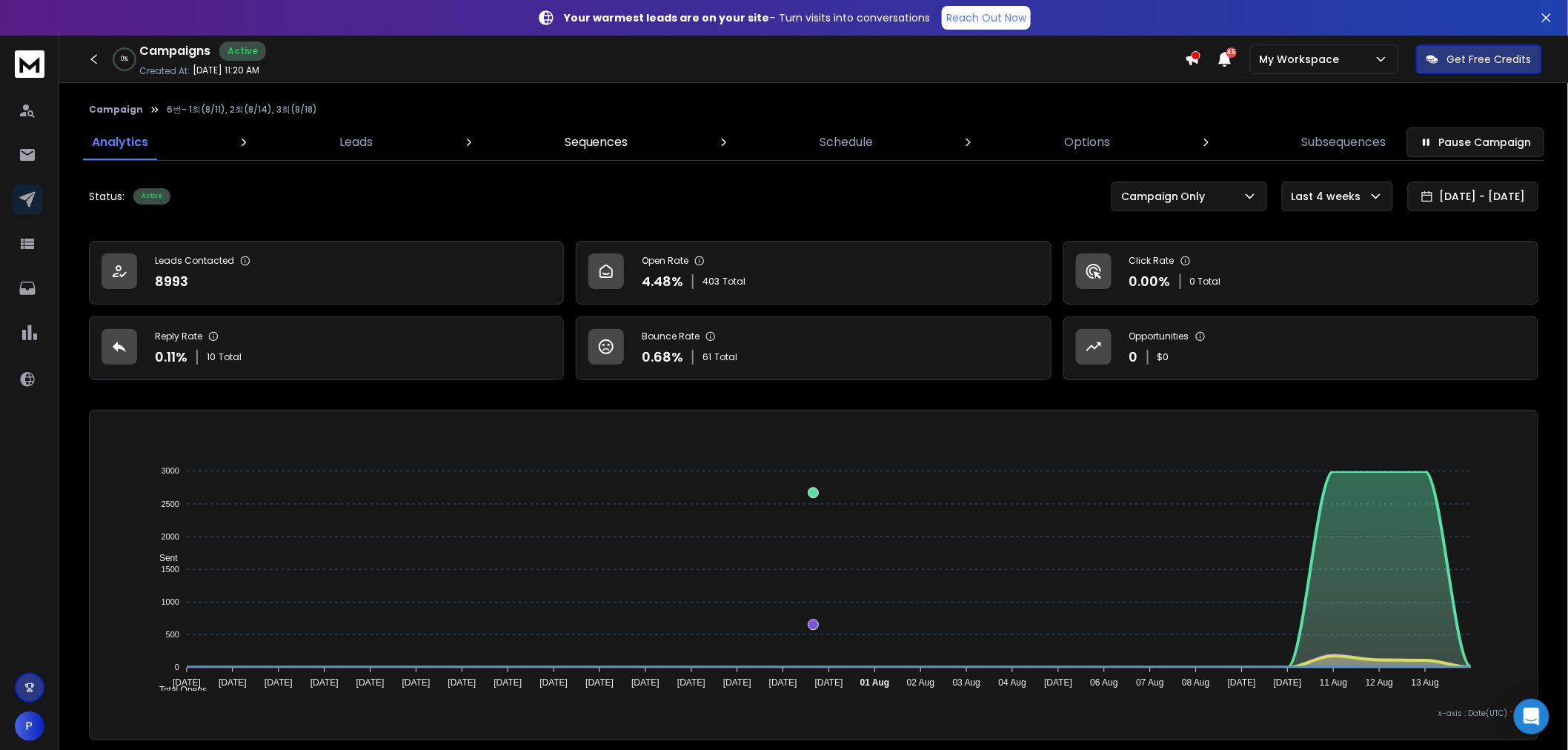
click at [595, 136] on p "Sequences" at bounding box center [596, 142] width 63 height 17
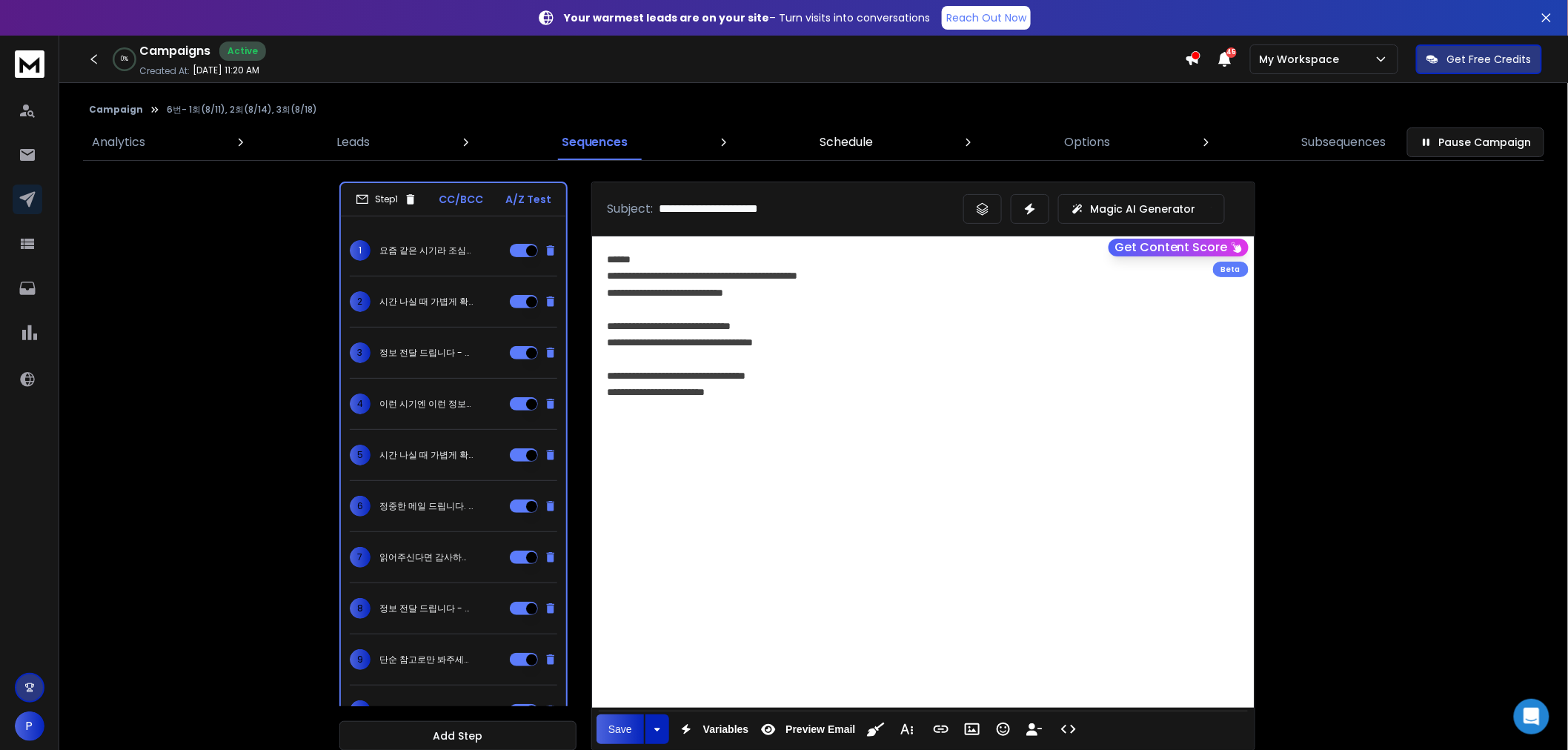
click at [864, 138] on p "Schedule" at bounding box center [846, 142] width 53 height 17
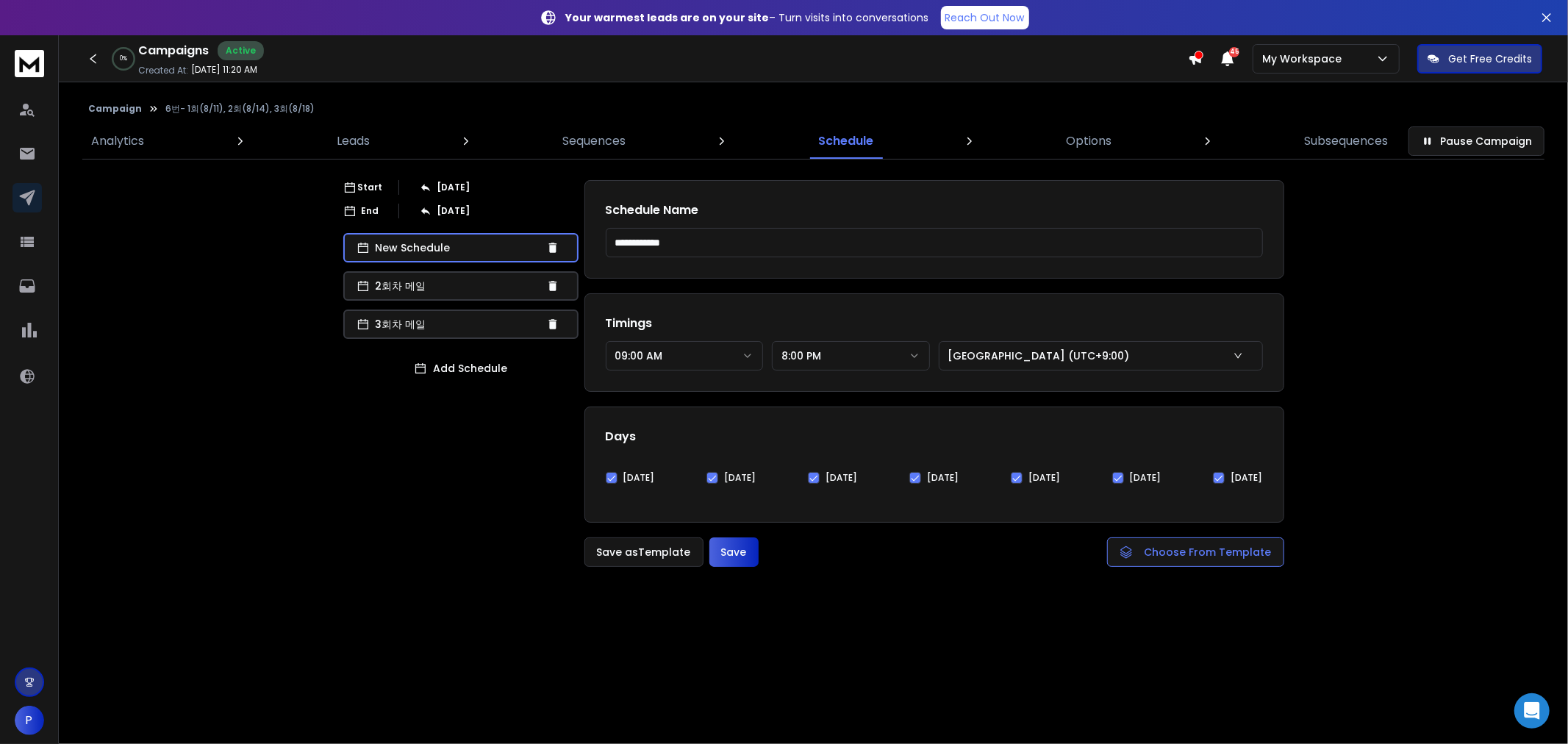
click at [498, 339] on div "New Schedule 2회차 메일 3회차 메일 Add Schedule" at bounding box center [460, 308] width 235 height 150
click at [500, 328] on p "3회차 메일" at bounding box center [458, 324] width 165 height 15
type input "******"
click at [725, 555] on button "Save" at bounding box center [734, 552] width 49 height 29
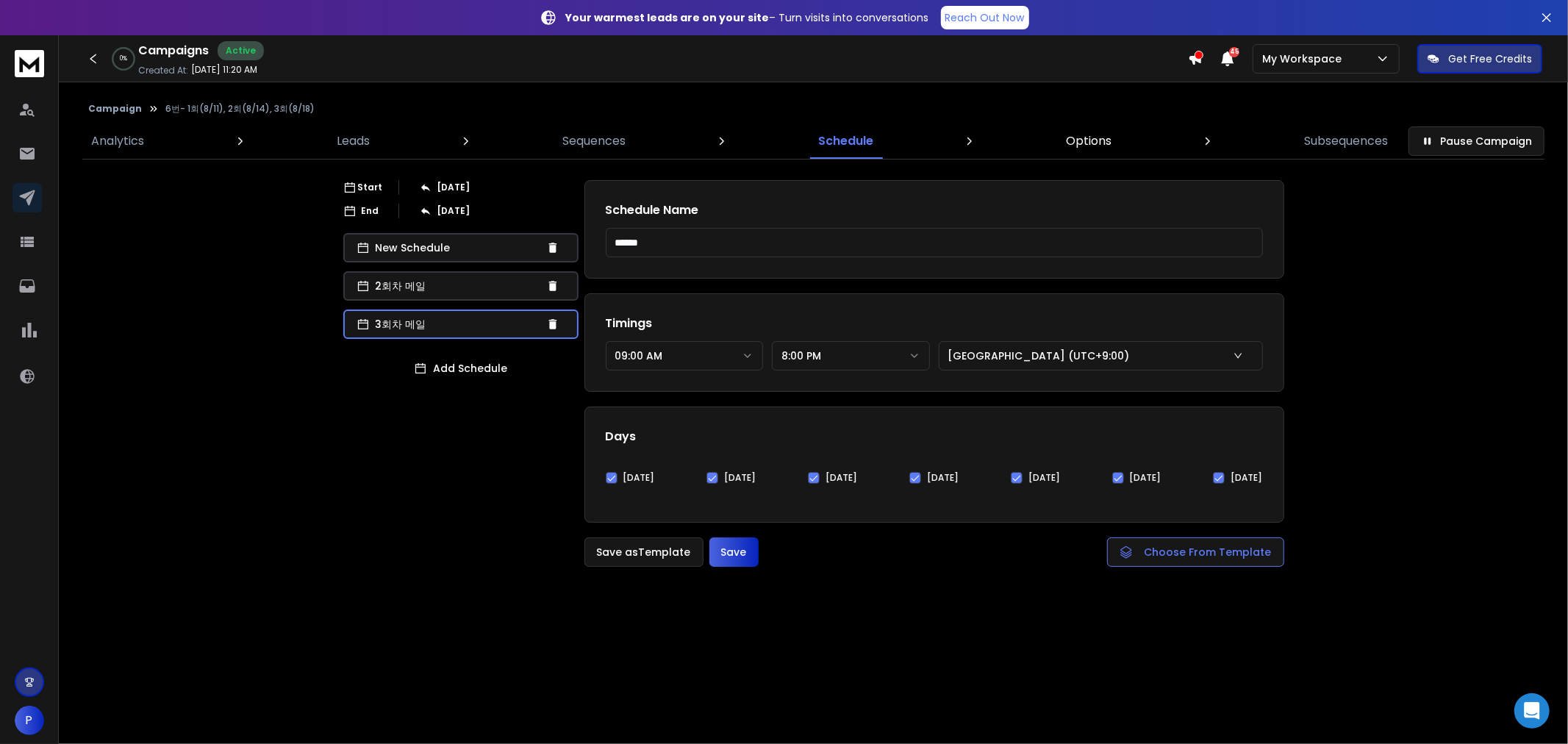
click at [1082, 144] on p "Options" at bounding box center [1088, 141] width 46 height 17
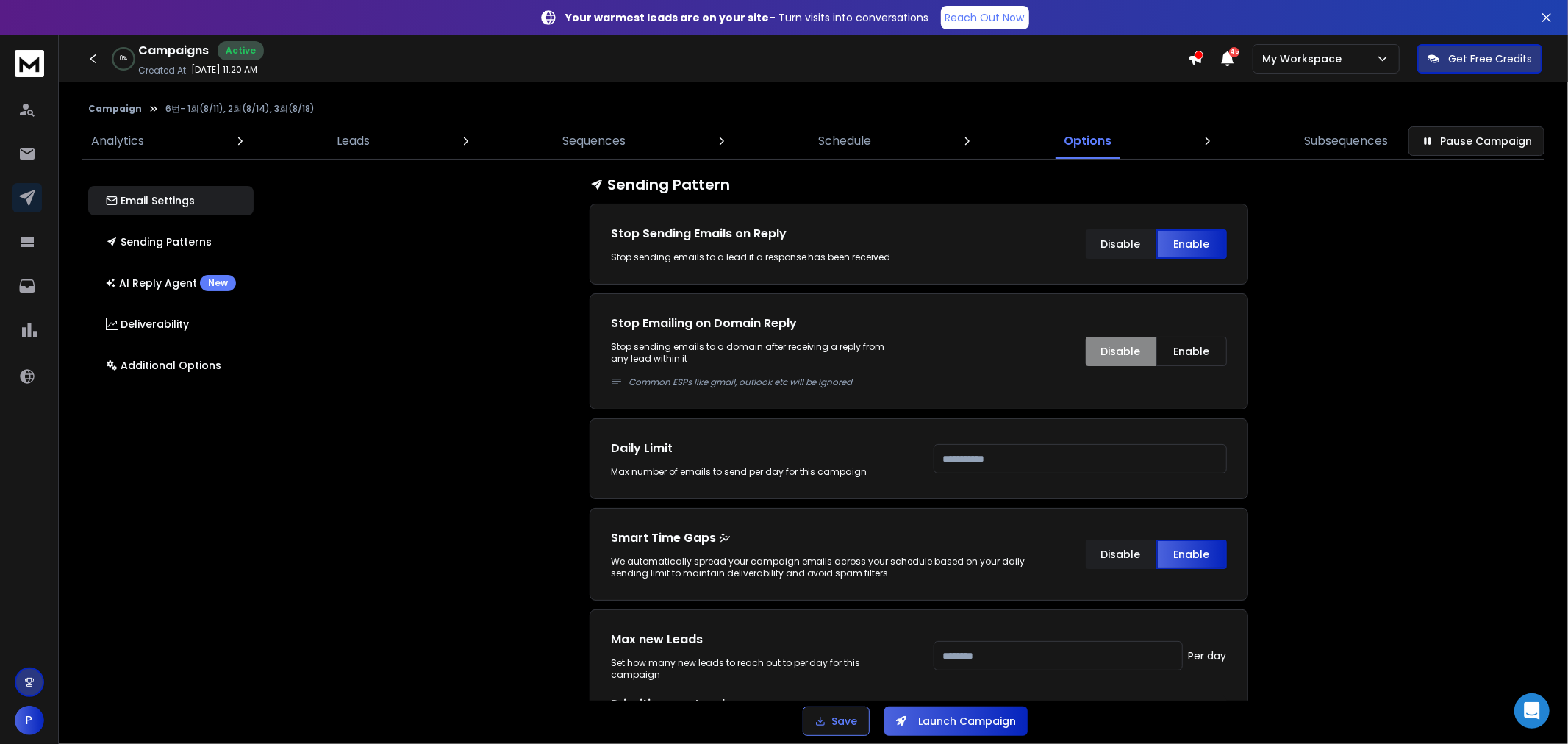
scroll to position [490, 0]
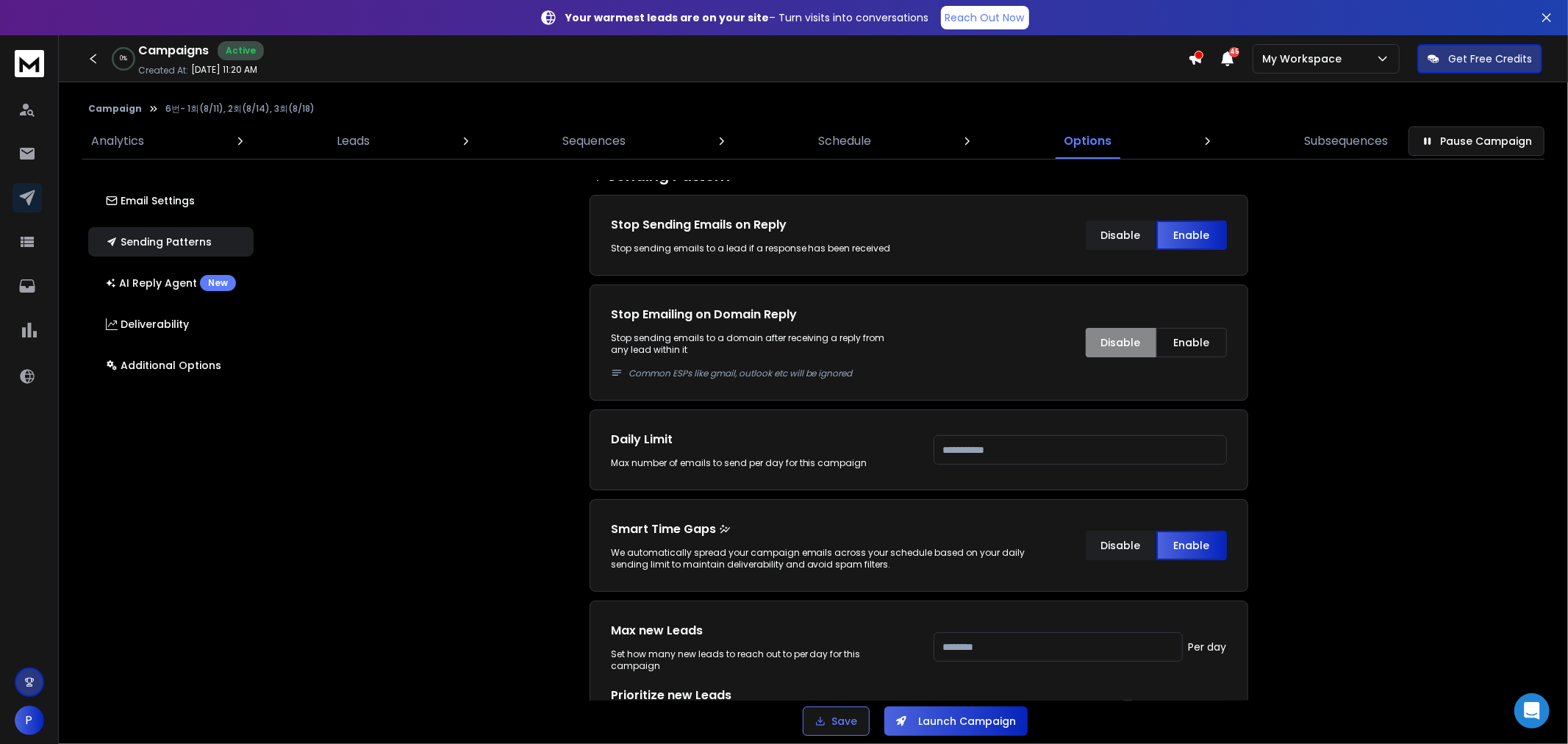
click at [838, 719] on button "Save" at bounding box center [836, 721] width 67 height 29
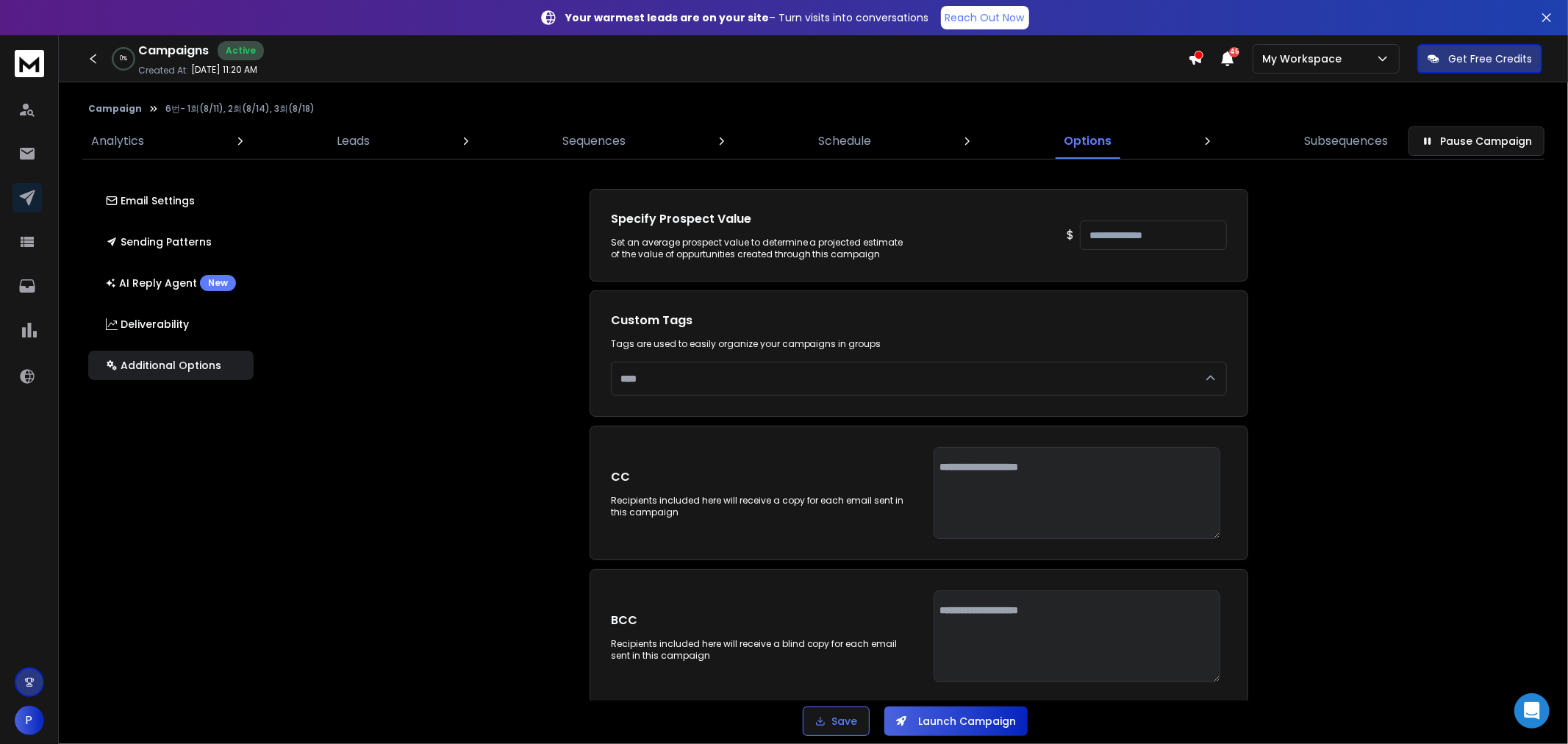
scroll to position [2992, 0]
click at [951, 728] on button "Launch Campaign" at bounding box center [956, 721] width 143 height 29
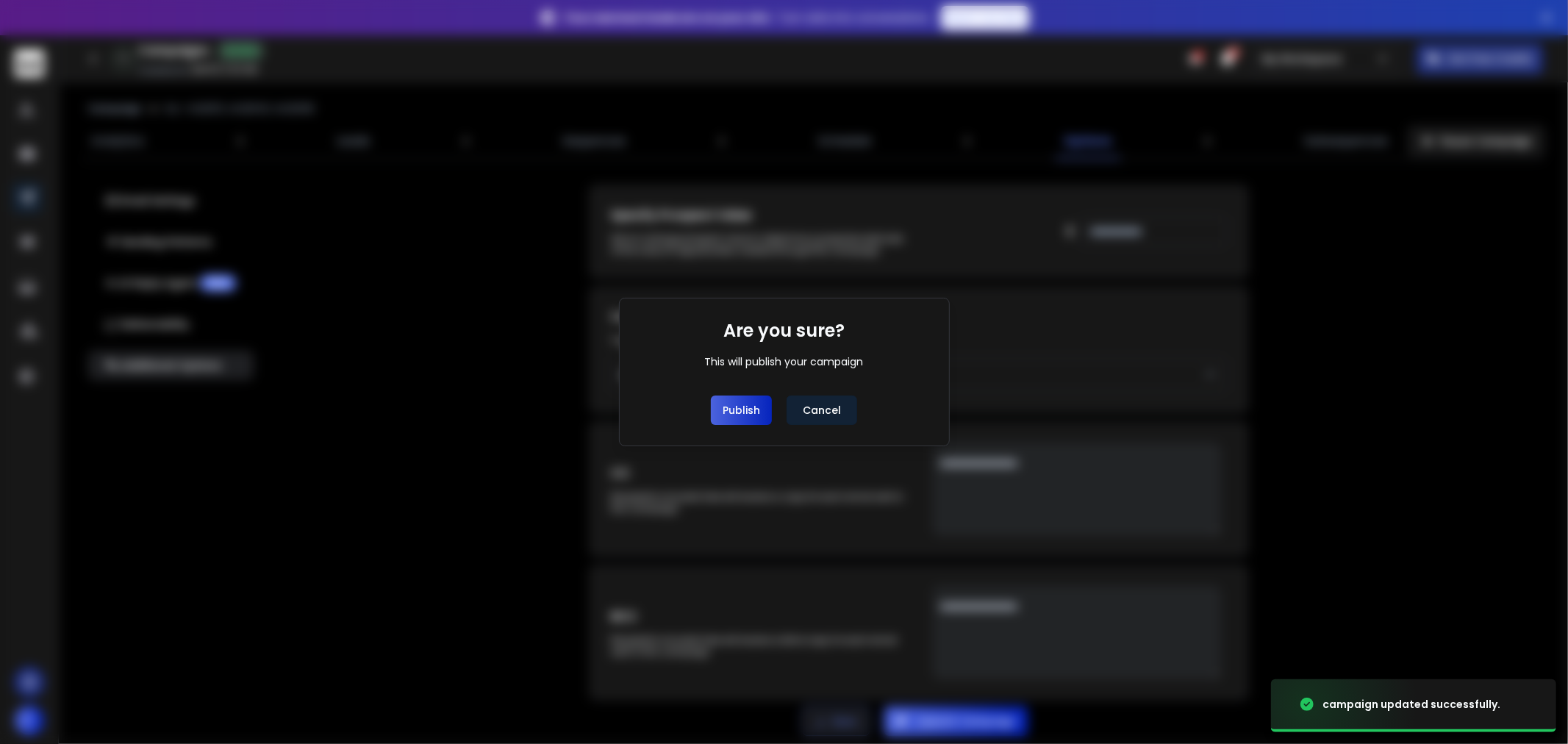
click at [740, 409] on button "Publish" at bounding box center [741, 410] width 61 height 29
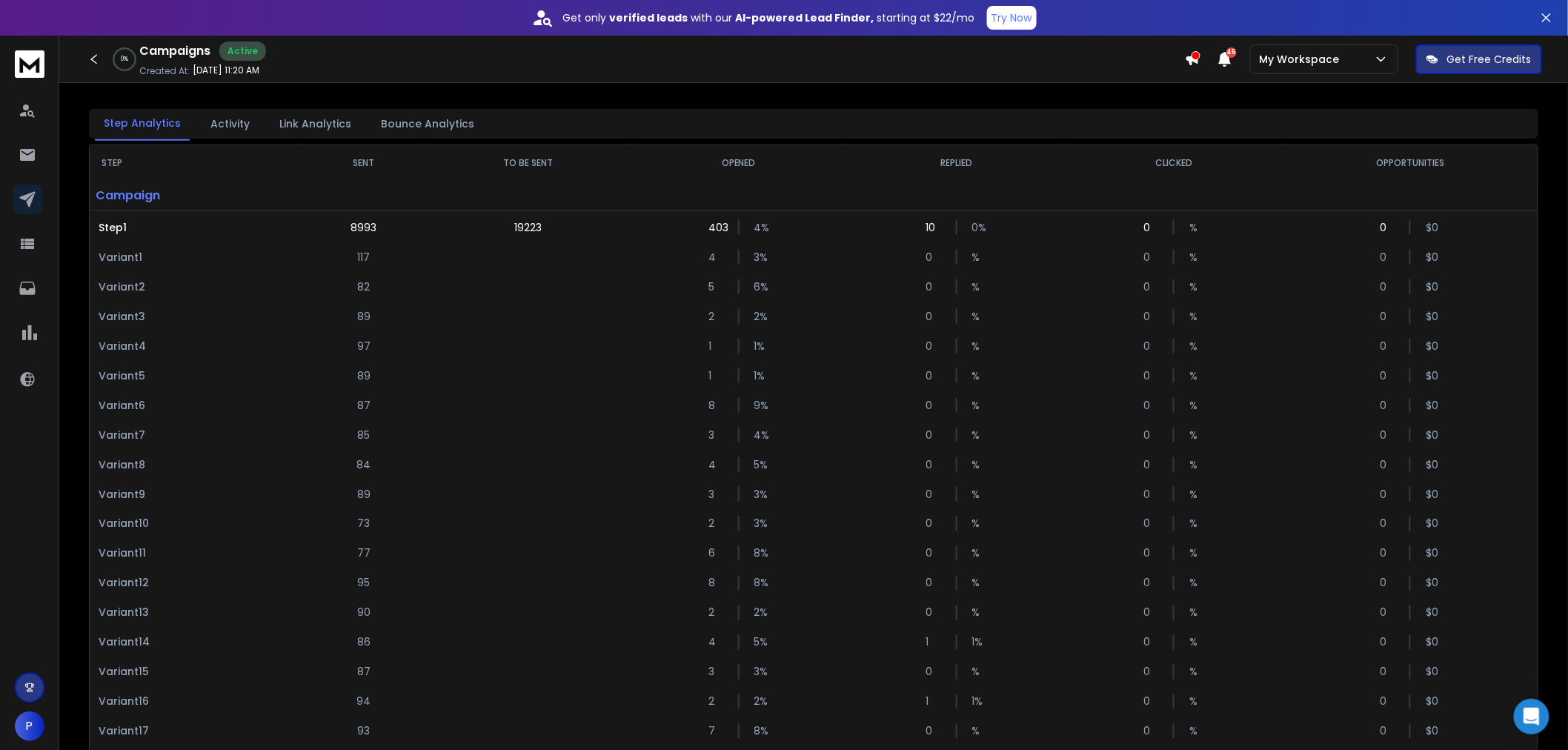
scroll to position [658, 0]
click at [26, 205] on icon at bounding box center [27, 199] width 17 height 17
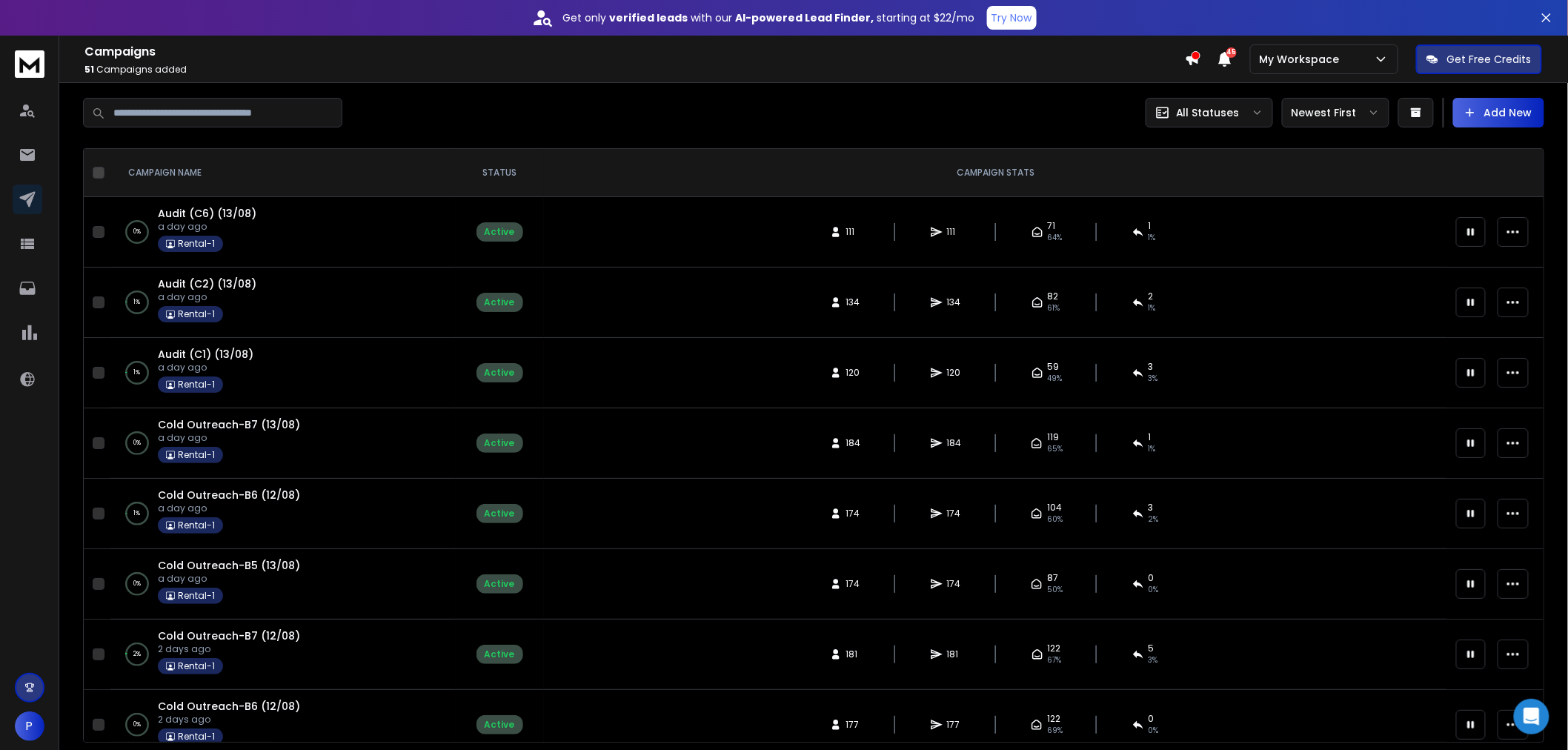
click at [702, 242] on div "111 111 71 64 % 1 1 %" at bounding box center [995, 231] width 886 height 23
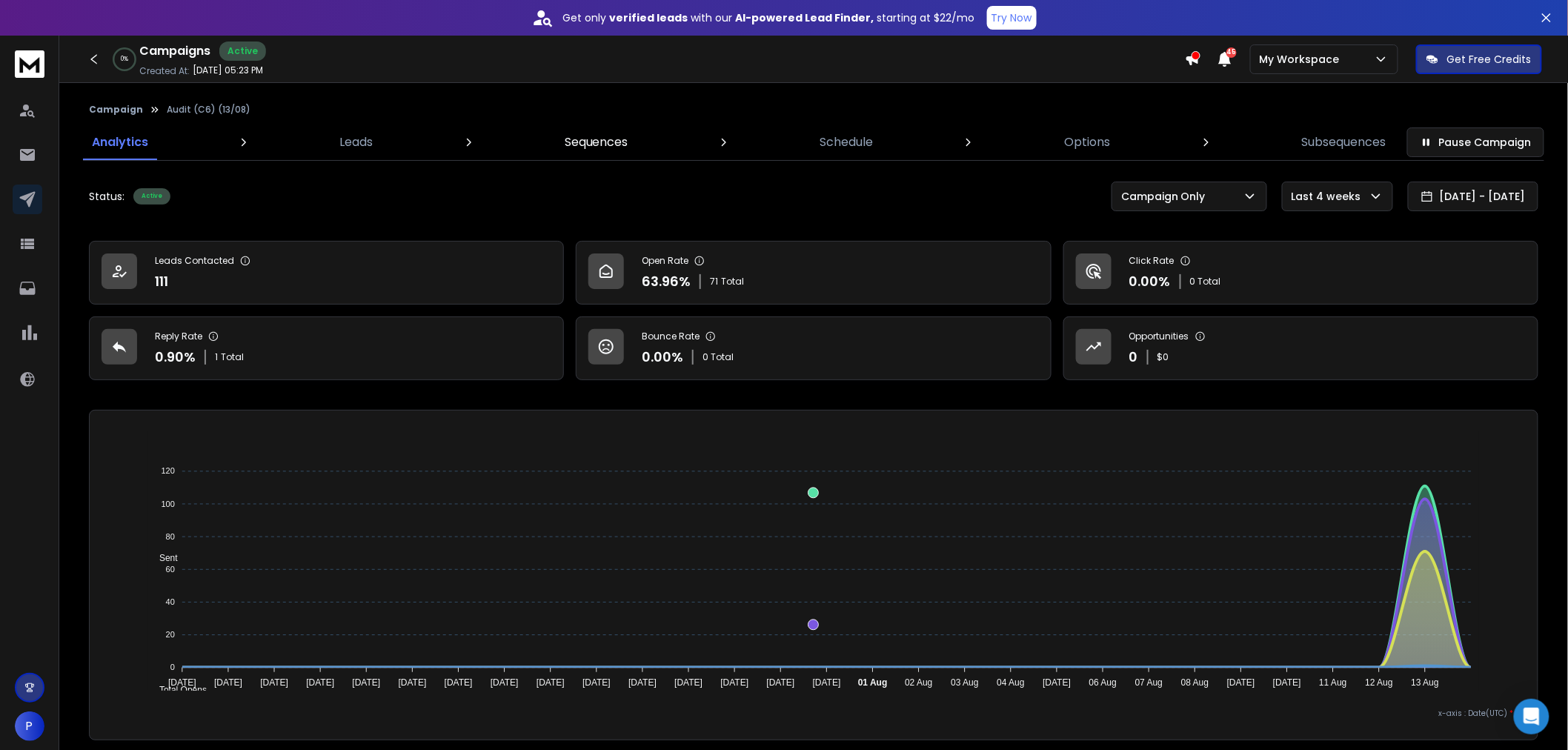
click at [637, 146] on link "Sequences" at bounding box center [597, 142] width 82 height 36
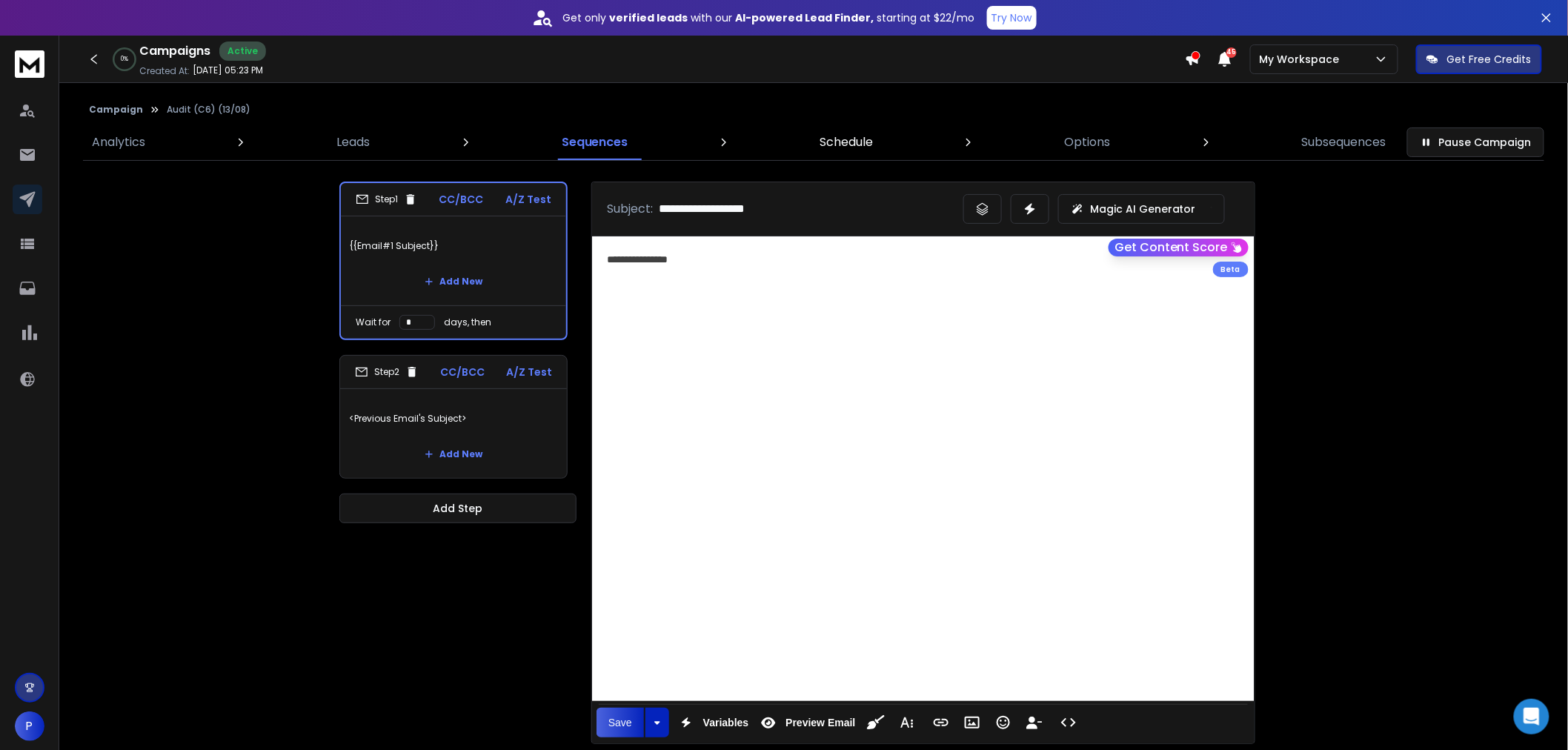
click at [857, 137] on p "Schedule" at bounding box center [846, 142] width 53 height 17
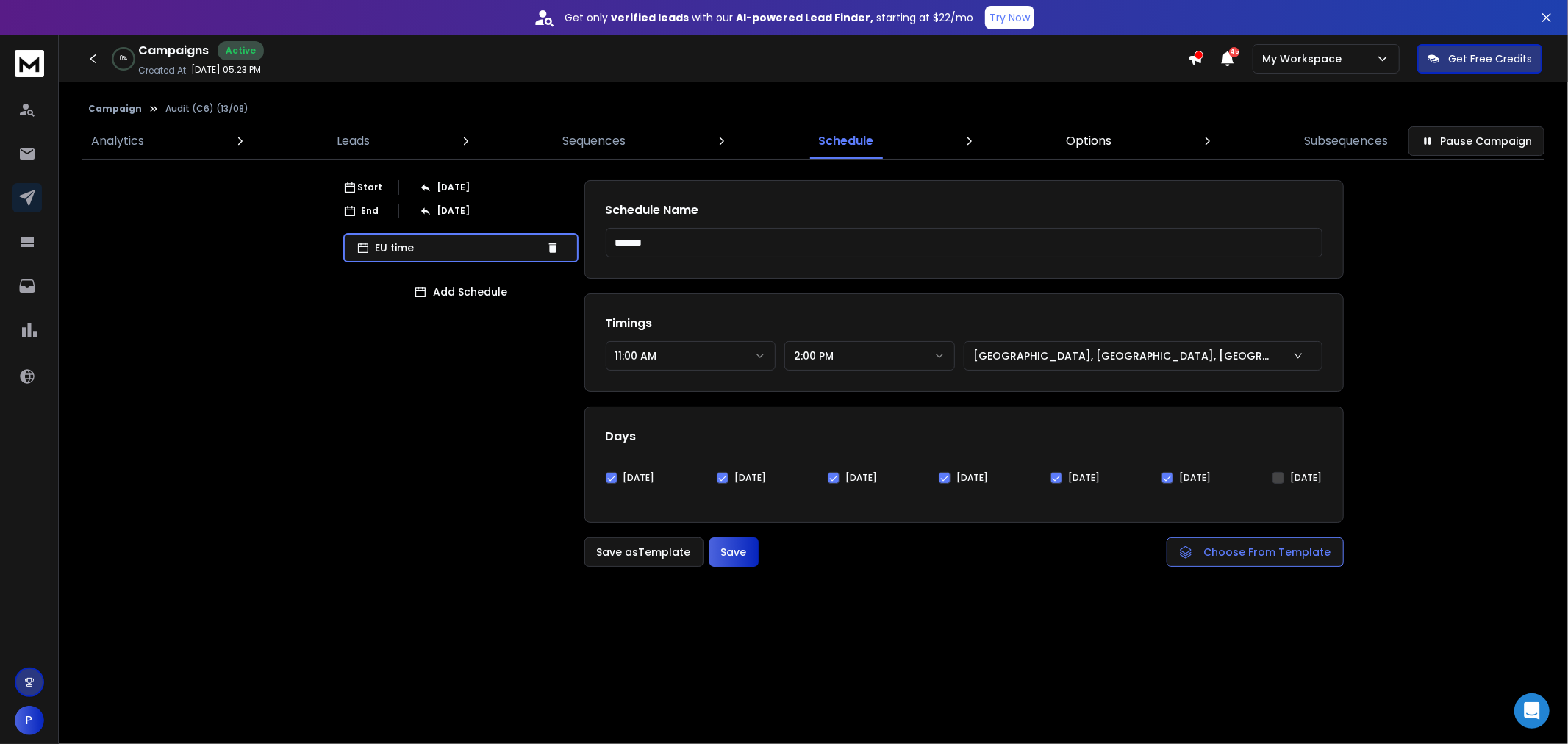
click at [1063, 143] on link "Options" at bounding box center [1088, 141] width 63 height 35
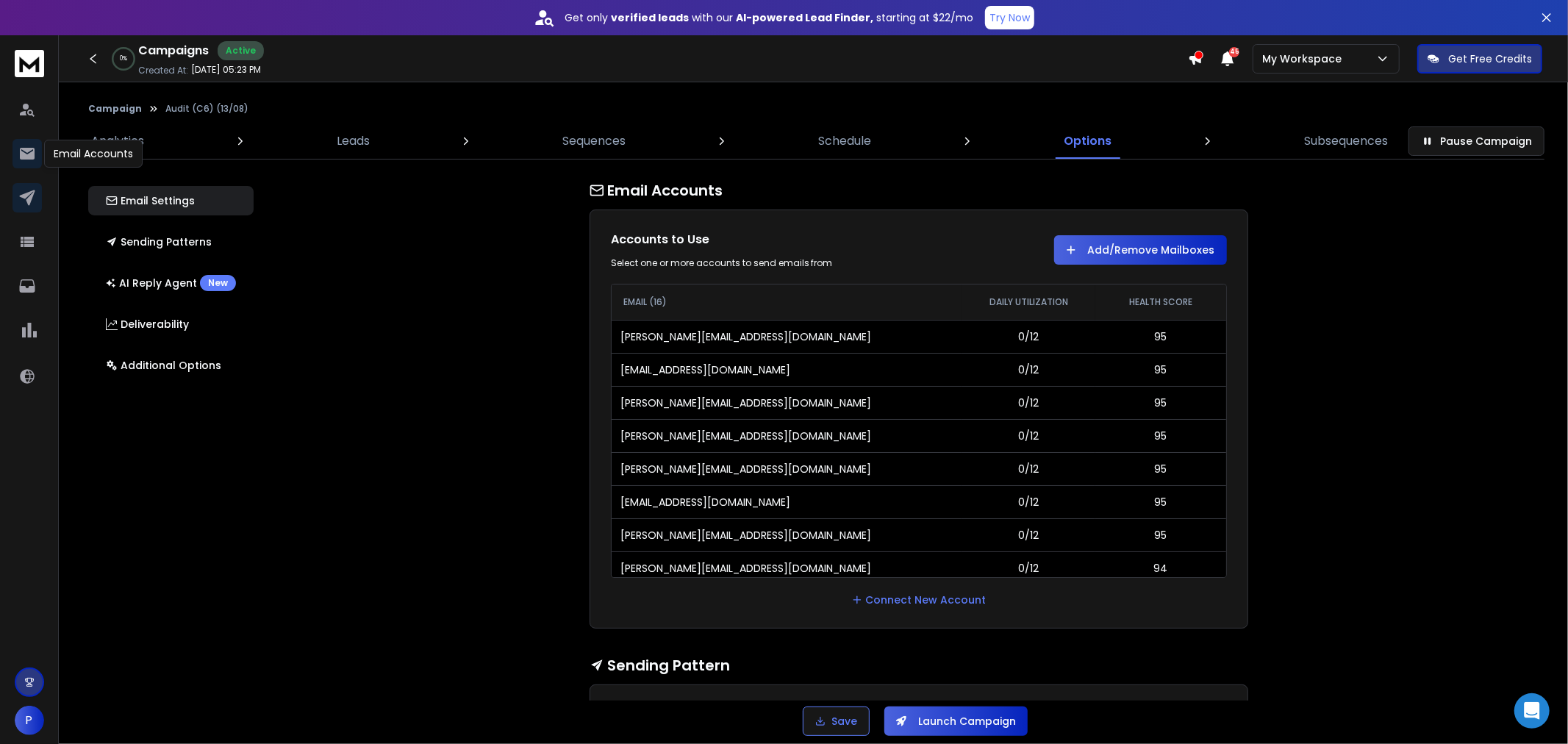
click at [30, 159] on icon at bounding box center [27, 153] width 15 height 12
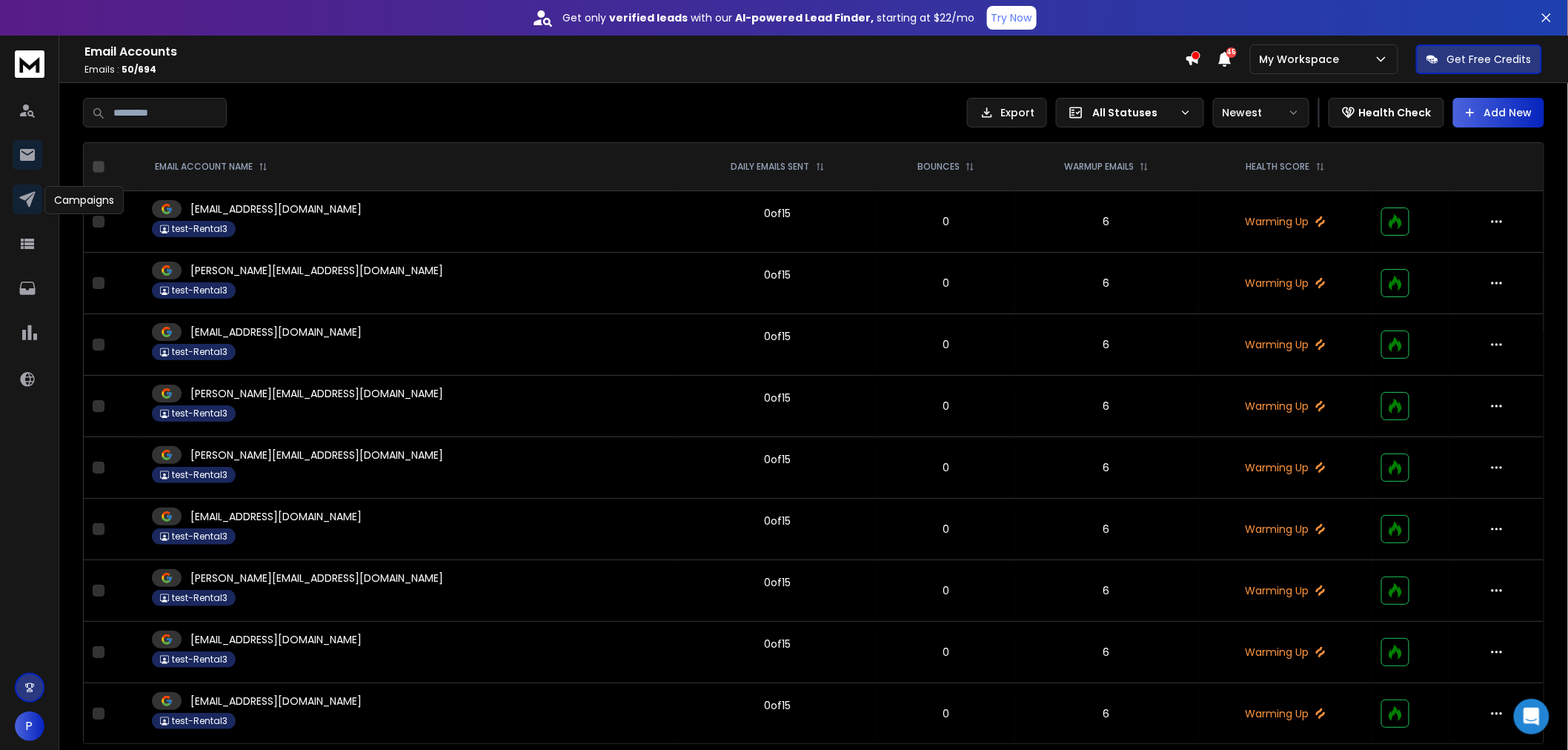
click at [28, 201] on icon at bounding box center [27, 199] width 16 height 16
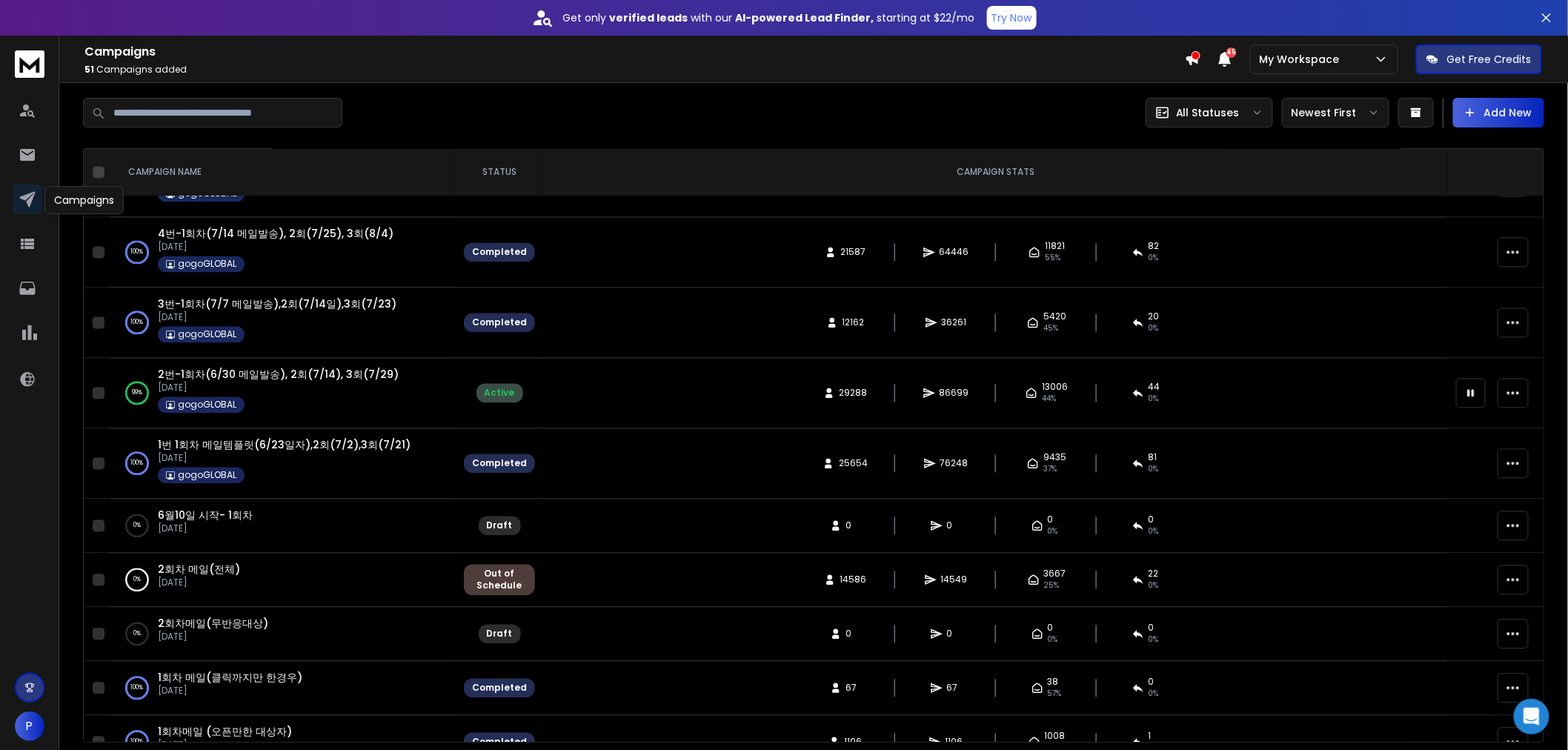
scroll to position [1070, 0]
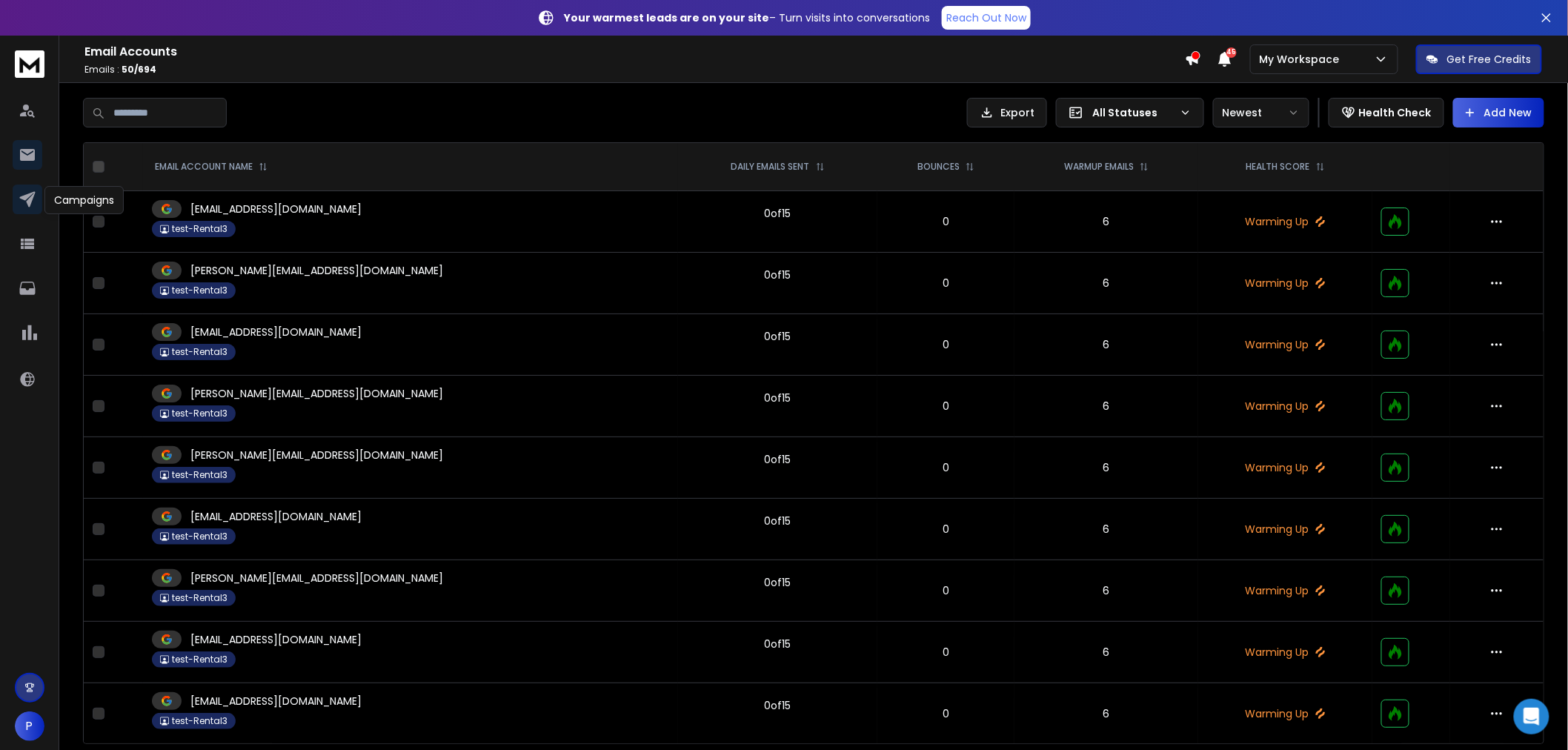
click at [30, 202] on icon at bounding box center [27, 199] width 16 height 16
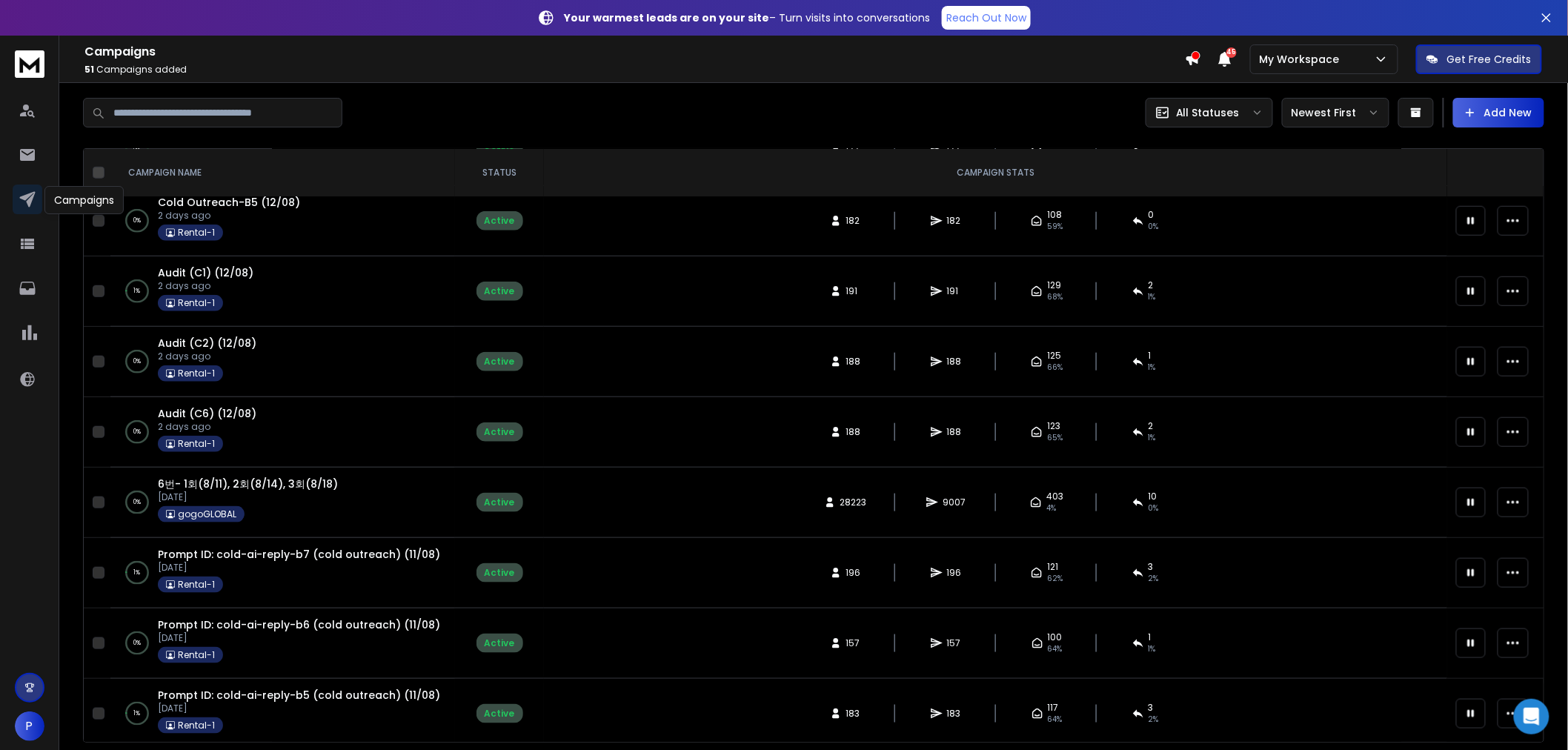
scroll to position [576, 0]
click at [394, 499] on div "0 % 6번- 1회(8/11), 2회(8/14), 3회(8/18) [DATE] gogoGLOBAL" at bounding box center [282, 501] width 315 height 52
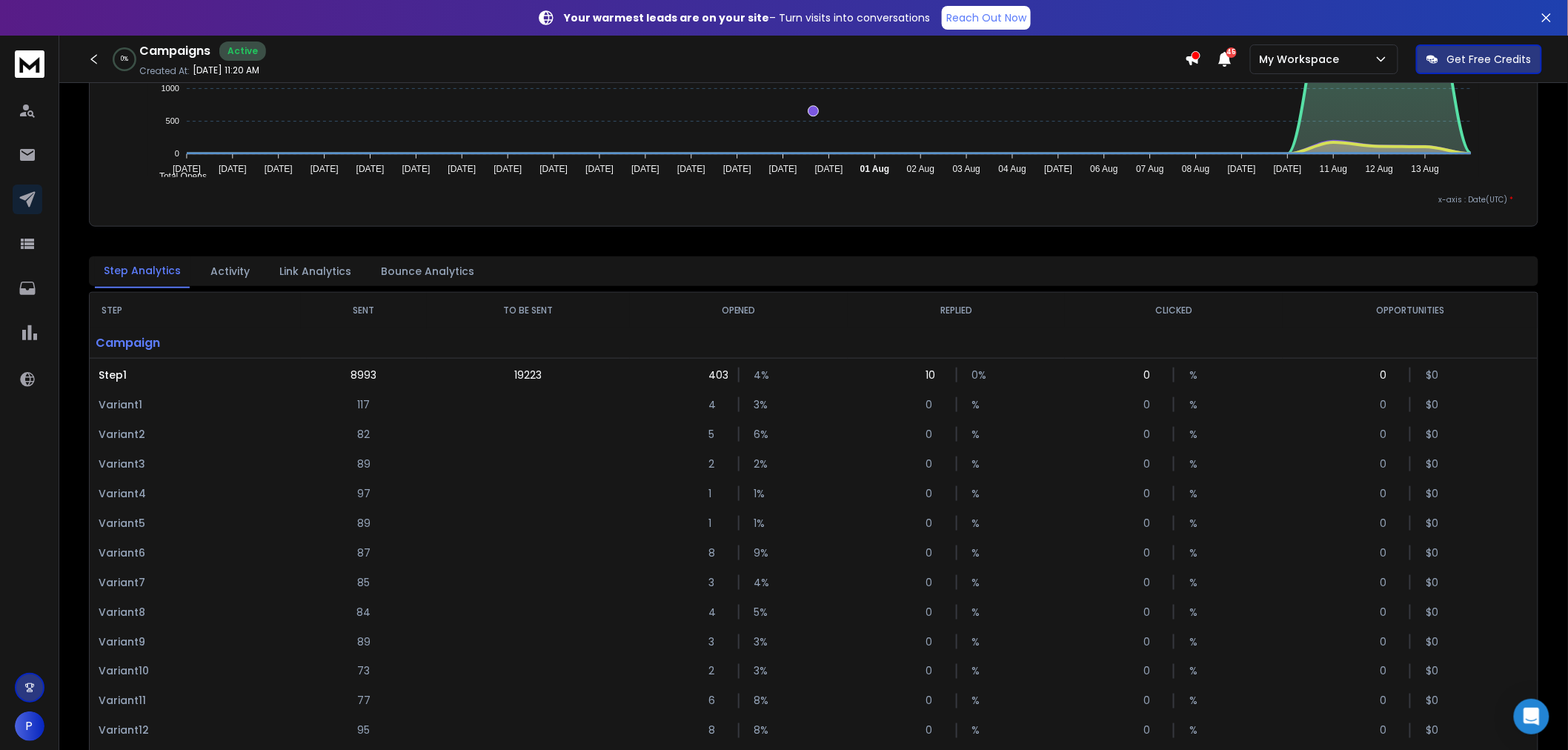
scroll to position [411, 0]
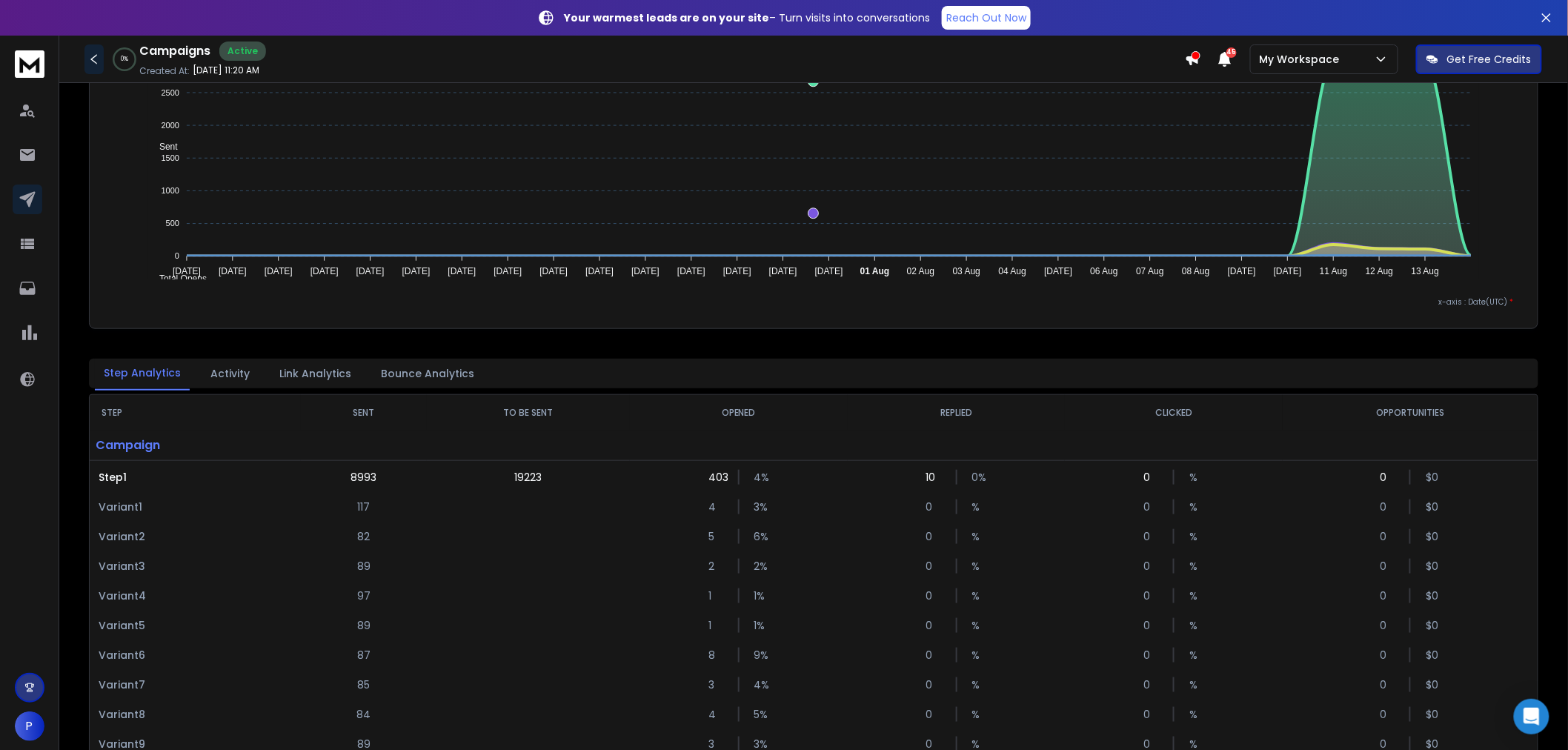
click at [96, 56] on icon at bounding box center [94, 59] width 13 height 13
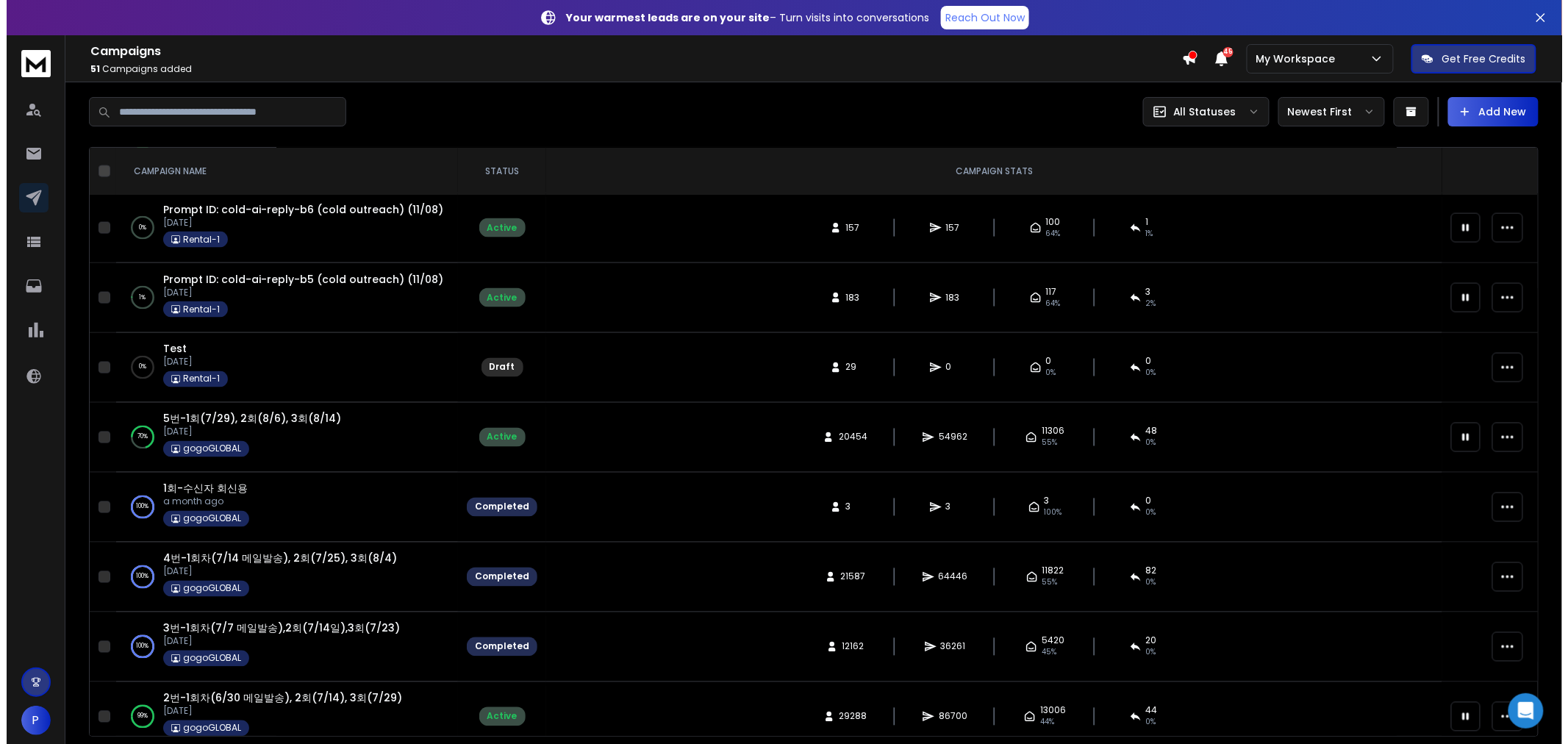
scroll to position [1143, 0]
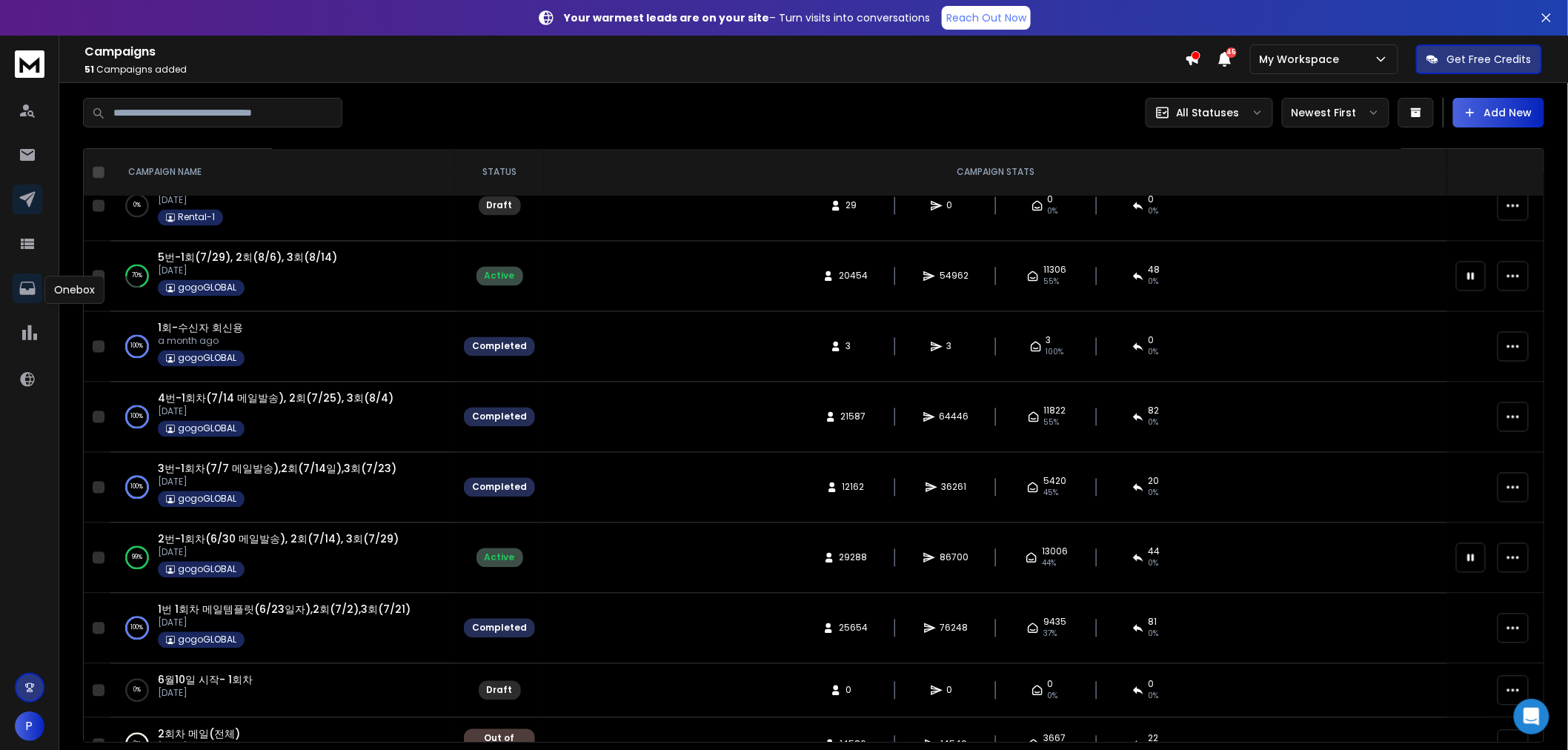
click at [23, 284] on icon at bounding box center [27, 288] width 16 height 13
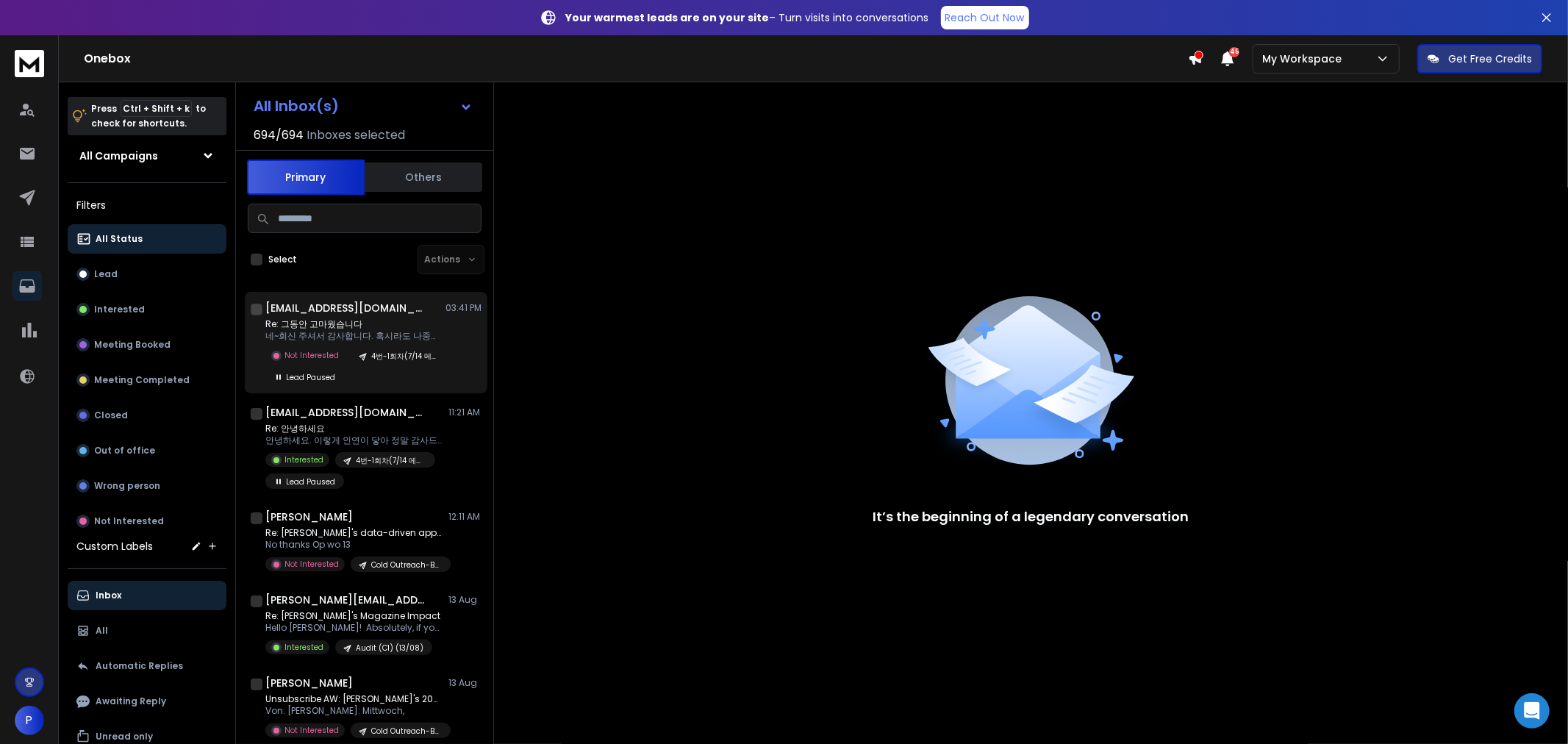
click at [391, 311] on h1 "[EMAIL_ADDRESS][DOMAIN_NAME]" at bounding box center [347, 308] width 162 height 15
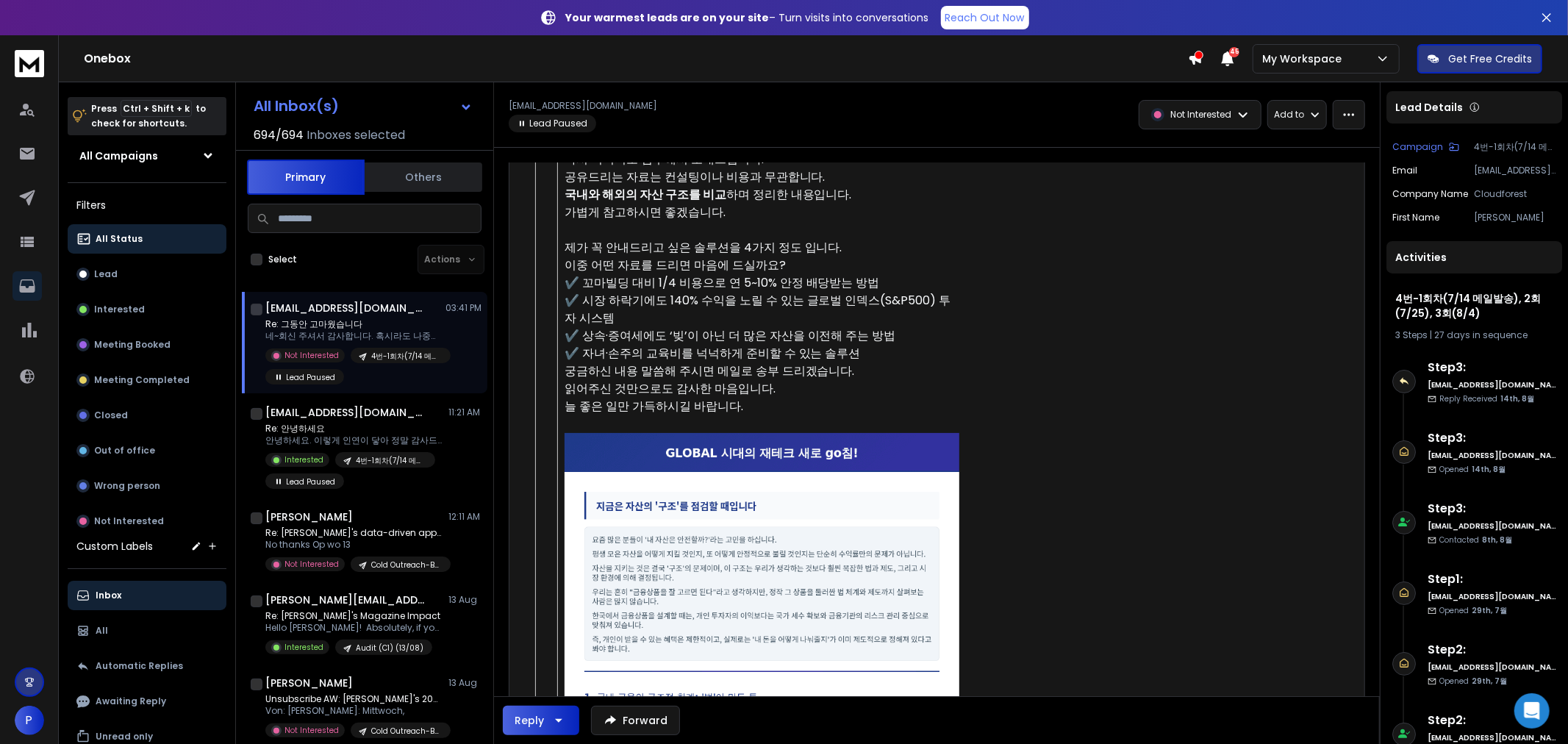
scroll to position [653, 0]
